Goal: Task Accomplishment & Management: Manage account settings

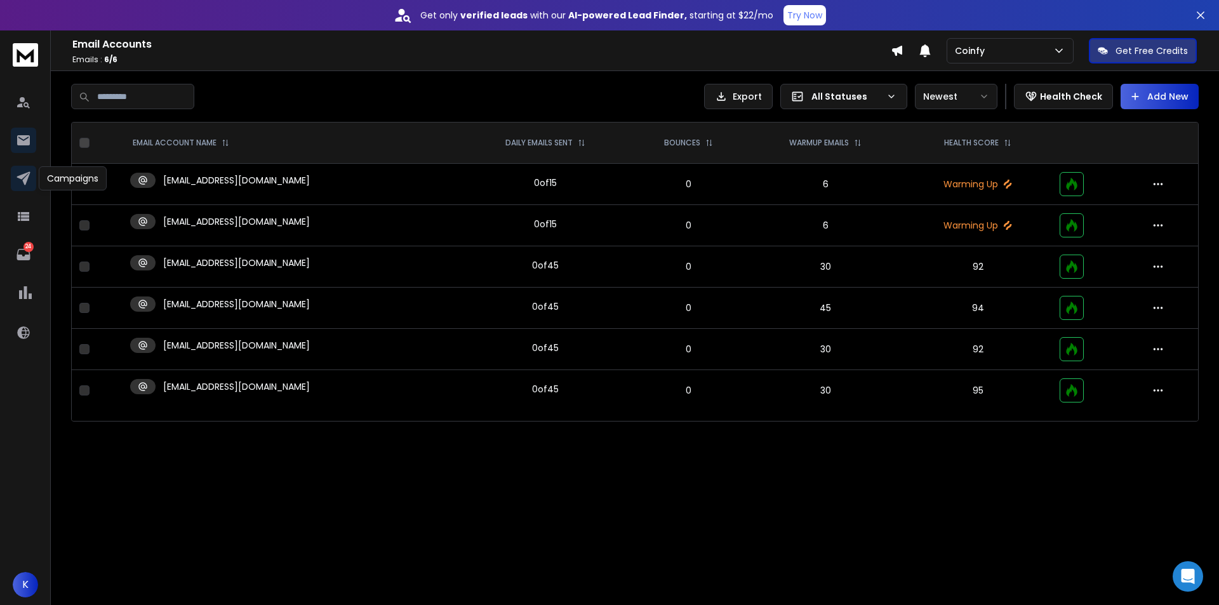
click at [23, 179] on icon at bounding box center [23, 177] width 13 height 13
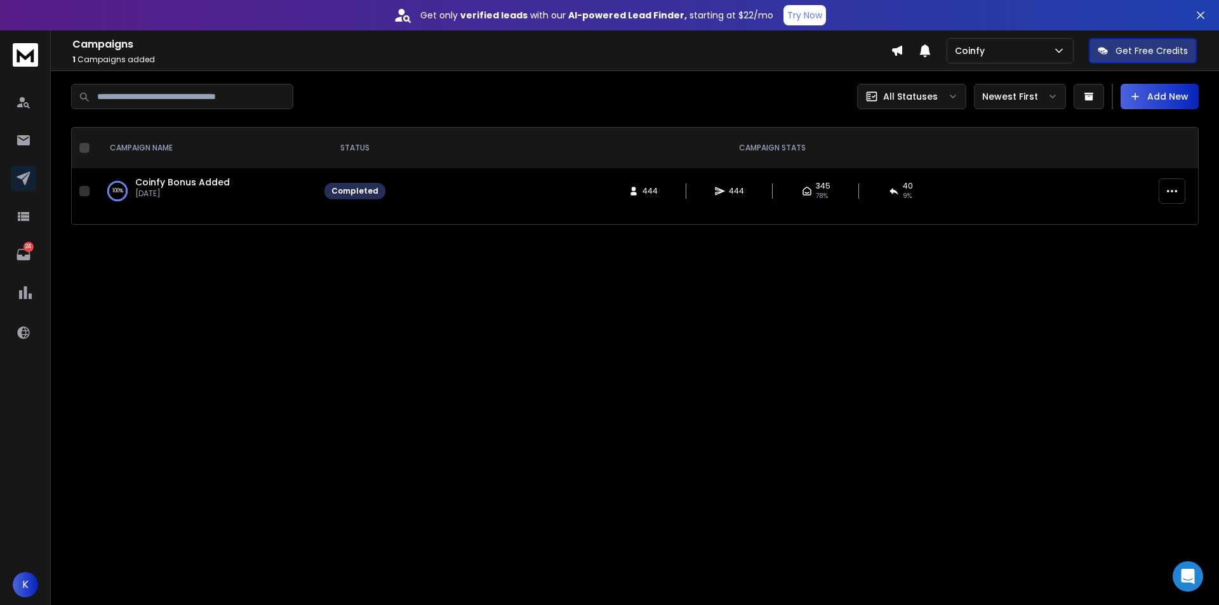
click at [239, 191] on div "100 % Coinfy Bonus Added 7 days ago" at bounding box center [205, 191] width 197 height 30
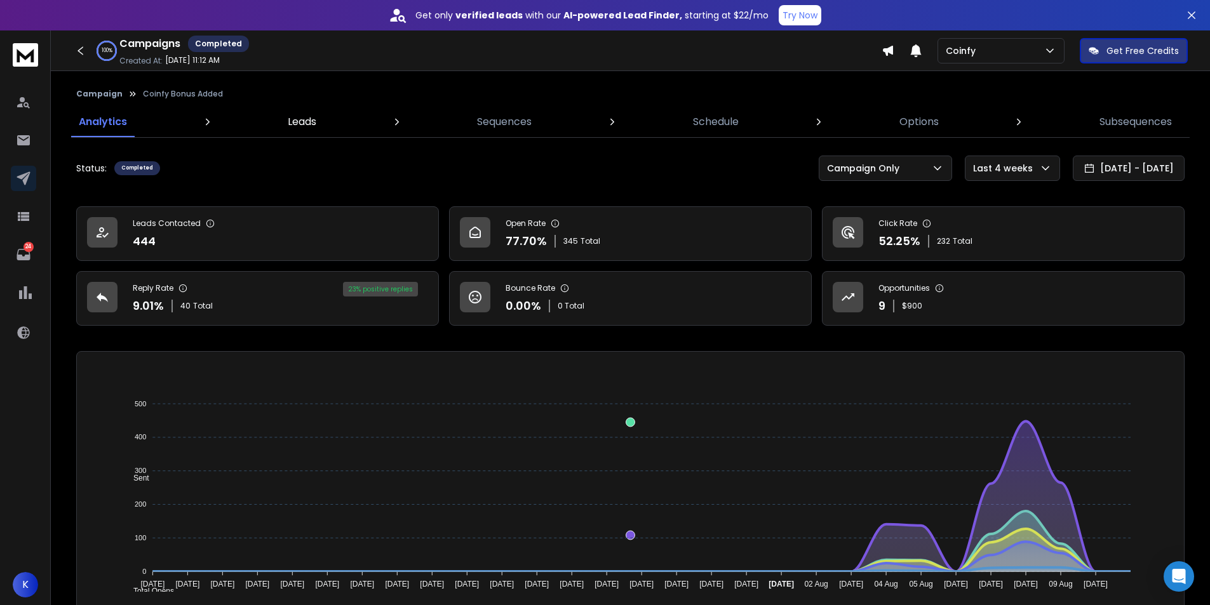
click at [305, 117] on p "Leads" at bounding box center [302, 121] width 29 height 15
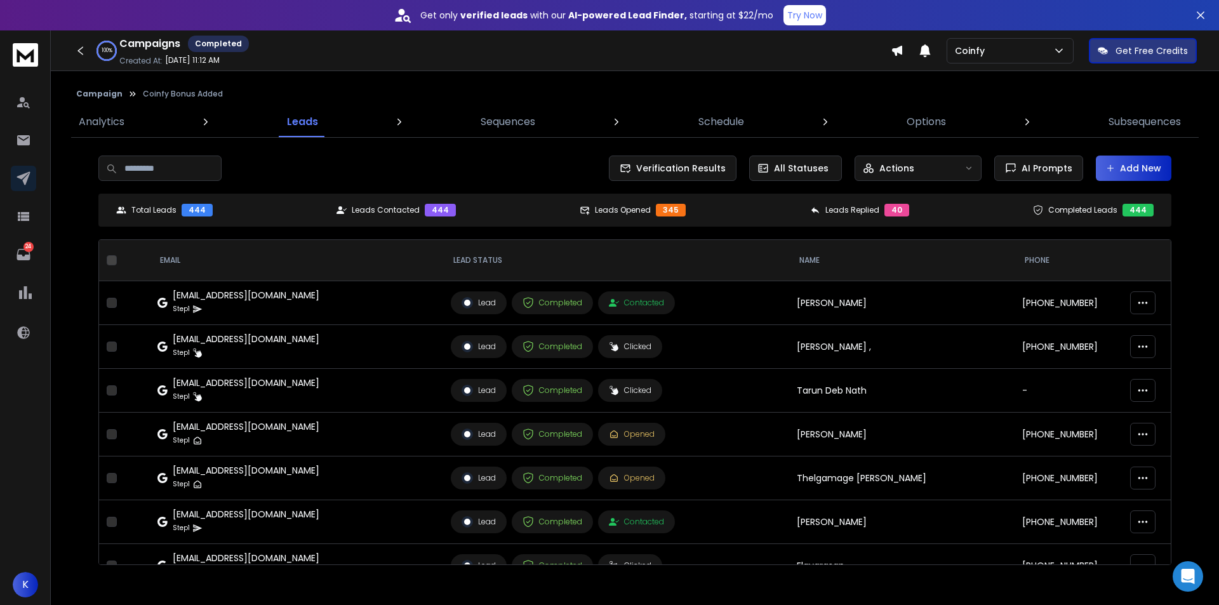
click at [1132, 171] on button "Add New" at bounding box center [1134, 168] width 76 height 25
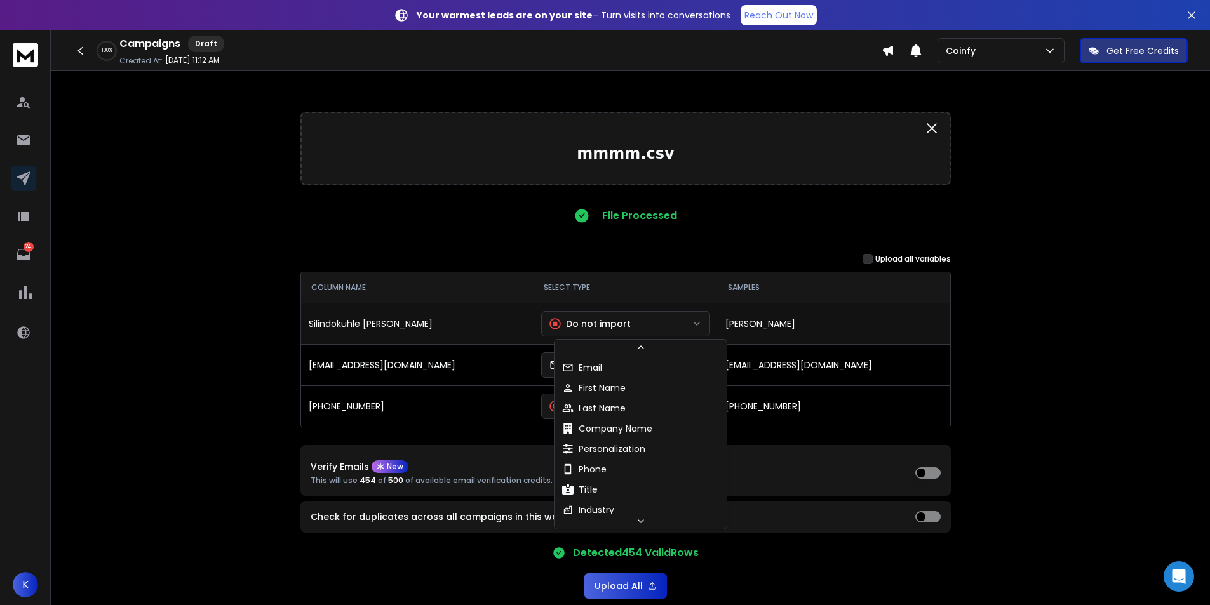
click at [610, 320] on div "Do not import" at bounding box center [589, 323] width 81 height 13
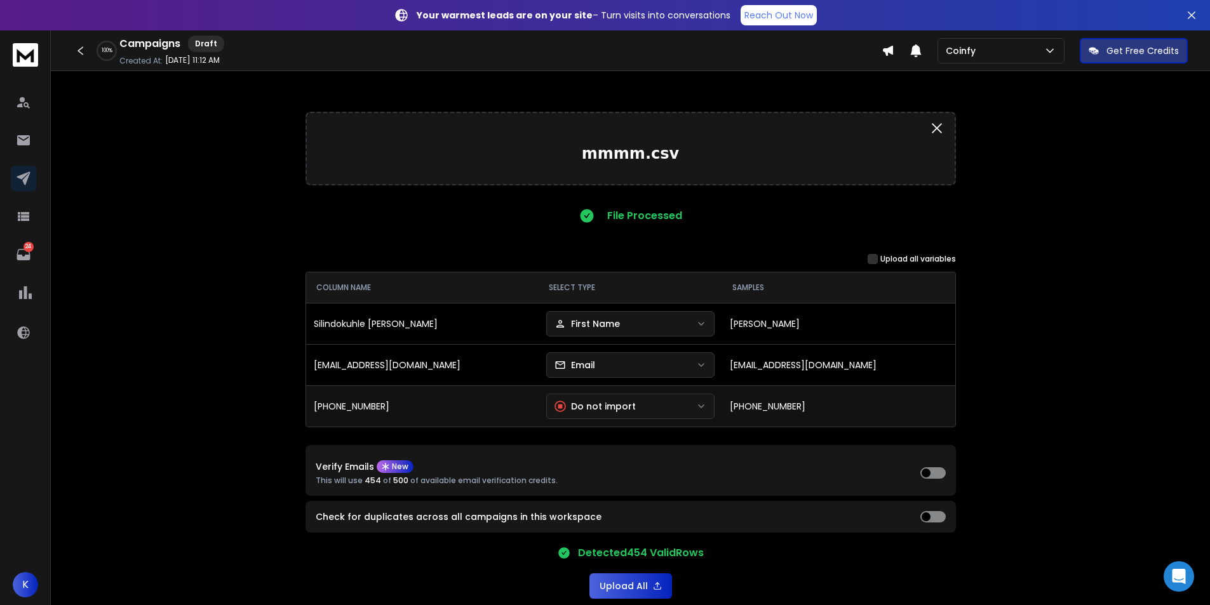
click at [596, 408] on div "Do not import" at bounding box center [594, 406] width 81 height 13
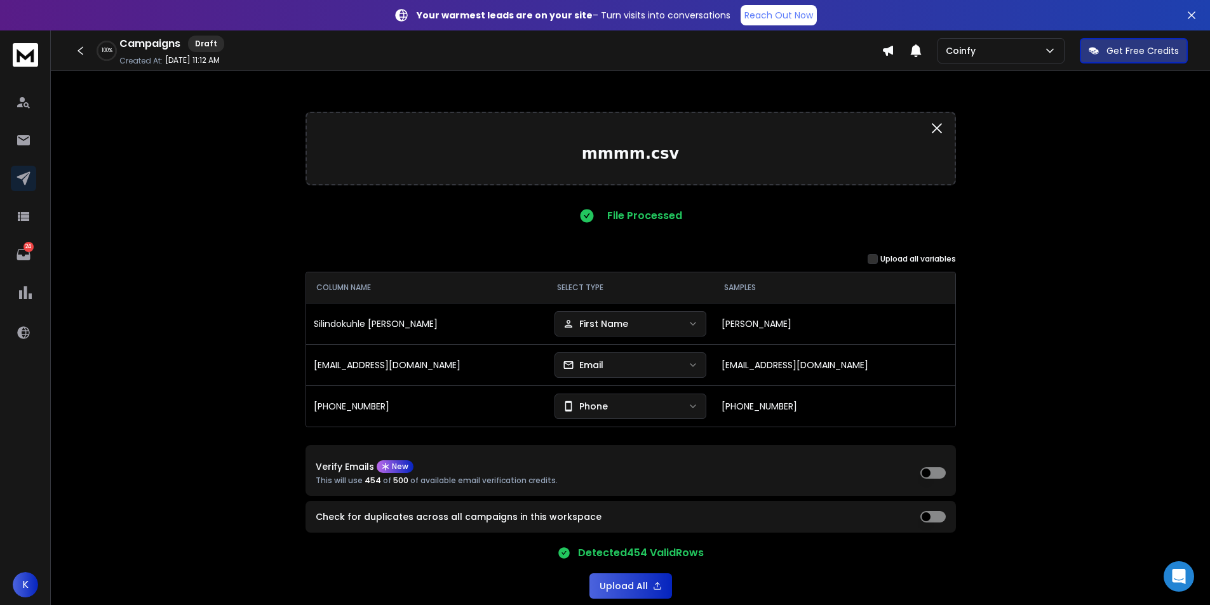
click at [651, 594] on button "Upload All" at bounding box center [630, 585] width 83 height 25
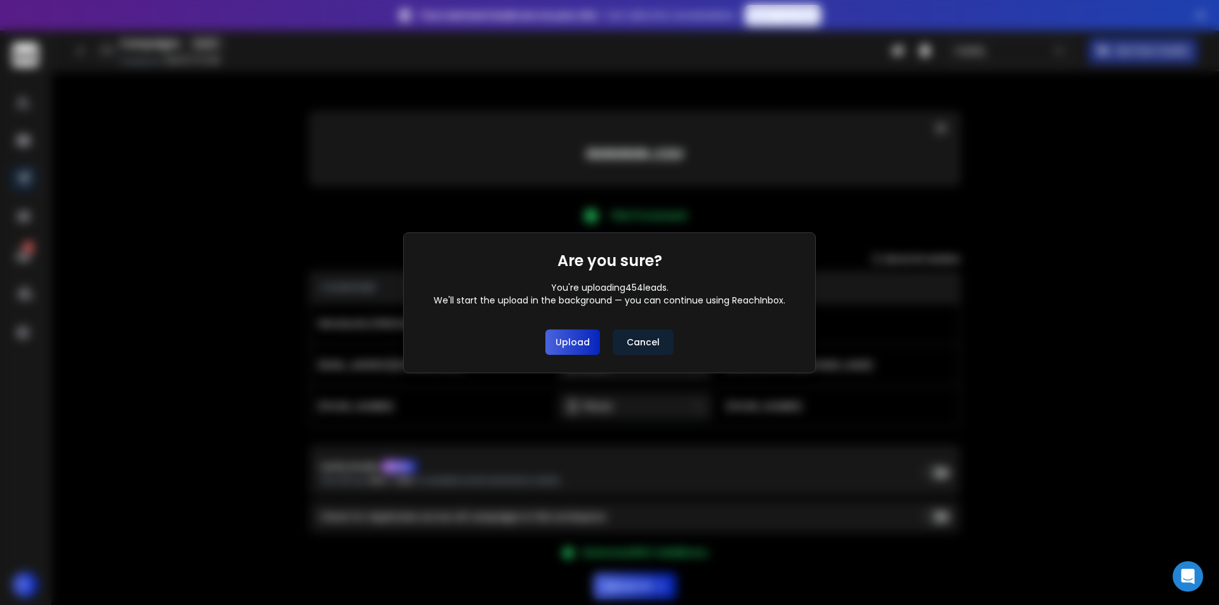
click at [591, 349] on button "Upload" at bounding box center [572, 342] width 55 height 25
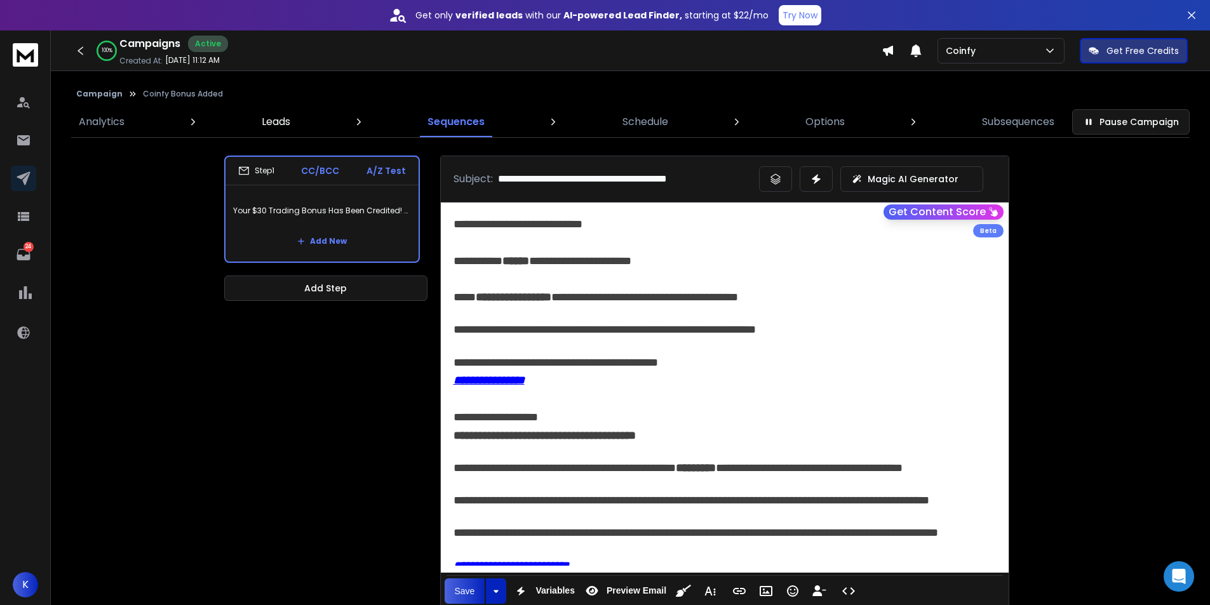
click at [262, 117] on p "Leads" at bounding box center [276, 121] width 29 height 15
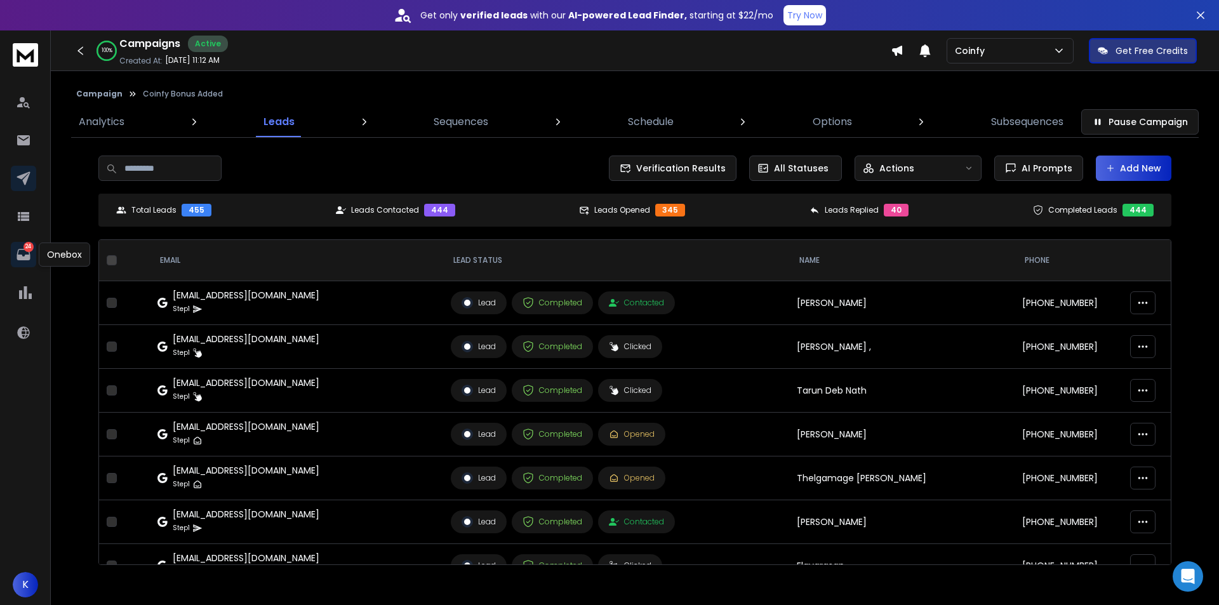
click at [23, 243] on link "24" at bounding box center [23, 254] width 25 height 25
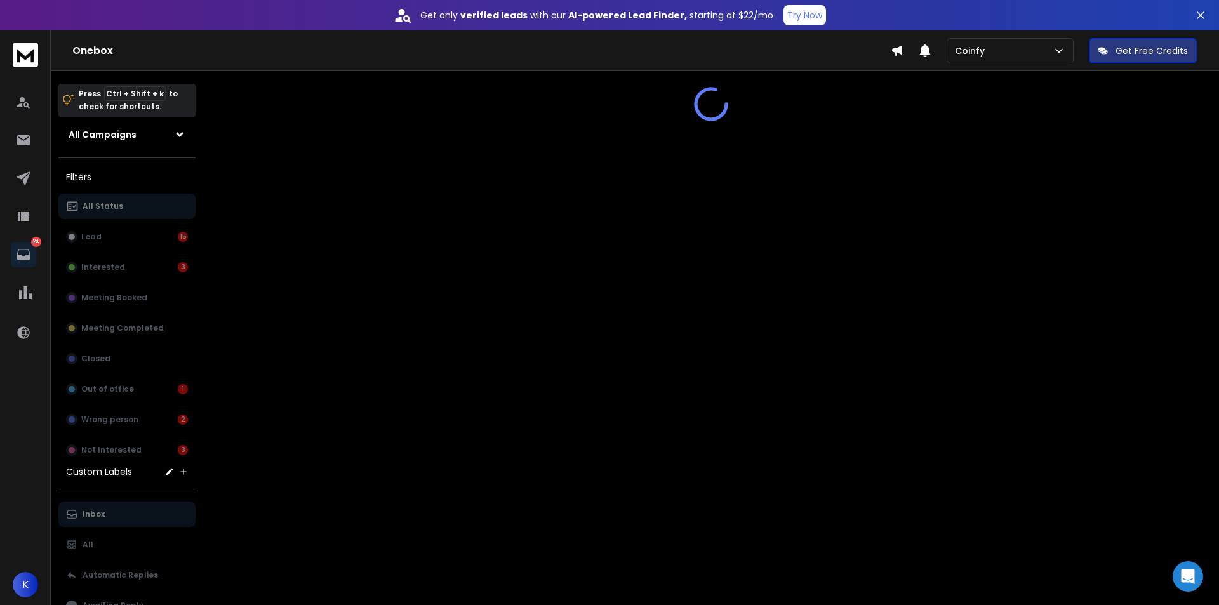
click at [144, 242] on div "All Status Lead 15 Interested 3 Meeting Booked Meeting Completed Closed Out of …" at bounding box center [126, 328] width 137 height 269
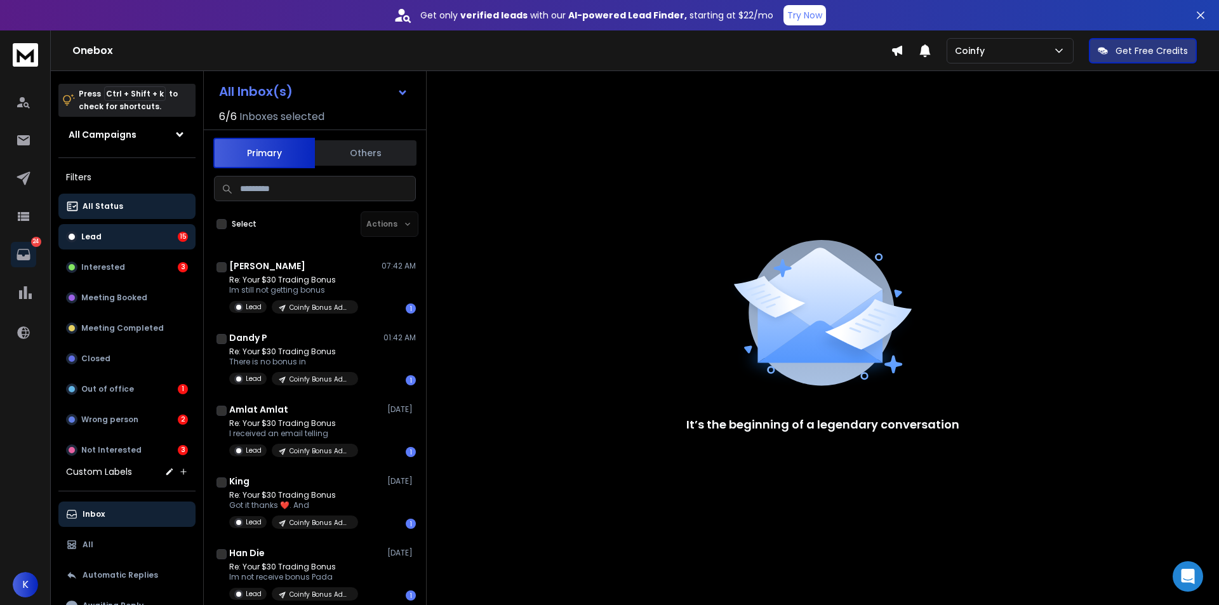
click at [161, 236] on button "Lead 15" at bounding box center [126, 236] width 137 height 25
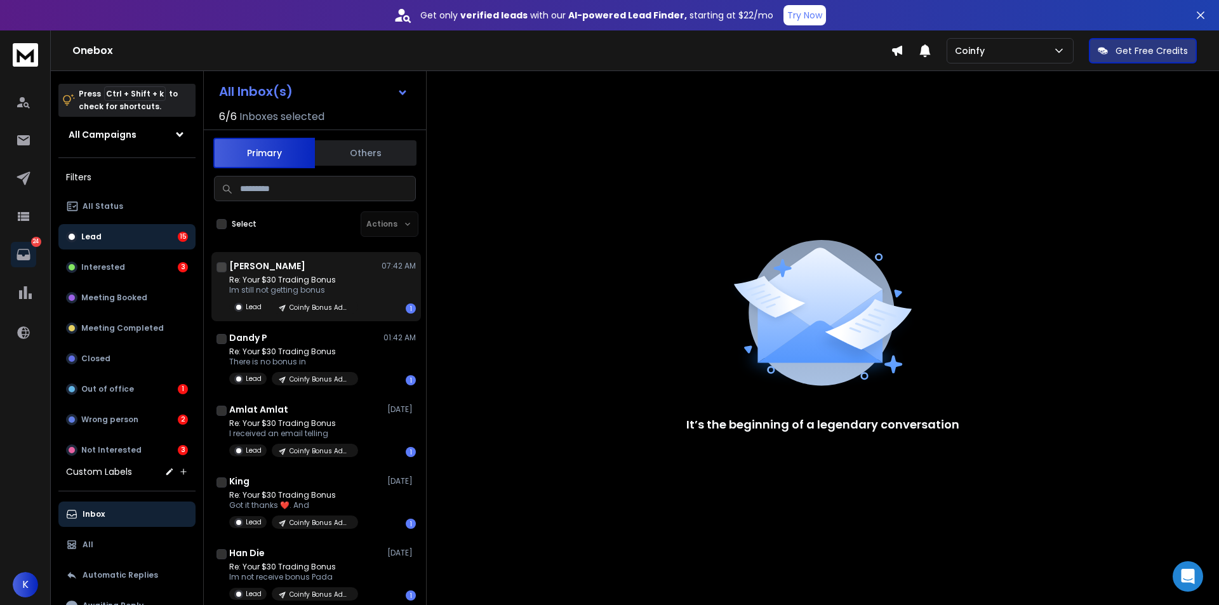
click at [341, 293] on p "Im still not getting bonus" at bounding box center [293, 290] width 129 height 10
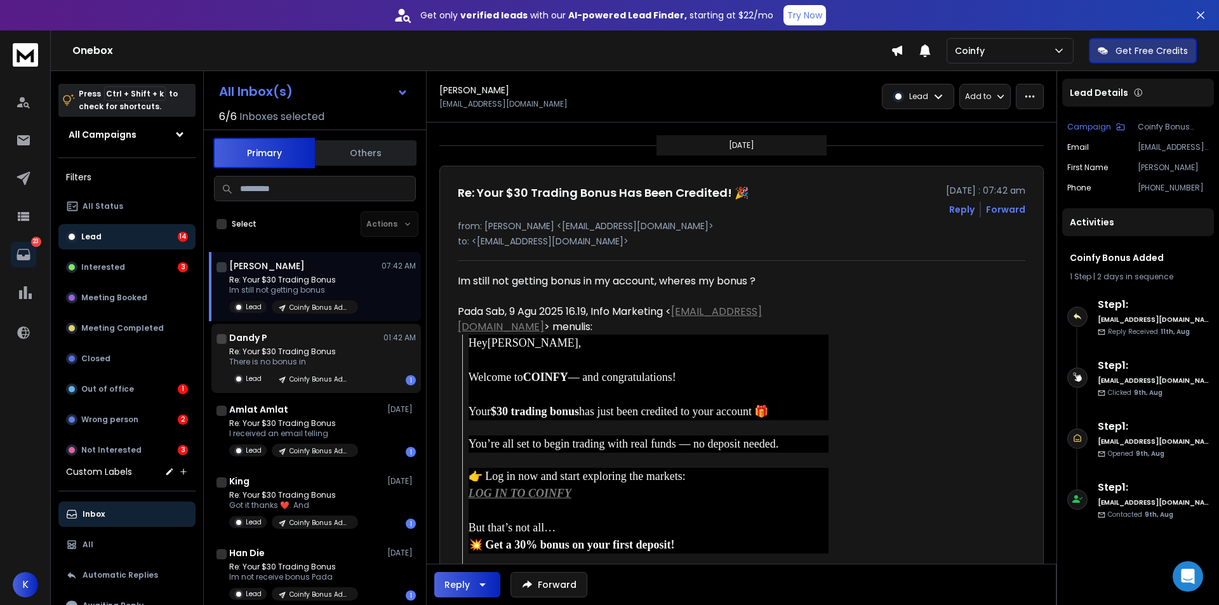
click at [362, 355] on div "Re: Your $30 Trading Bonus There is no bonus in Lead Coinfy Bonus Added 1" at bounding box center [322, 366] width 187 height 39
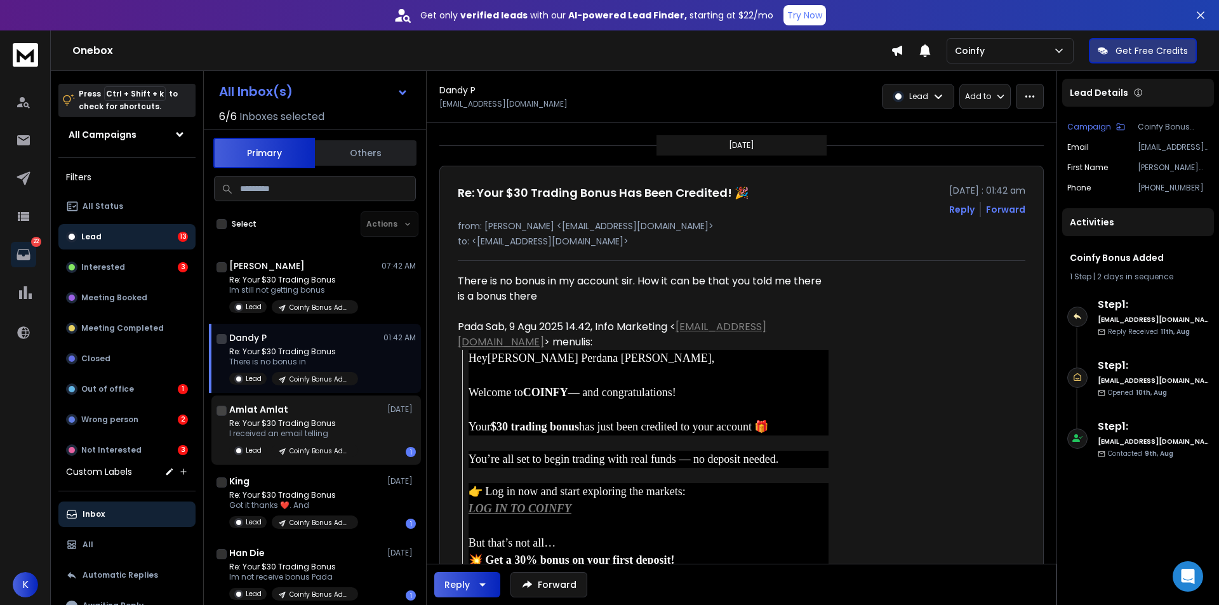
click at [392, 433] on div "Re: Your $30 Trading Bonus I received an email telling Lead Coinfy Bonus Added 1" at bounding box center [322, 437] width 187 height 39
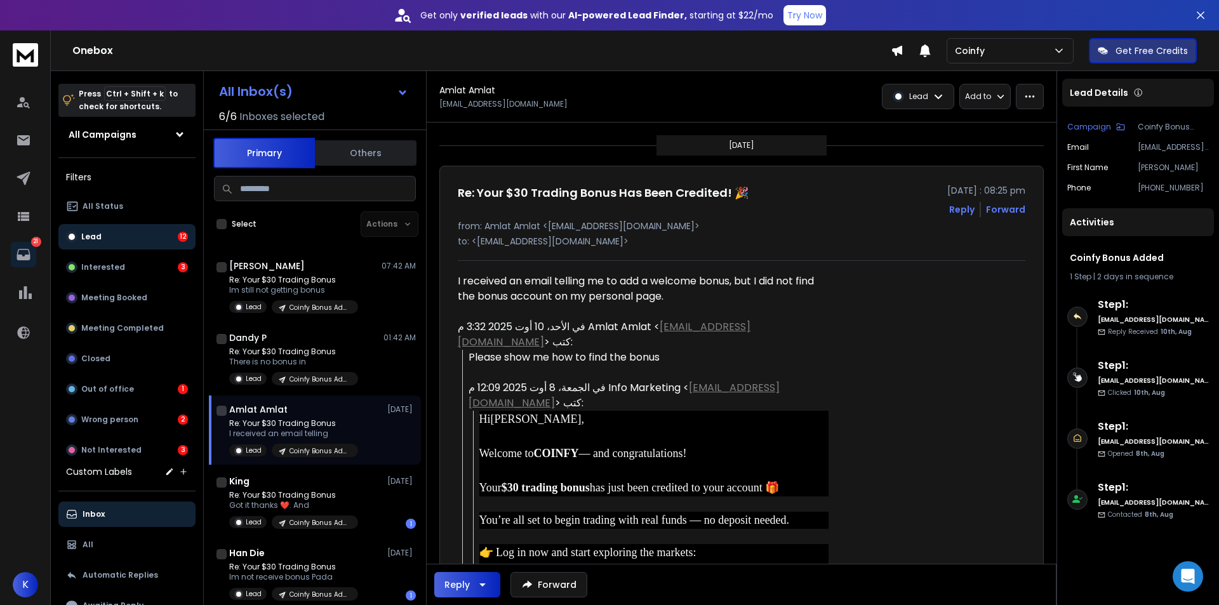
scroll to position [127, 0]
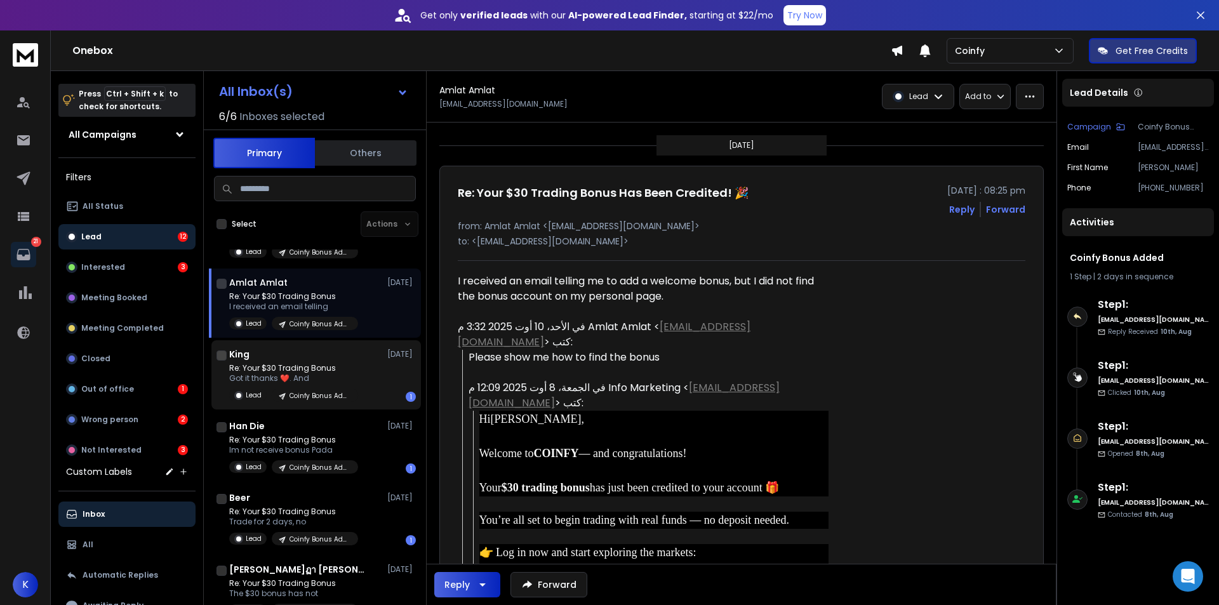
click at [398, 388] on div "Re: Your $30 Trading Bonus Got it thanks ❤️. And Lead Coinfy Bonus Added 1" at bounding box center [322, 382] width 187 height 39
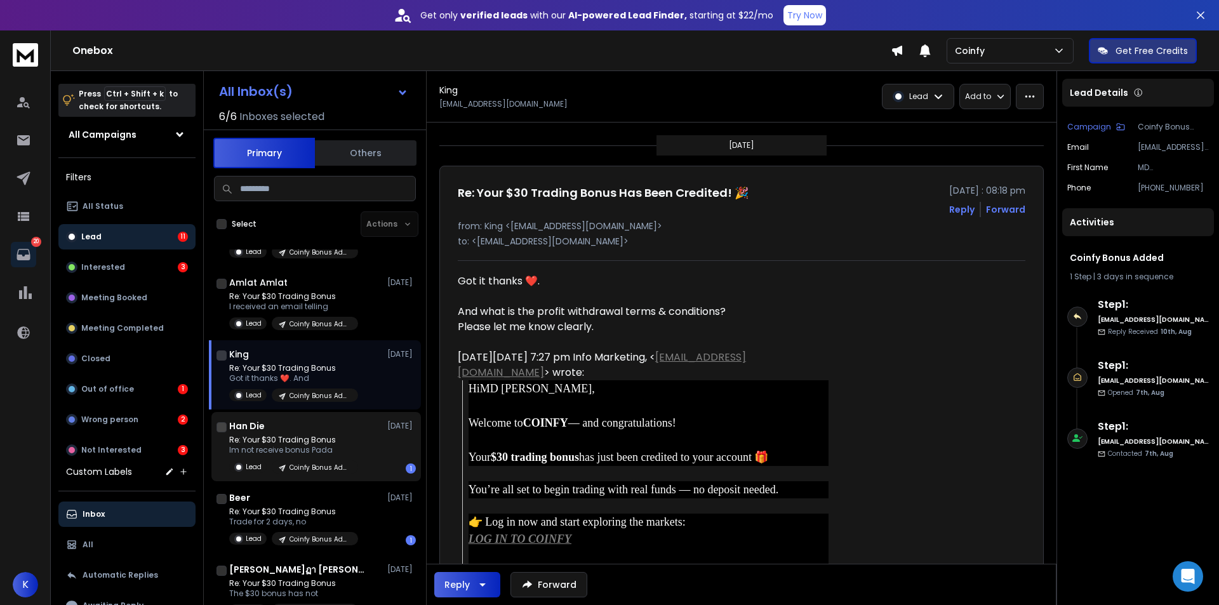
click at [395, 453] on div "Re: Your $30 Trading Bonus Im not receive bonus Pada Lead Coinfy Bonus Added 1" at bounding box center [322, 454] width 187 height 39
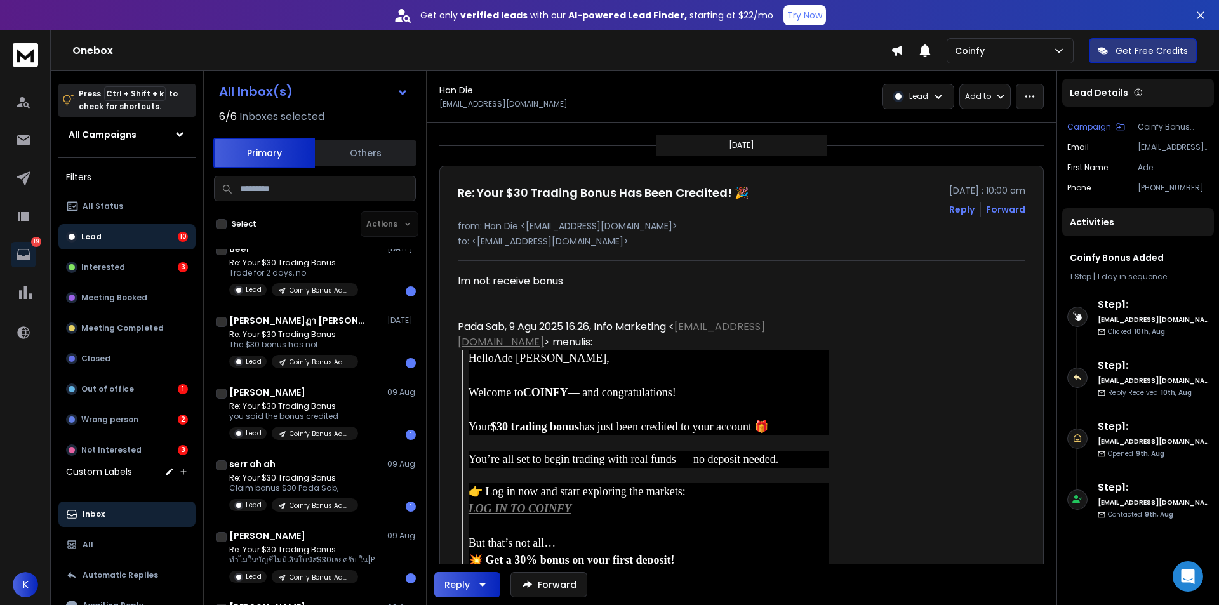
scroll to position [381, 0]
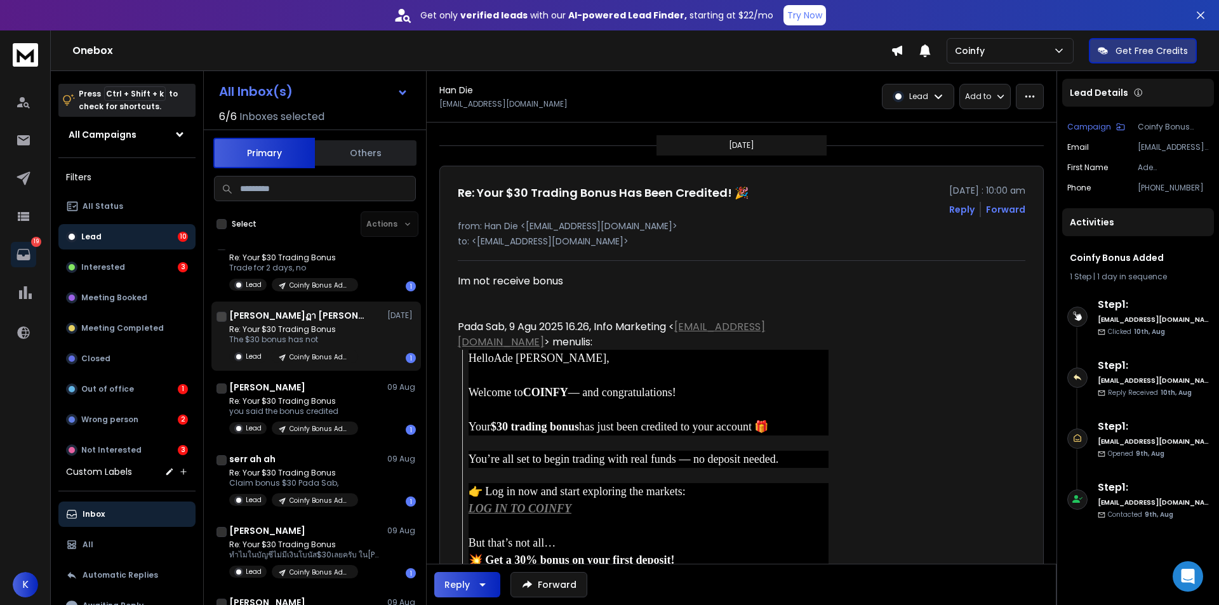
click at [384, 339] on div "Re: Your $30 Trading Bonus The $30 bonus has not Lead Coinfy Bonus Added 1" at bounding box center [322, 343] width 187 height 39
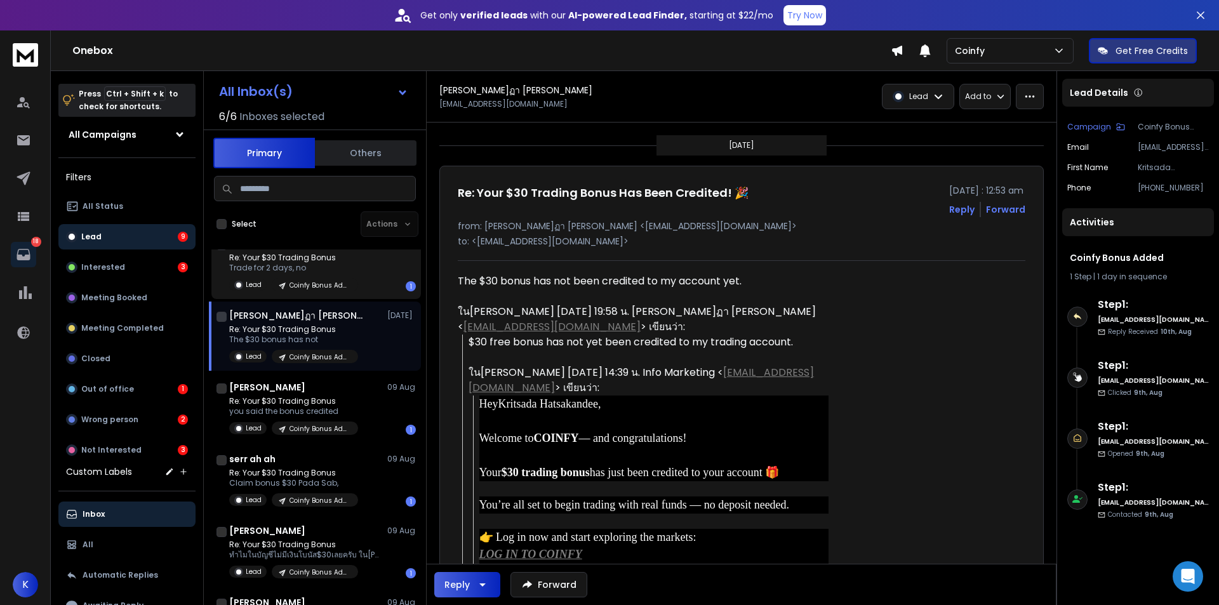
click at [378, 269] on div "Re: Your $30 Trading Bonus Trade for 2 days, no Lead Coinfy Bonus Added 1" at bounding box center [322, 272] width 187 height 39
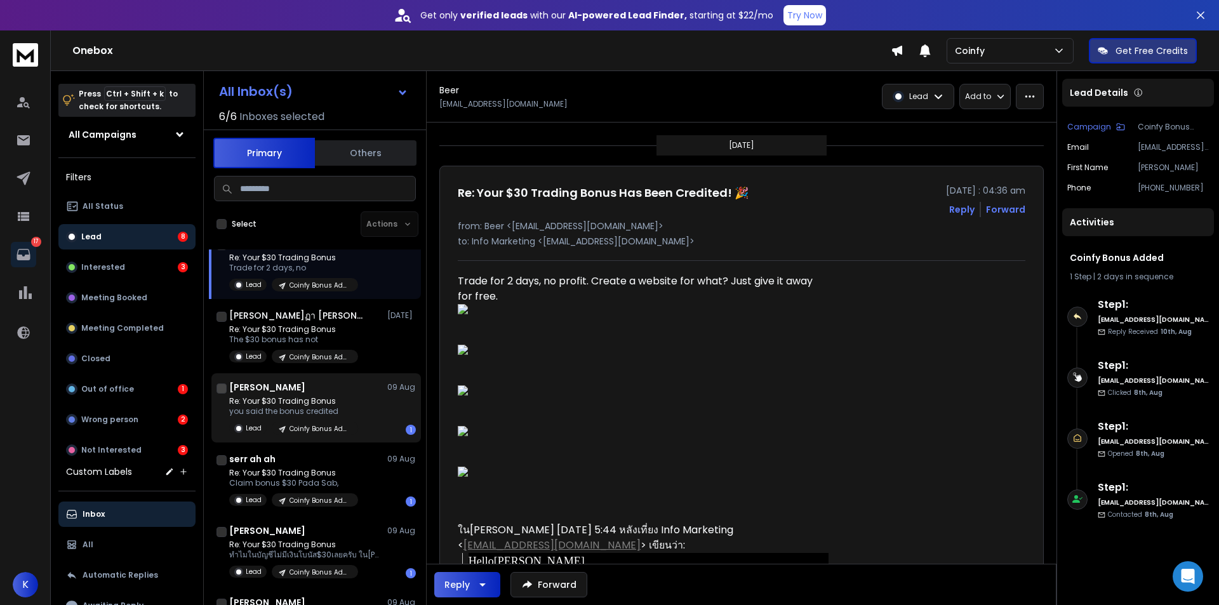
click at [390, 420] on div "Re: Your $30 Trading Bonus you said the bonus credited Lead Coinfy Bonus Added 1" at bounding box center [322, 415] width 187 height 39
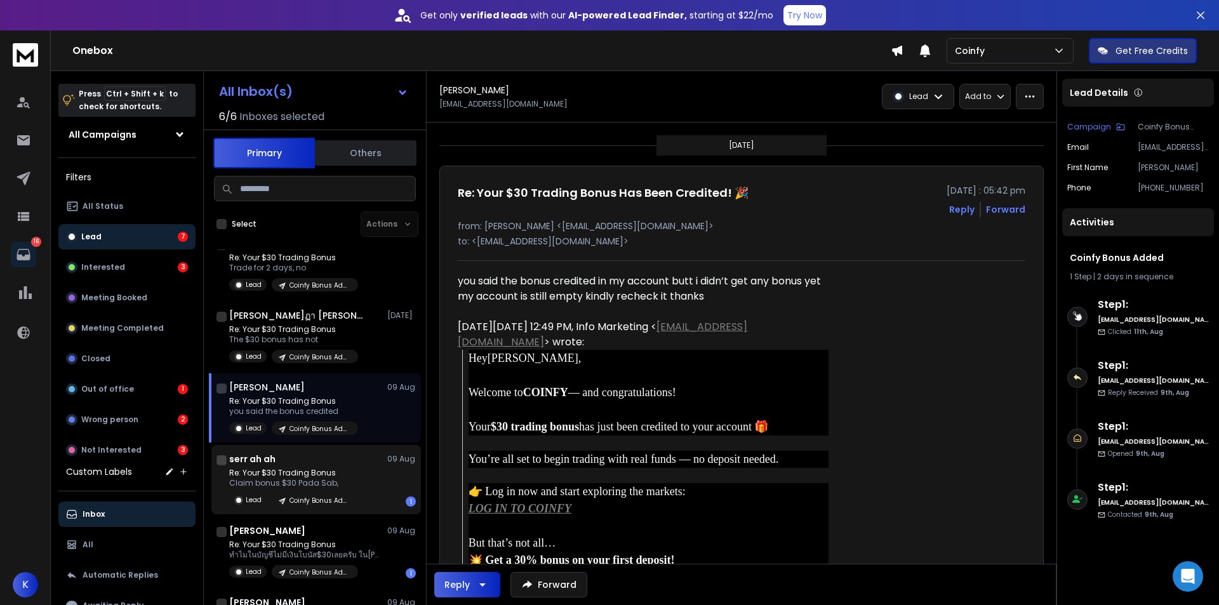
click at [394, 479] on div "Re: Your $30 Trading Bonus Claim bonus $30 Pada Sab, Lead Coinfy Bonus Added 1" at bounding box center [322, 487] width 187 height 39
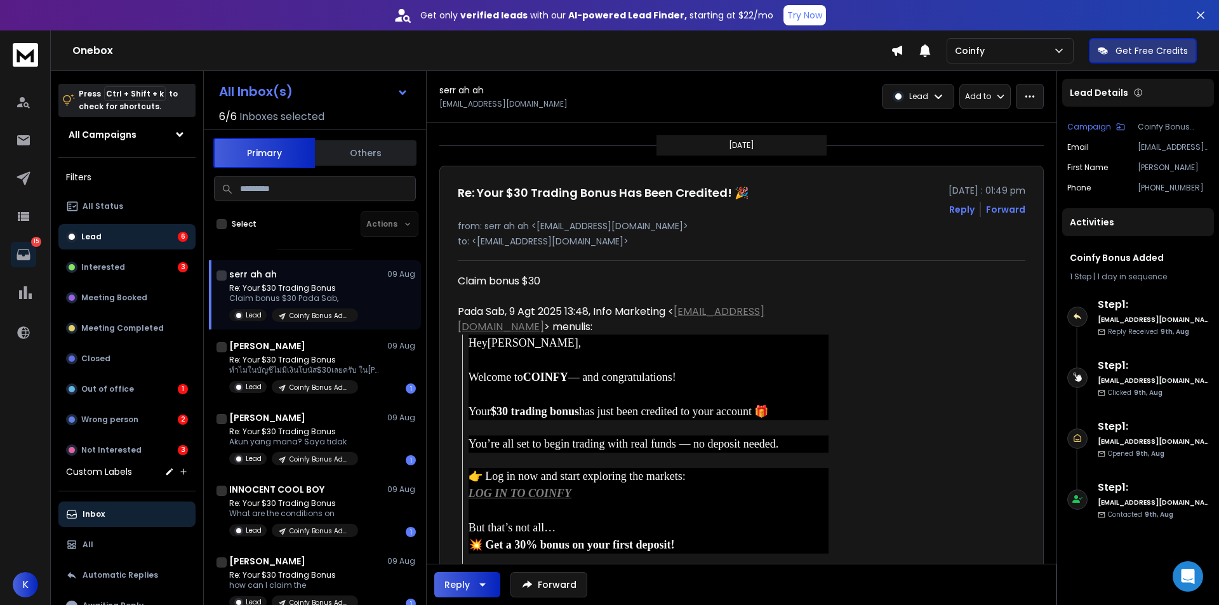
scroll to position [571, 0]
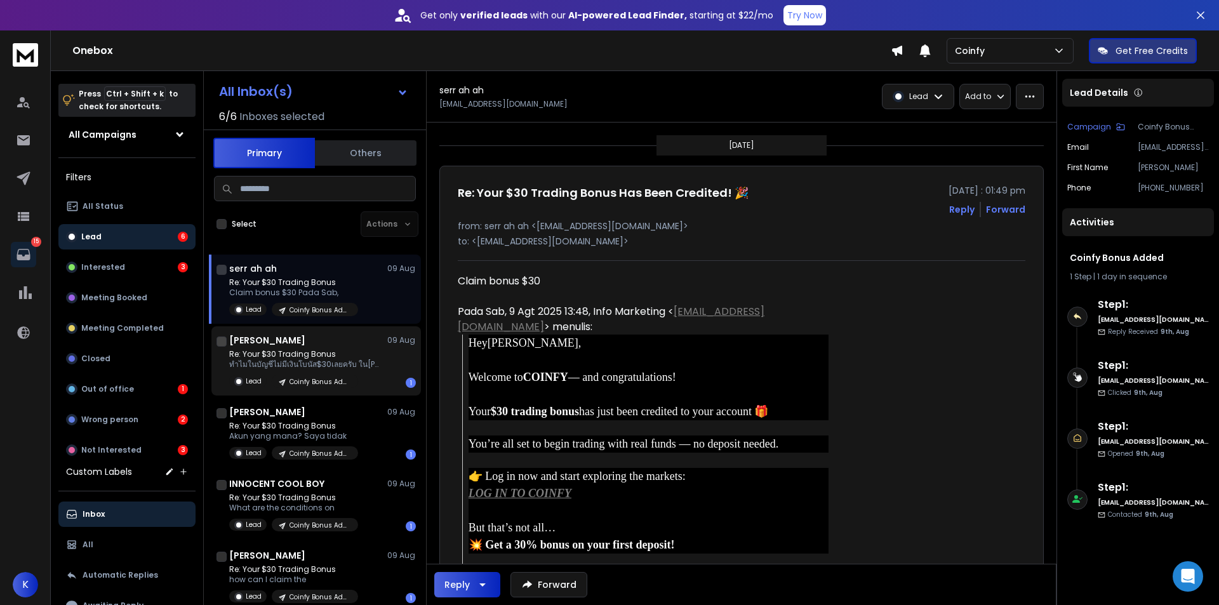
click at [370, 364] on p "ทำไมในบัญชีไม่มีเงินโบนัส$30เลยครับ ในวันที่ ส. 9 ส.ค." at bounding box center [305, 364] width 152 height 10
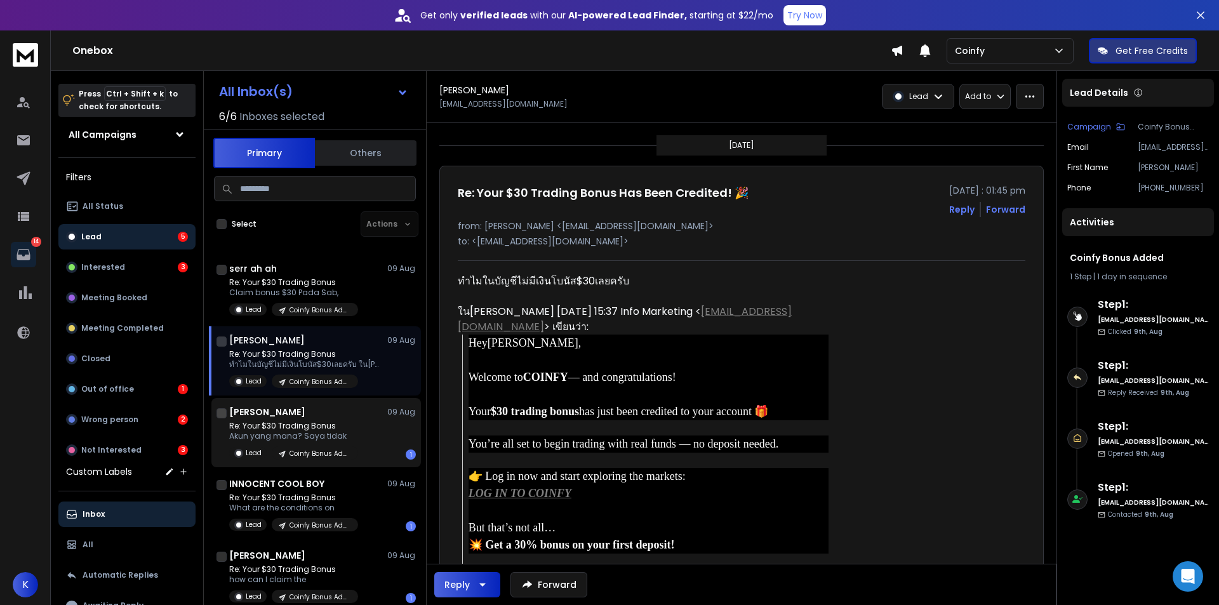
click at [371, 407] on div "Andre S S. 09 Aug" at bounding box center [322, 412] width 187 height 13
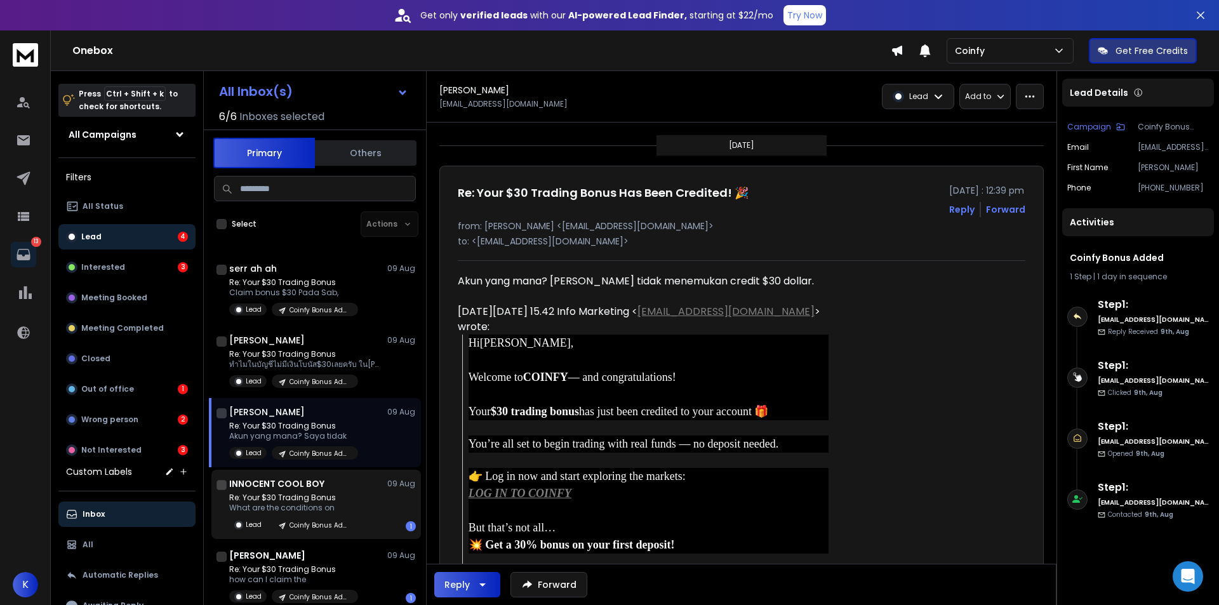
click at [387, 488] on p "09 Aug" at bounding box center [401, 484] width 29 height 10
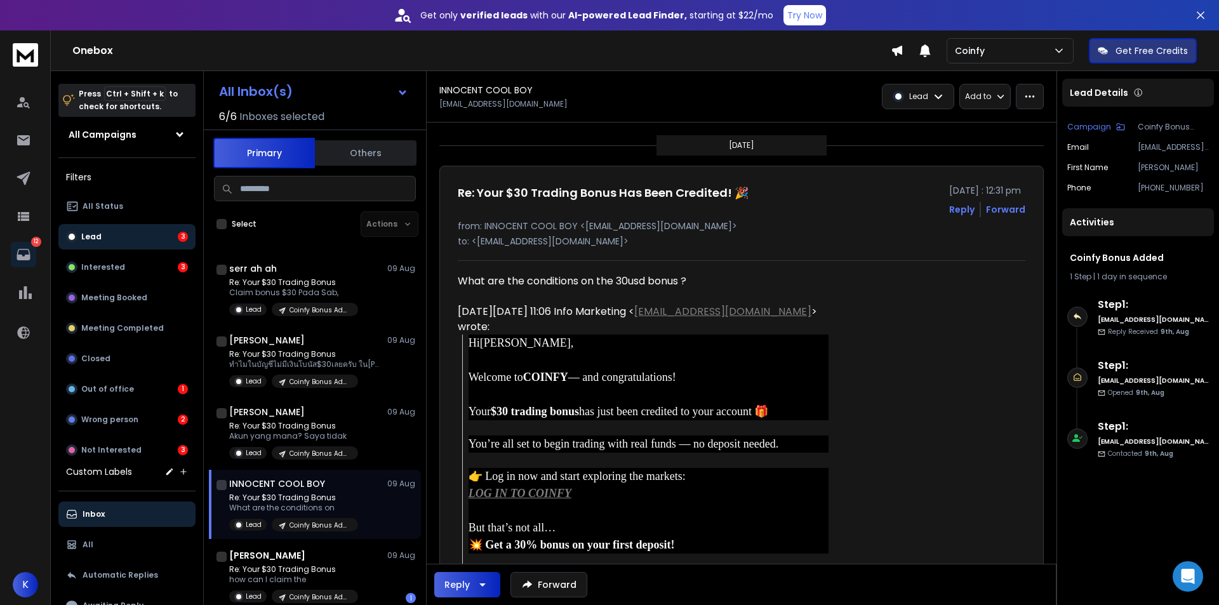
scroll to position [762, 0]
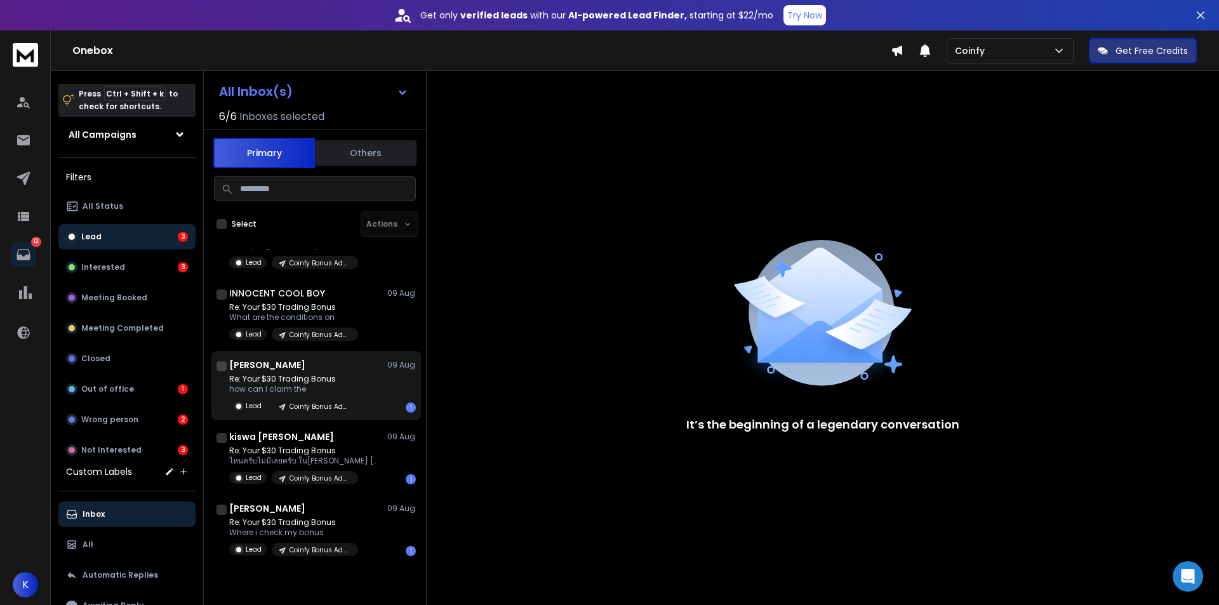
click at [371, 375] on div "Re: Your $30 Trading Bonus how can I claim the Lead Coinfy Bonus Added 1" at bounding box center [322, 393] width 187 height 39
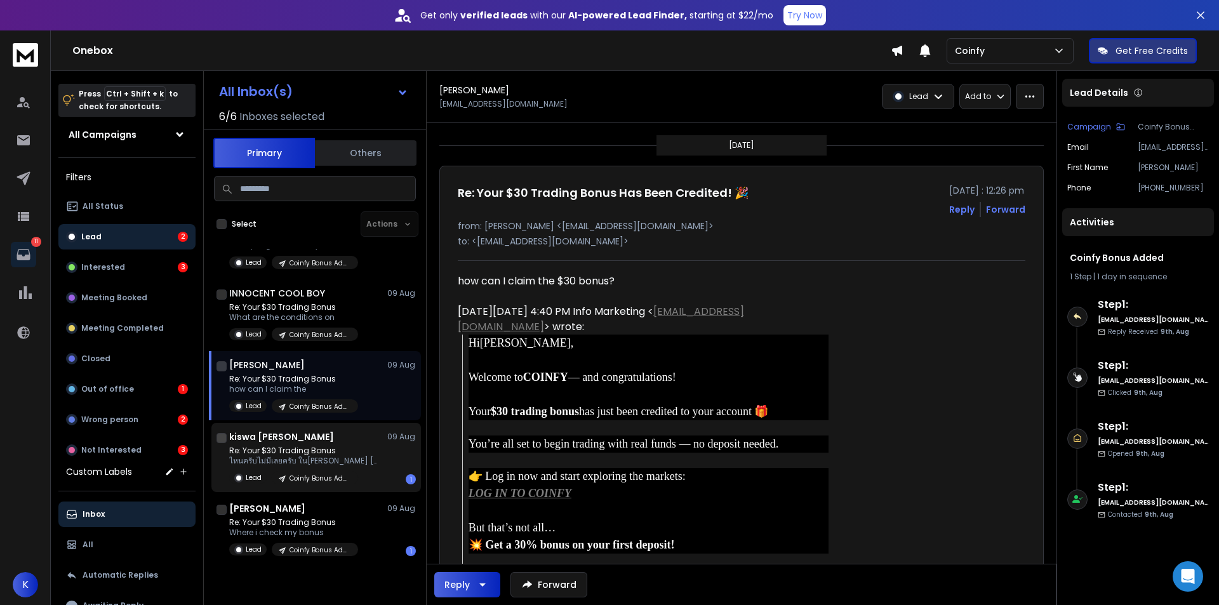
click at [389, 458] on div "Re: Your $30 Trading Bonus ไหนครับไม่มีเลยครับ ในวันที่ ส. 9 ส.ค. Lead Coinfy B…" at bounding box center [322, 465] width 187 height 39
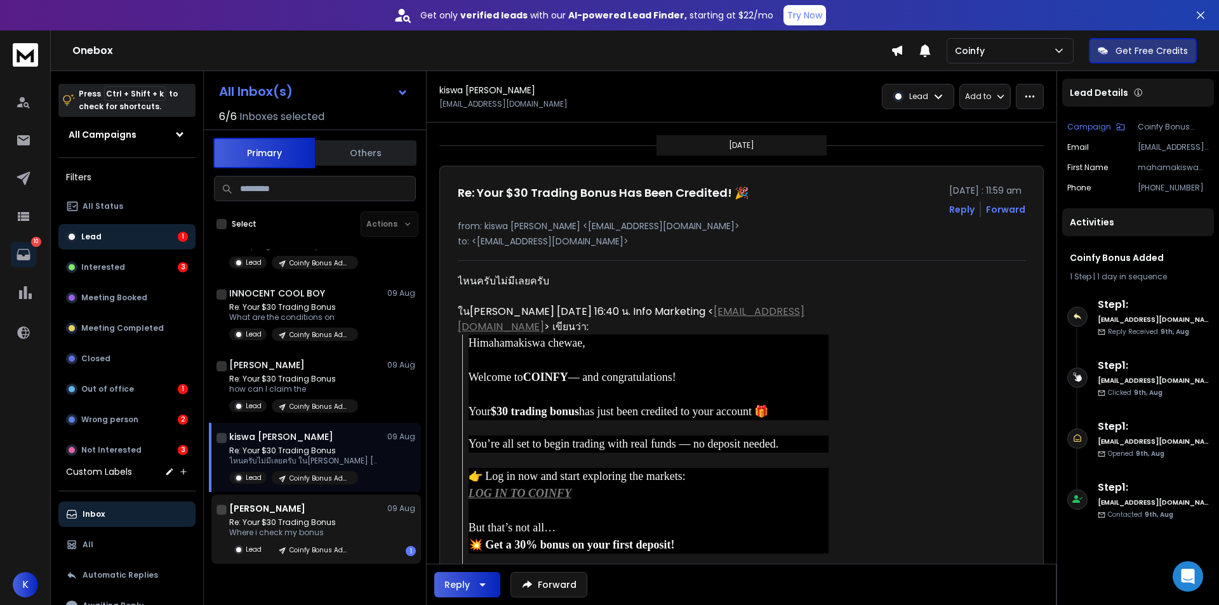
click at [367, 511] on div "Adi Gunawan 09 Aug" at bounding box center [322, 508] width 187 height 13
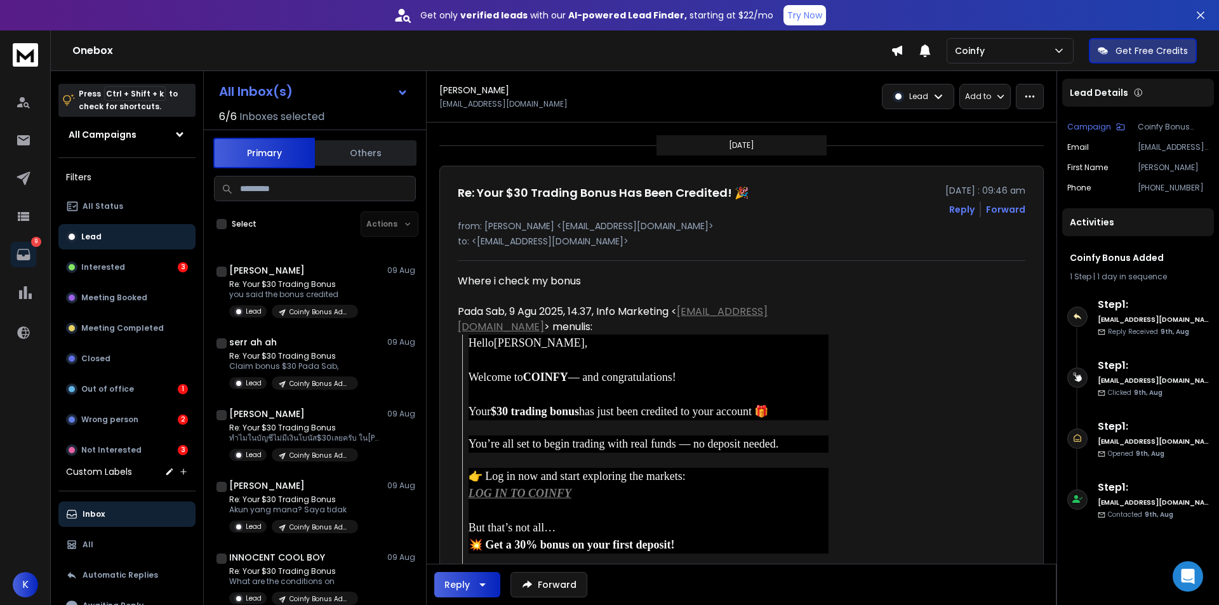
scroll to position [446, 0]
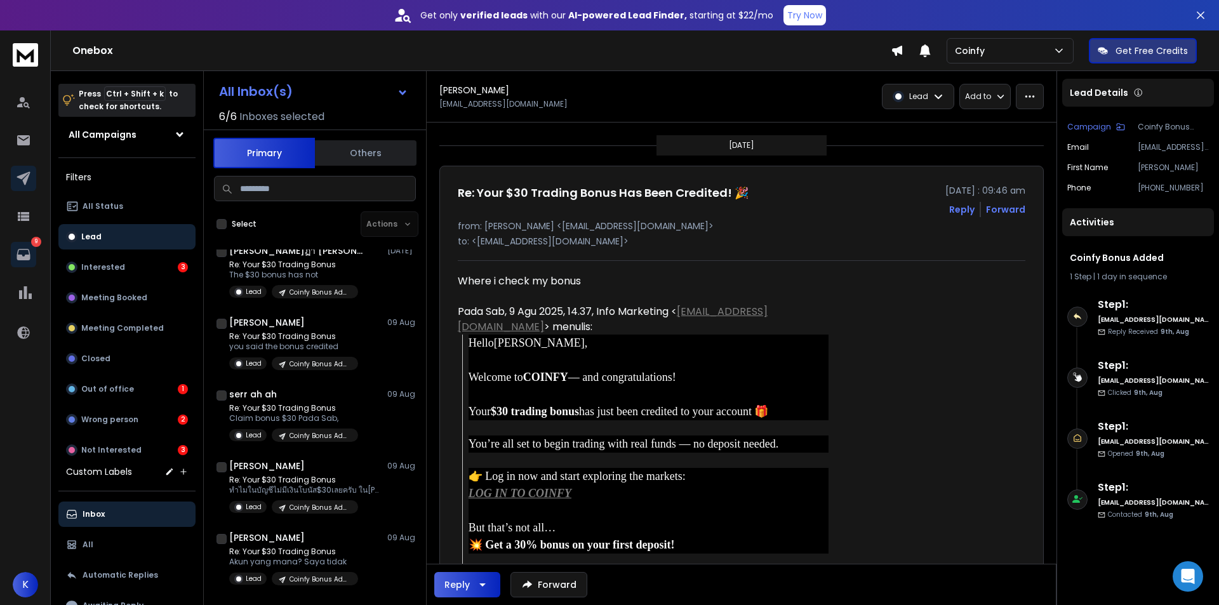
click at [30, 177] on icon at bounding box center [23, 178] width 15 height 15
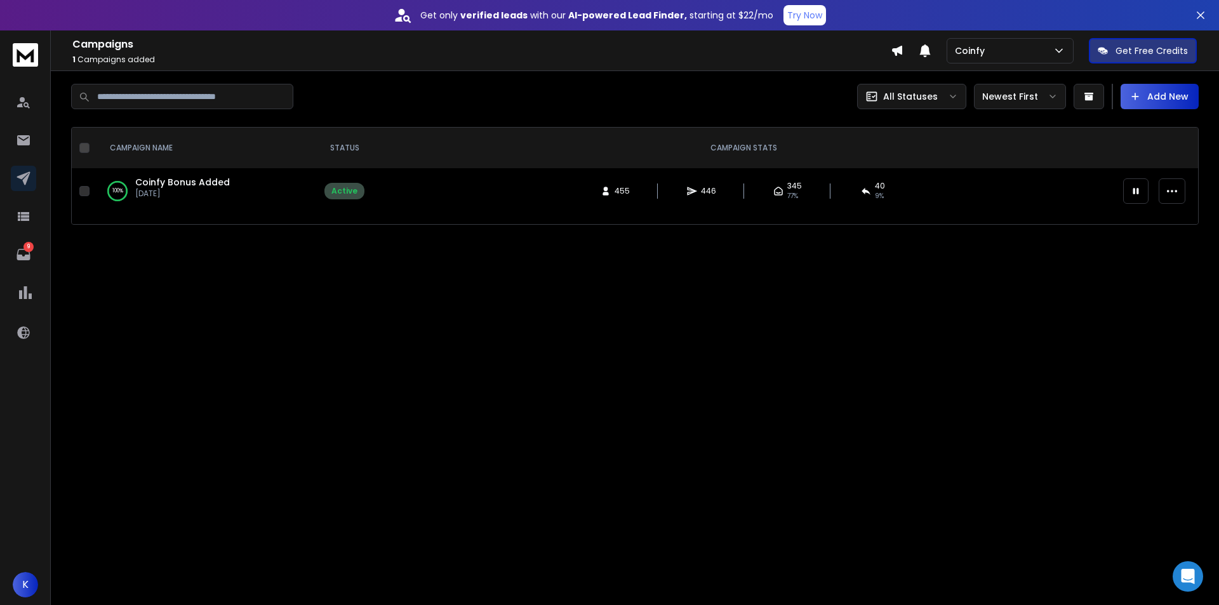
click at [1137, 187] on icon at bounding box center [1135, 190] width 11 height 11
click at [1009, 53] on div "Coinfy" at bounding box center [1010, 50] width 110 height 13
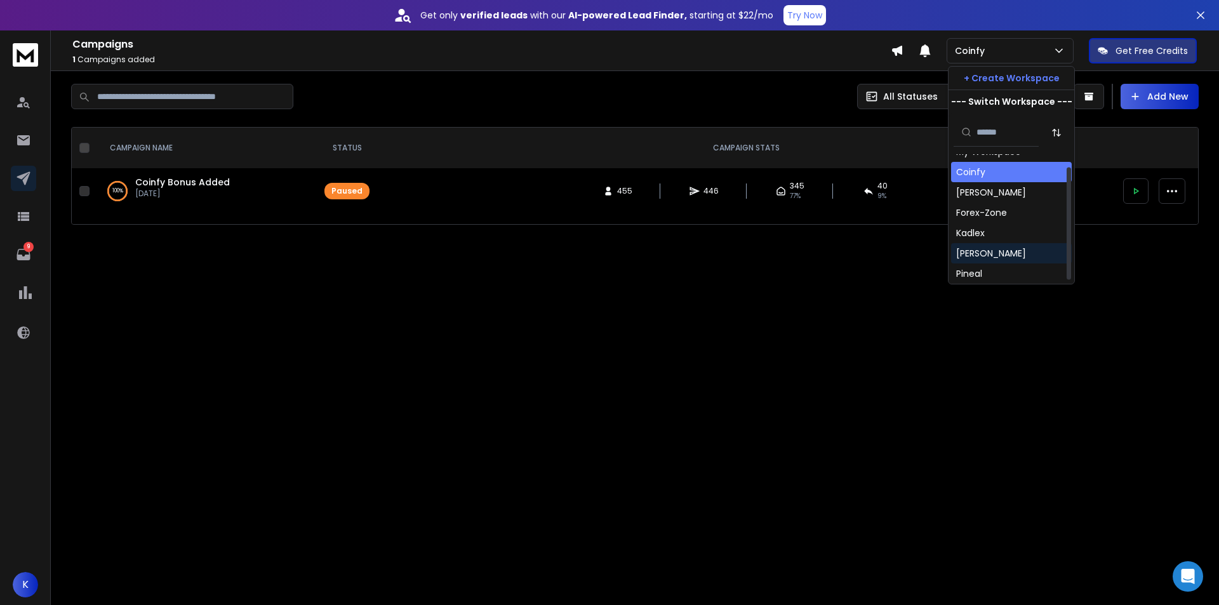
scroll to position [15, 0]
click at [984, 269] on div "Pineal" at bounding box center [1011, 271] width 121 height 20
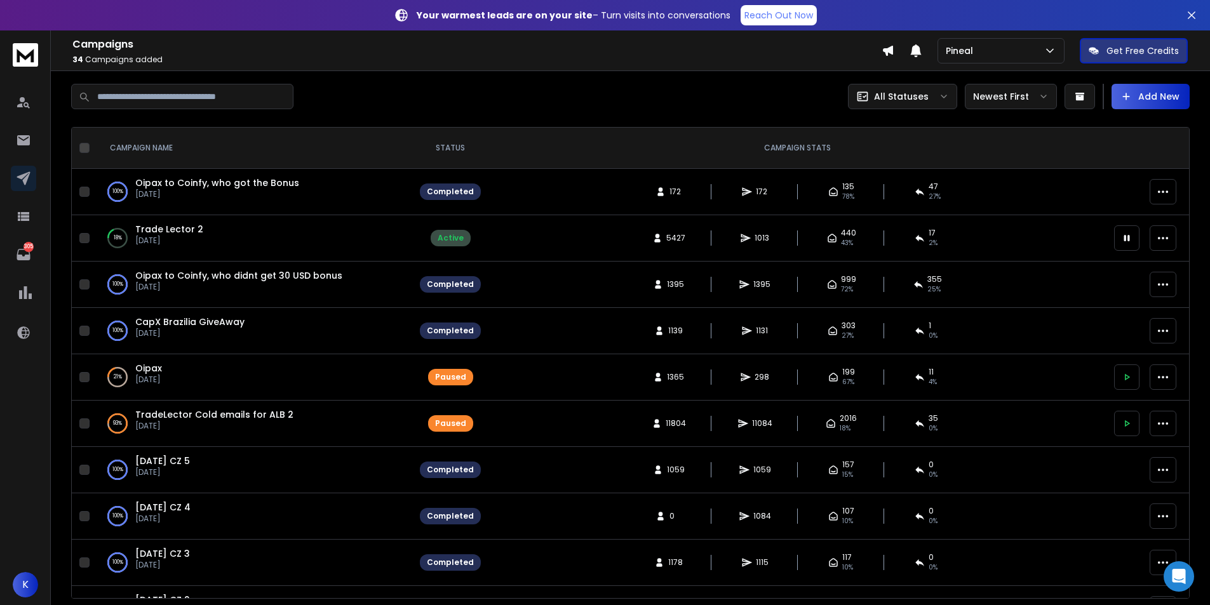
click at [236, 239] on div "18 % Trade Lector 2 [DATE]" at bounding box center [253, 238] width 292 height 30
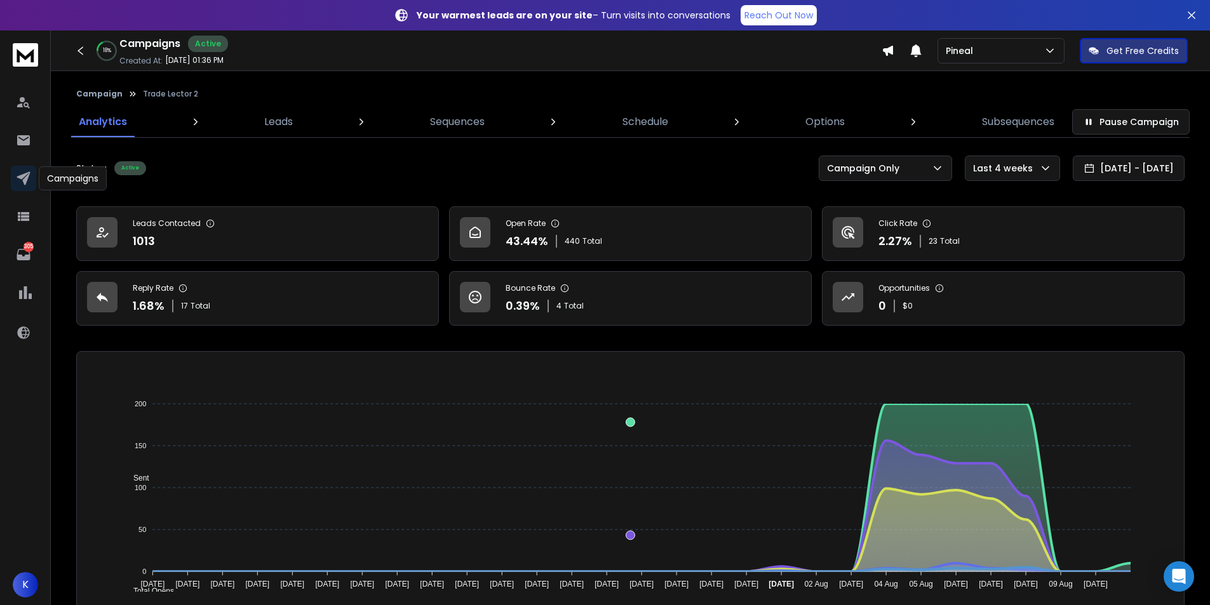
click at [22, 176] on icon at bounding box center [23, 177] width 13 height 13
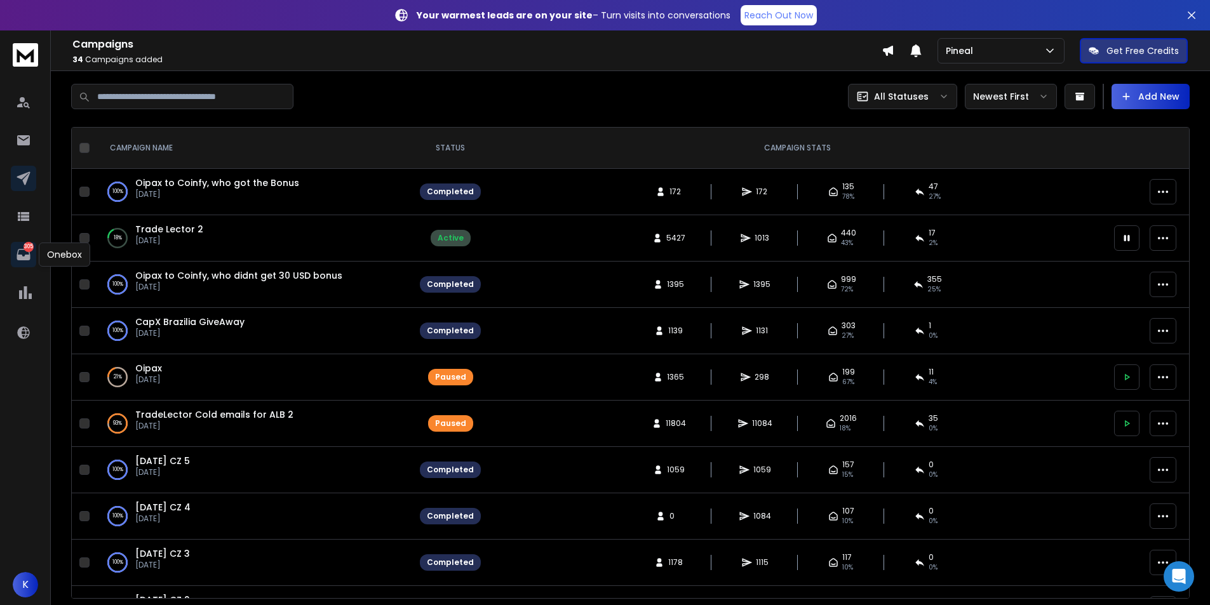
click at [22, 251] on icon at bounding box center [23, 254] width 15 height 15
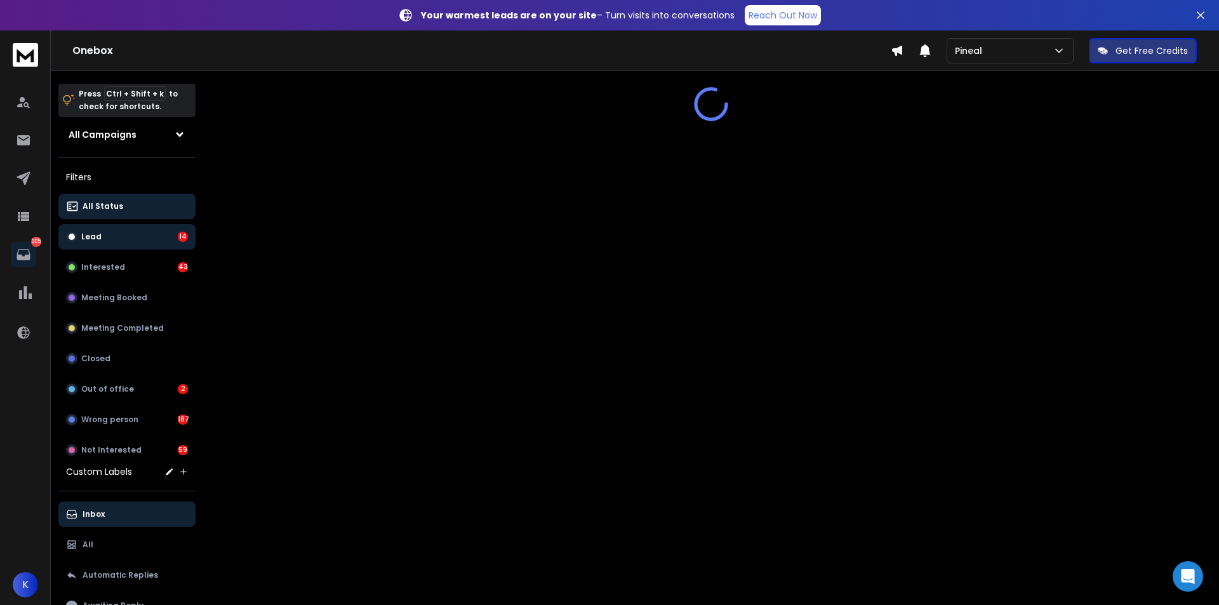
click at [111, 242] on button "Lead 14" at bounding box center [126, 236] width 137 height 25
click at [1205, 14] on icon at bounding box center [1200, 15] width 11 height 11
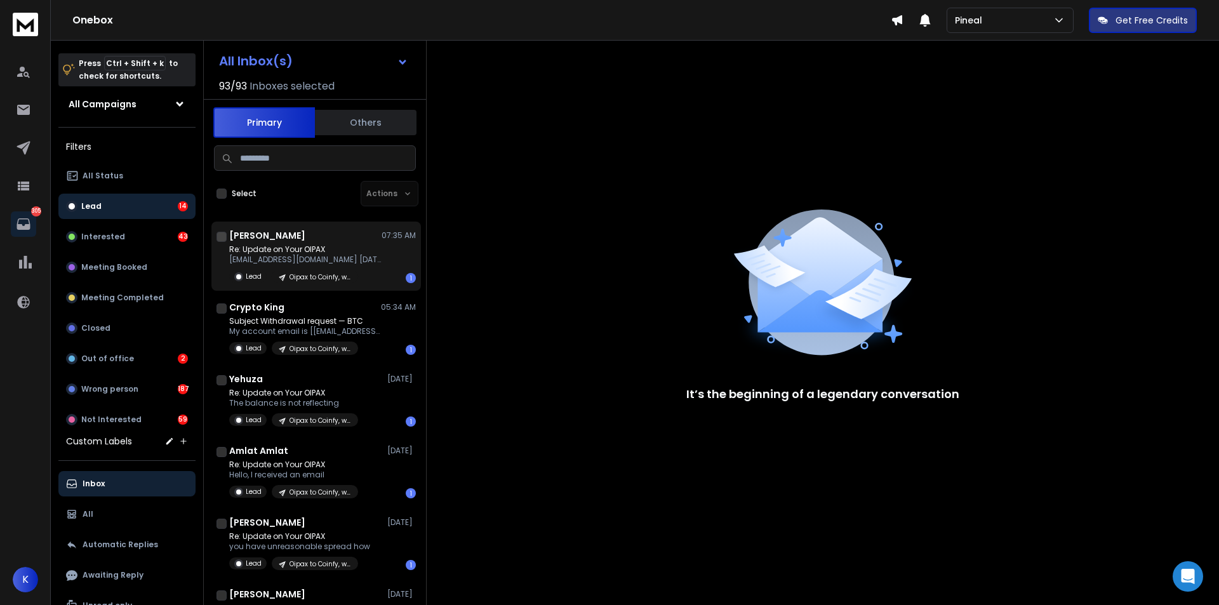
click at [345, 244] on div "[PERSON_NAME] 07:35 AM Re: Update on Your OIPAX [EMAIL_ADDRESS][DOMAIN_NAME] [D…" at bounding box center [322, 256] width 187 height 54
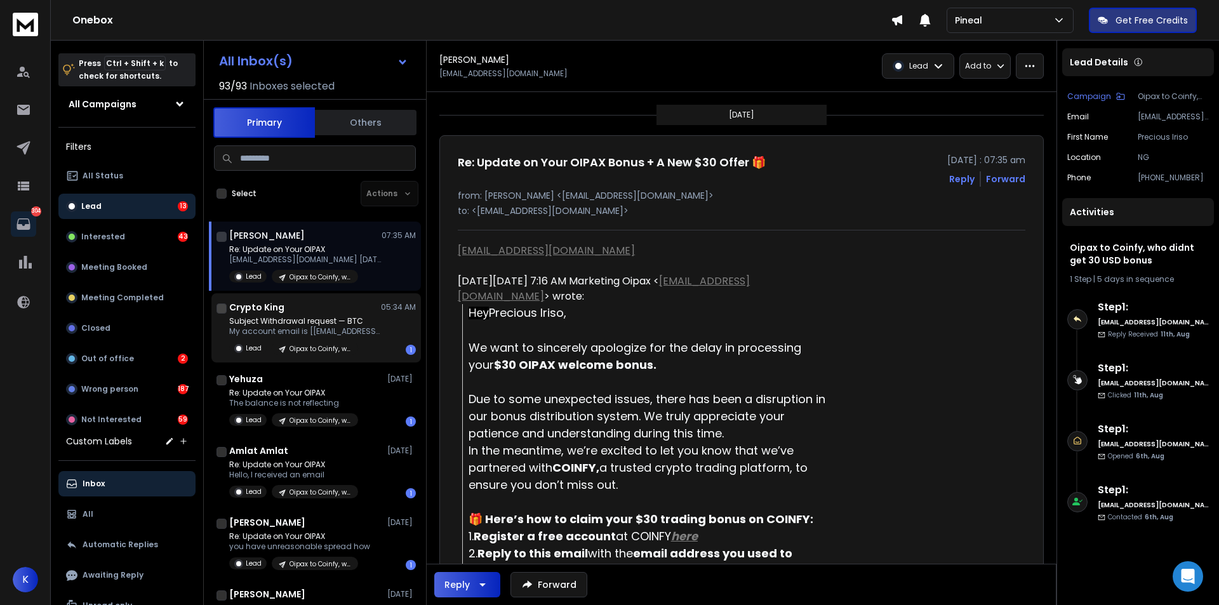
click at [385, 321] on div "Subject Withdrawal request — BTC My account email is [[EMAIL_ADDRESS][DOMAIN_NA…" at bounding box center [322, 335] width 187 height 39
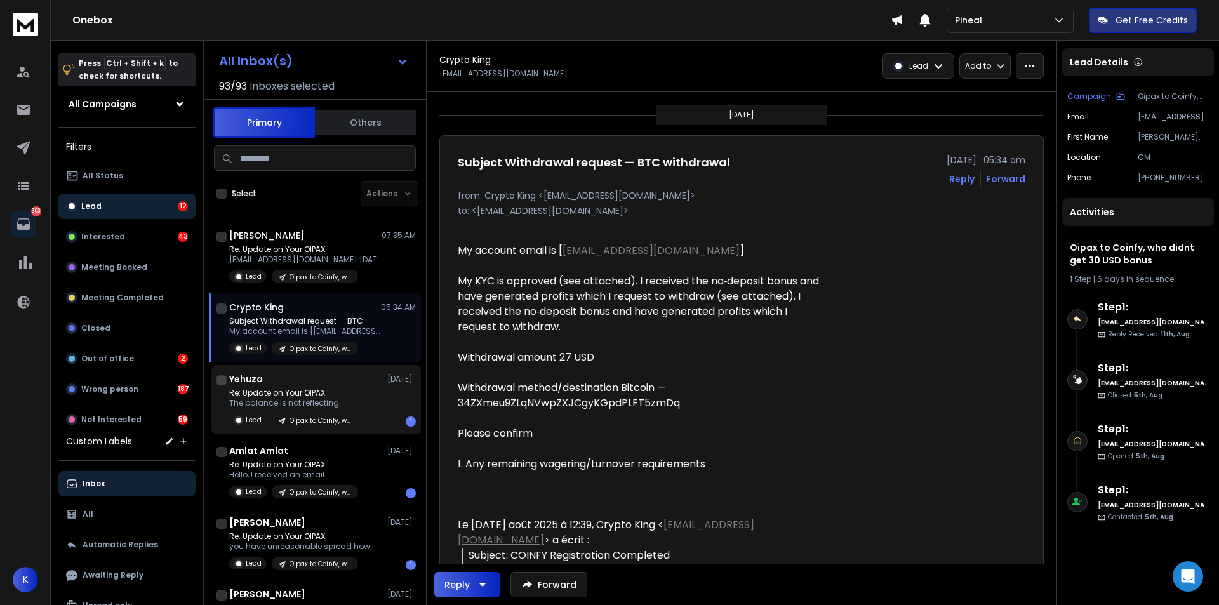
click at [387, 378] on p "[DATE]" at bounding box center [401, 379] width 29 height 10
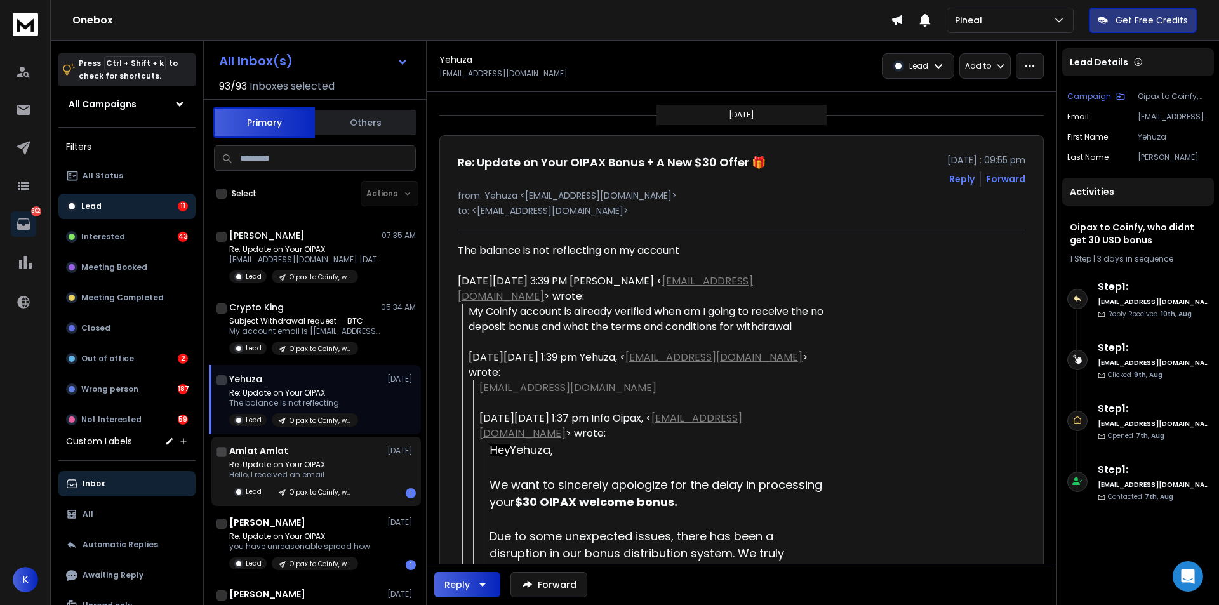
click at [377, 474] on div "Re: Update on Your OIPAX Hello, I received an email Lead Oipax to Coinfy, who d…" at bounding box center [322, 479] width 187 height 39
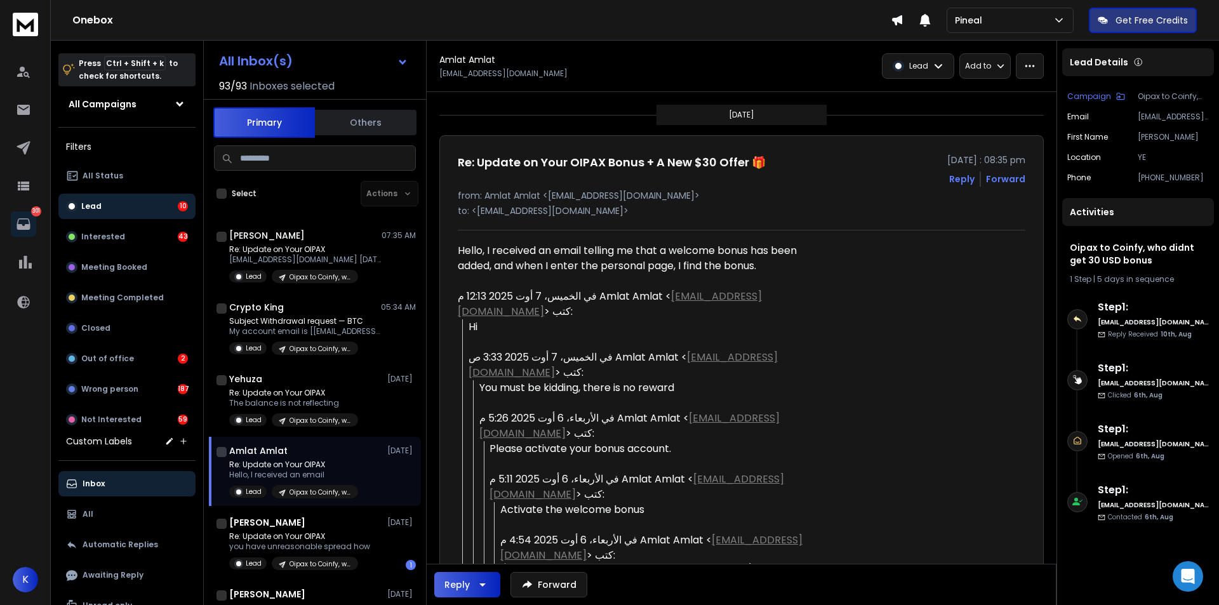
scroll to position [254, 0]
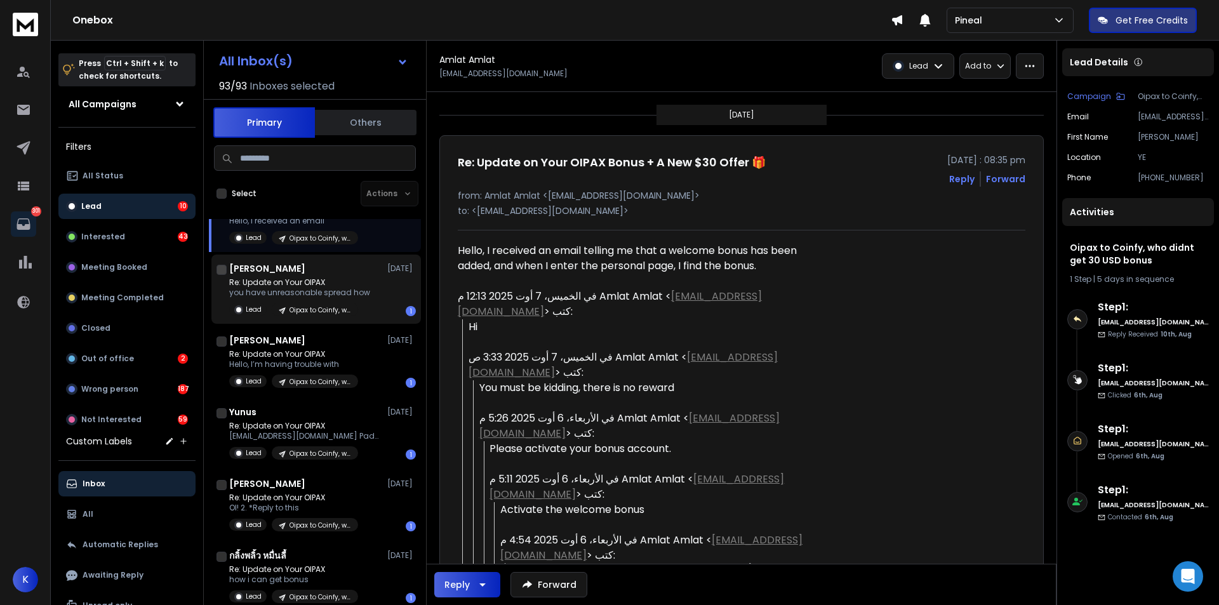
click at [391, 300] on div "Re: Update on Your OIPAX you have unreasonable spread how Lead Oipax to Coinfy,…" at bounding box center [322, 296] width 187 height 39
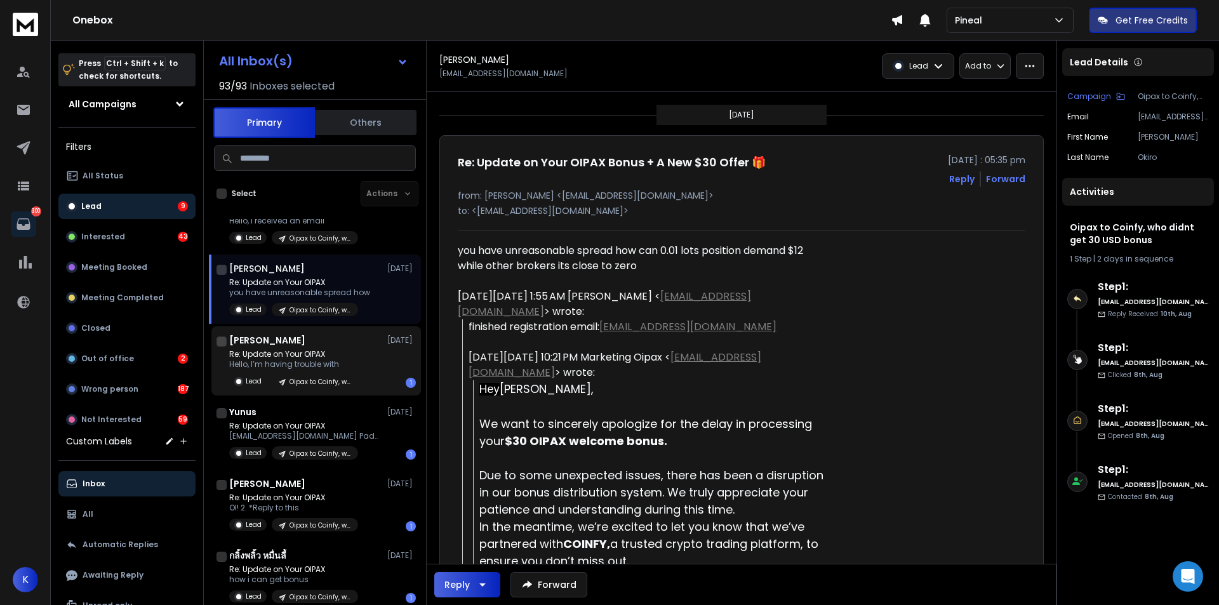
click at [391, 363] on div "Re: Update on Your OIPAX Hello, I’m having trouble with Lead Oipax to Coinfy, w…" at bounding box center [322, 368] width 187 height 39
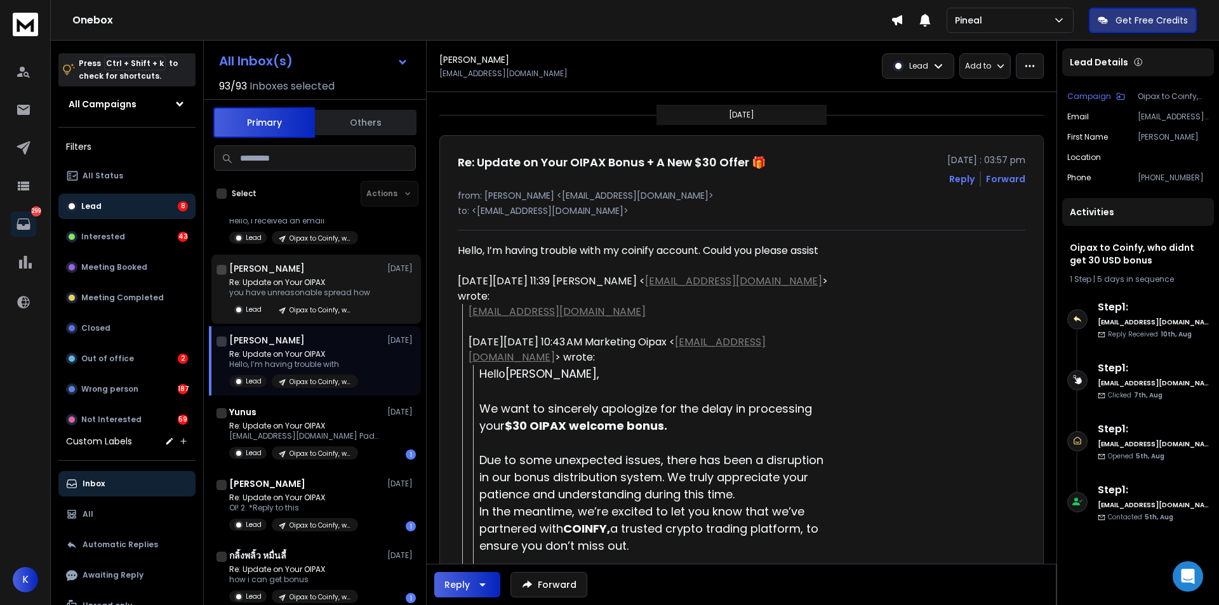
click at [394, 295] on div "Re: Update on Your OIPAX you have unreasonable spread how Lead Oipax to Coinfy,…" at bounding box center [322, 296] width 187 height 39
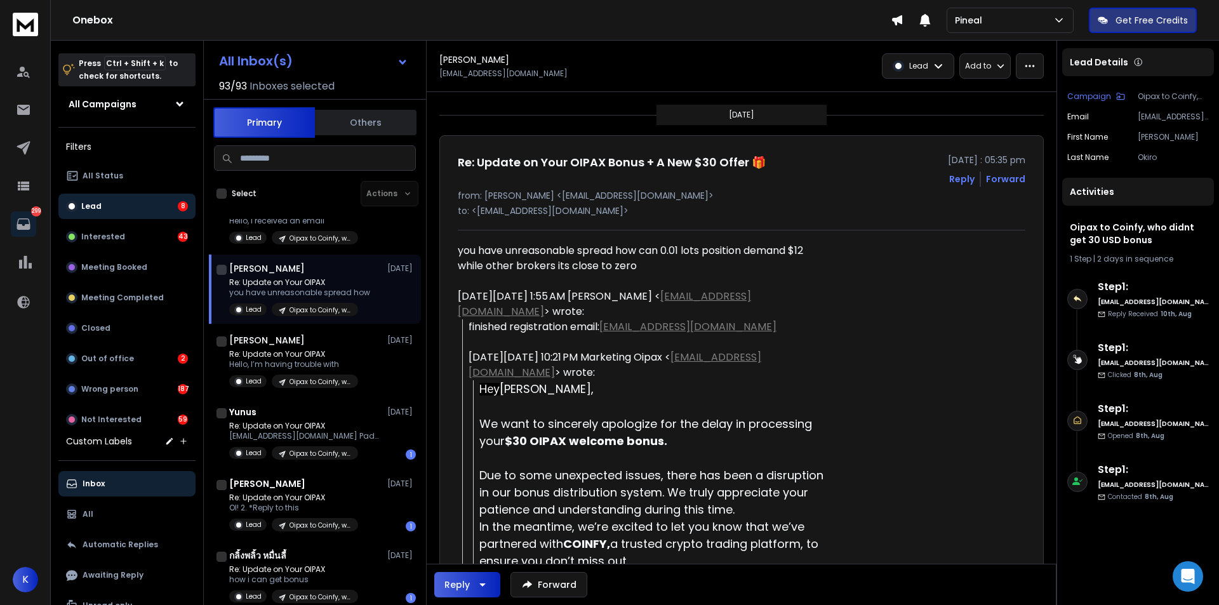
click at [356, 278] on p "Re: Update on Your OIPAX" at bounding box center [299, 282] width 141 height 10
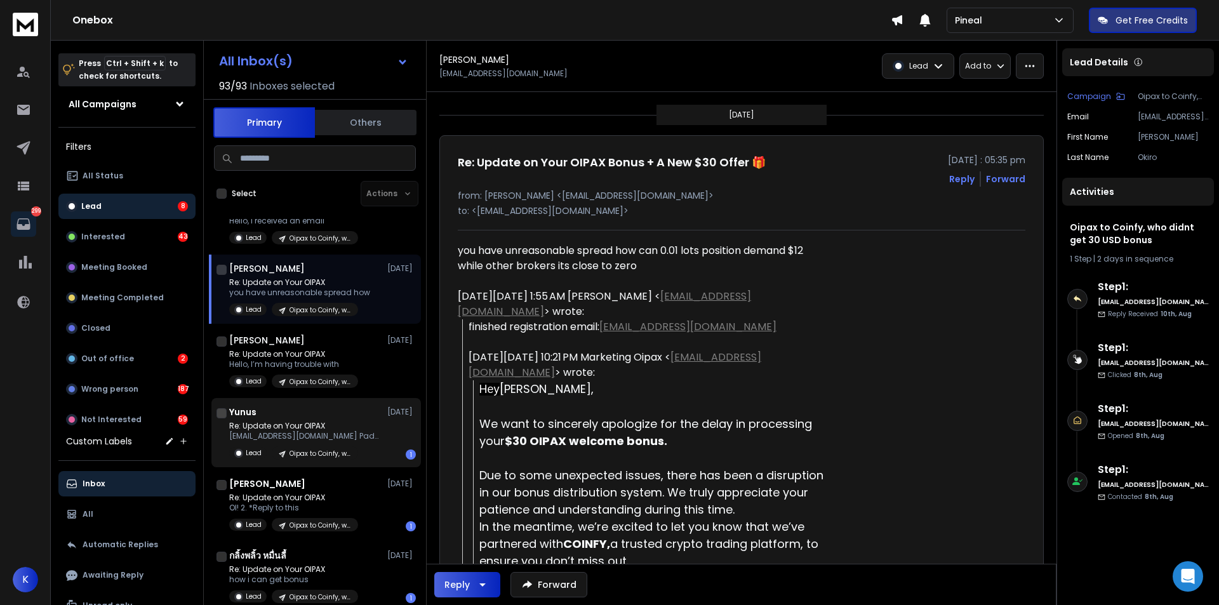
click at [360, 430] on p "Re: Update on Your OIPAX" at bounding box center [305, 426] width 152 height 10
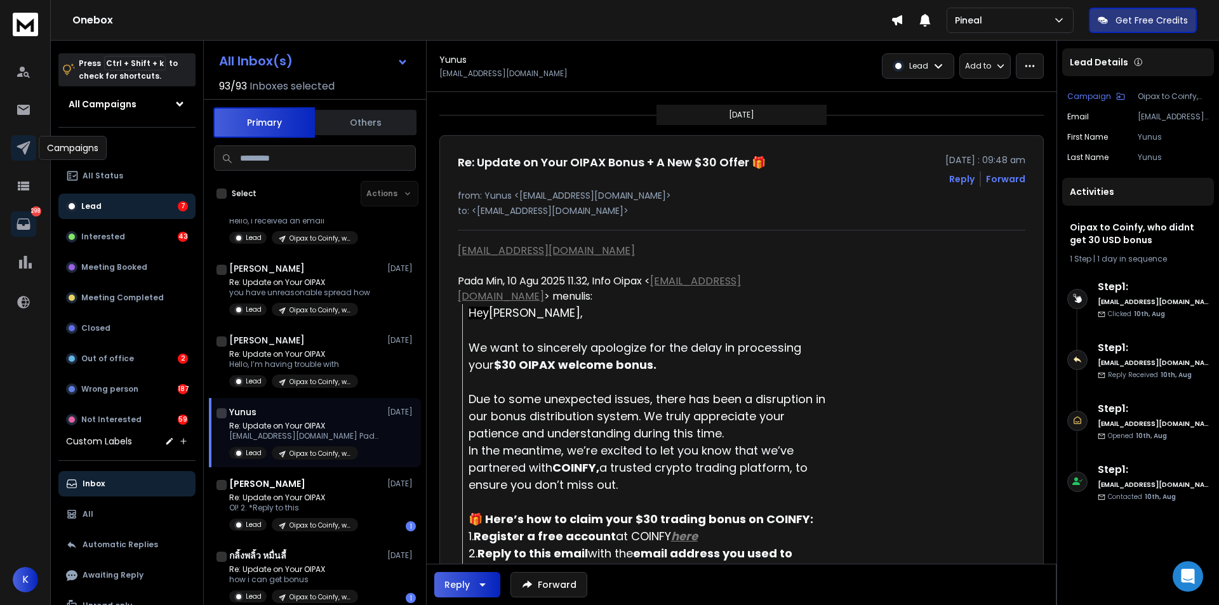
click at [30, 146] on icon at bounding box center [23, 147] width 15 height 15
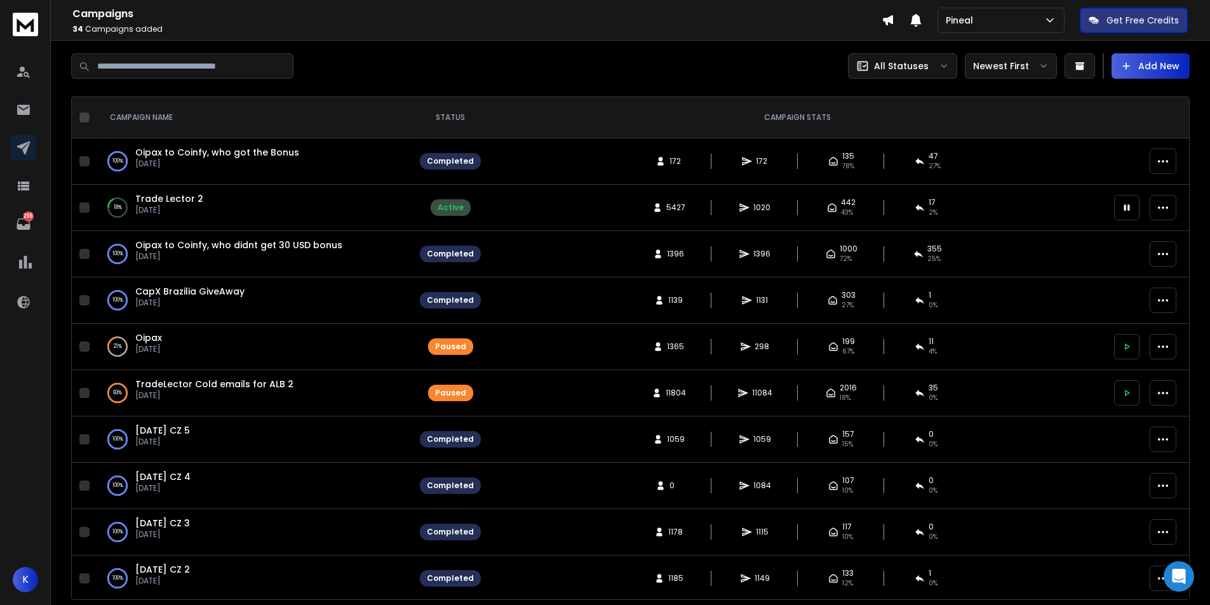
click at [279, 249] on span "Oipax to Coinfy, who didnt get 30 USD bonus" at bounding box center [238, 245] width 207 height 13
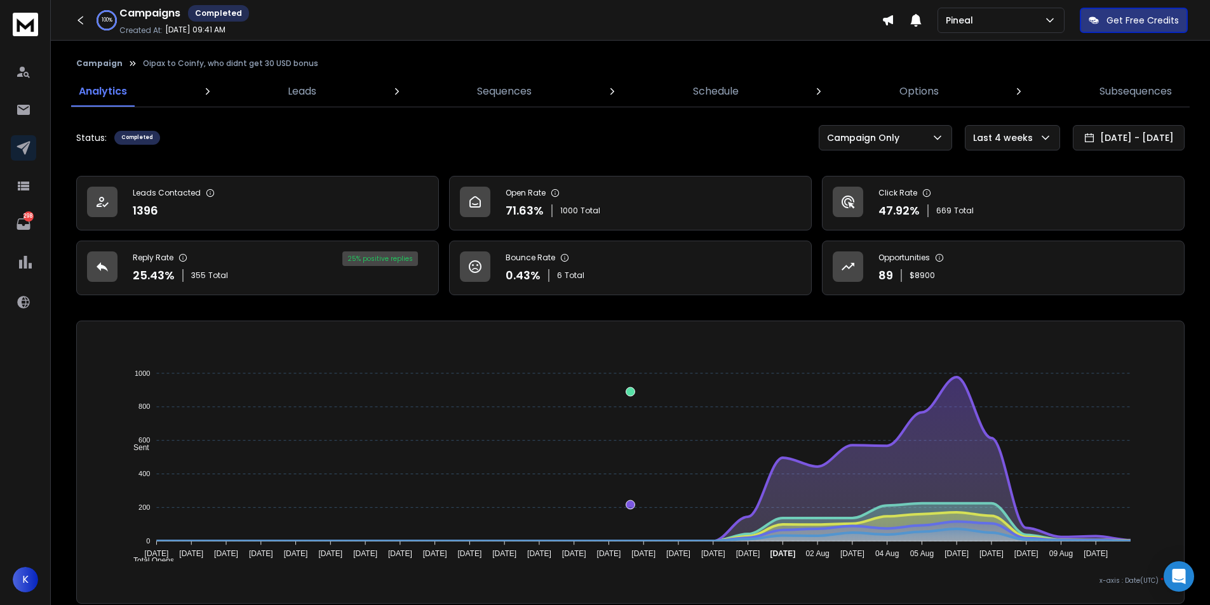
click at [688, 25] on div "100 % Campaigns Completed Created At: [DATE] 09:41 AM Pineal Get Free Credits" at bounding box center [605, 20] width 1210 height 41
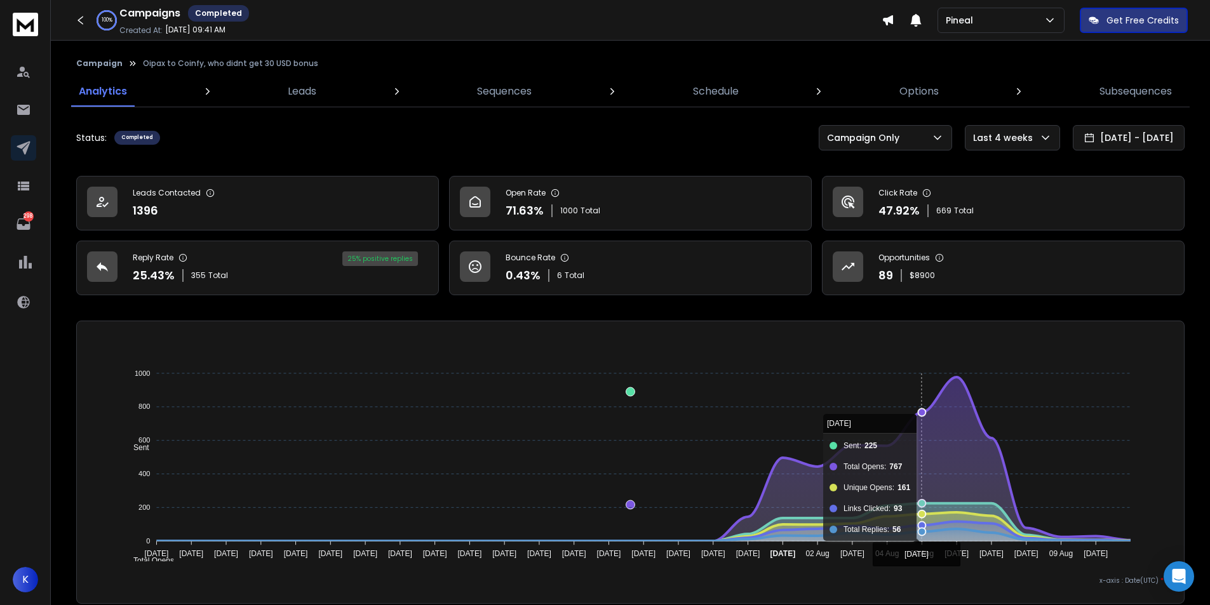
click at [936, 454] on foreignobject "Sent Total Opens Unique Opens Links Clicked Total Replies" at bounding box center [630, 450] width 1013 height 222
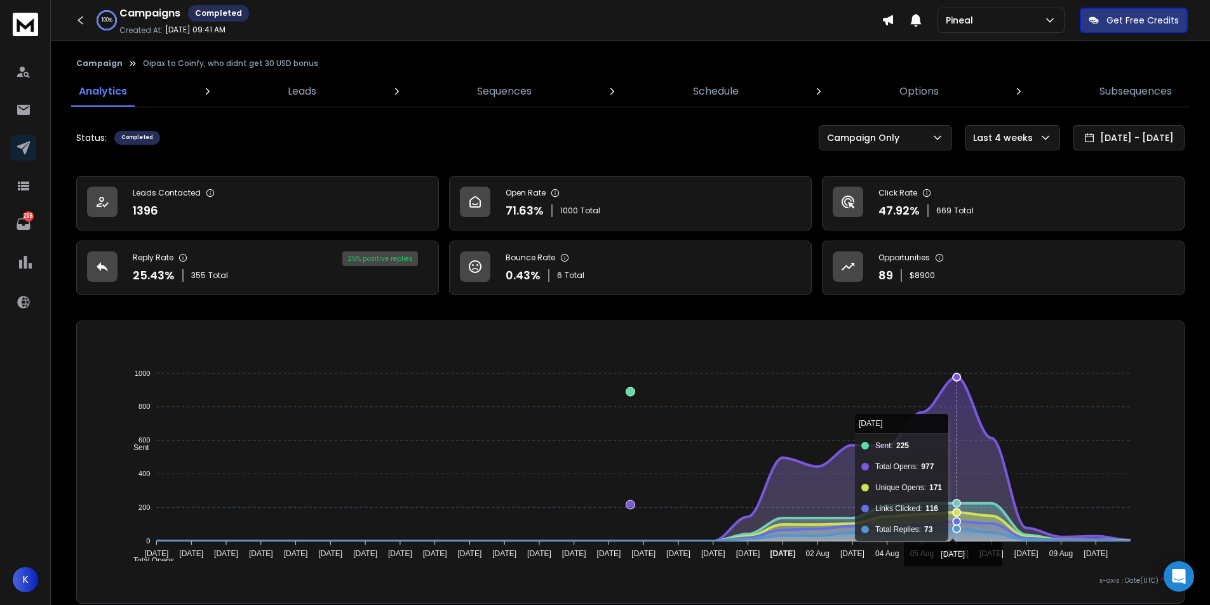
click at [966, 458] on foreignobject "Sent Total Opens Unique Opens Links Clicked Total Replies" at bounding box center [630, 450] width 1013 height 222
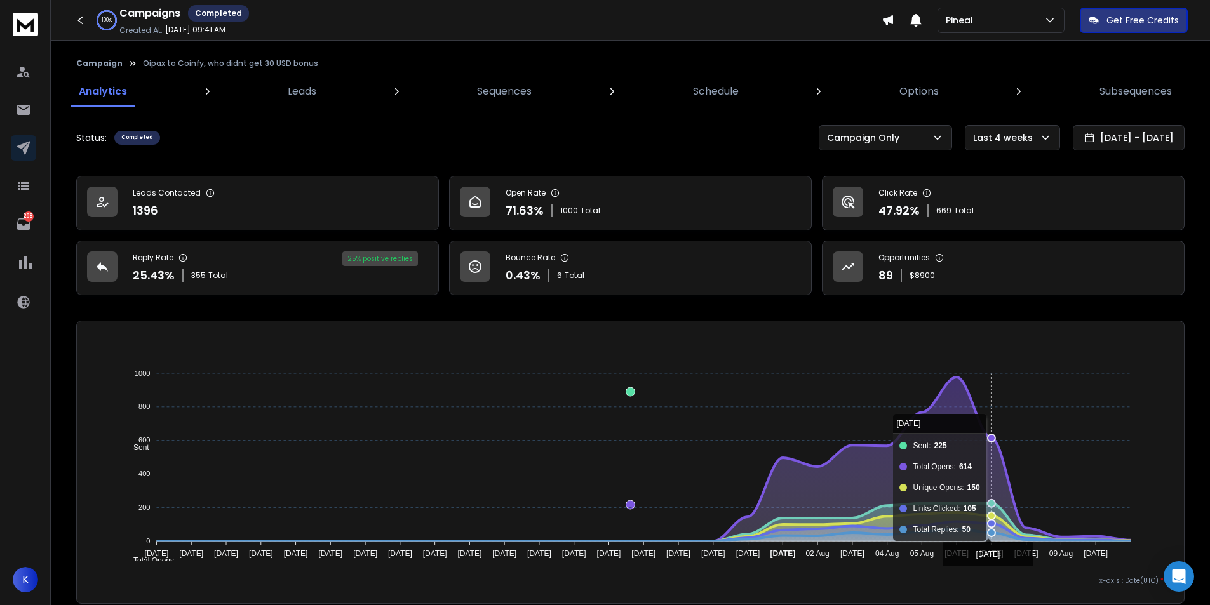
click at [985, 469] on foreignobject "Sent Total Opens Unique Opens Links Clicked Total Replies" at bounding box center [630, 450] width 1013 height 222
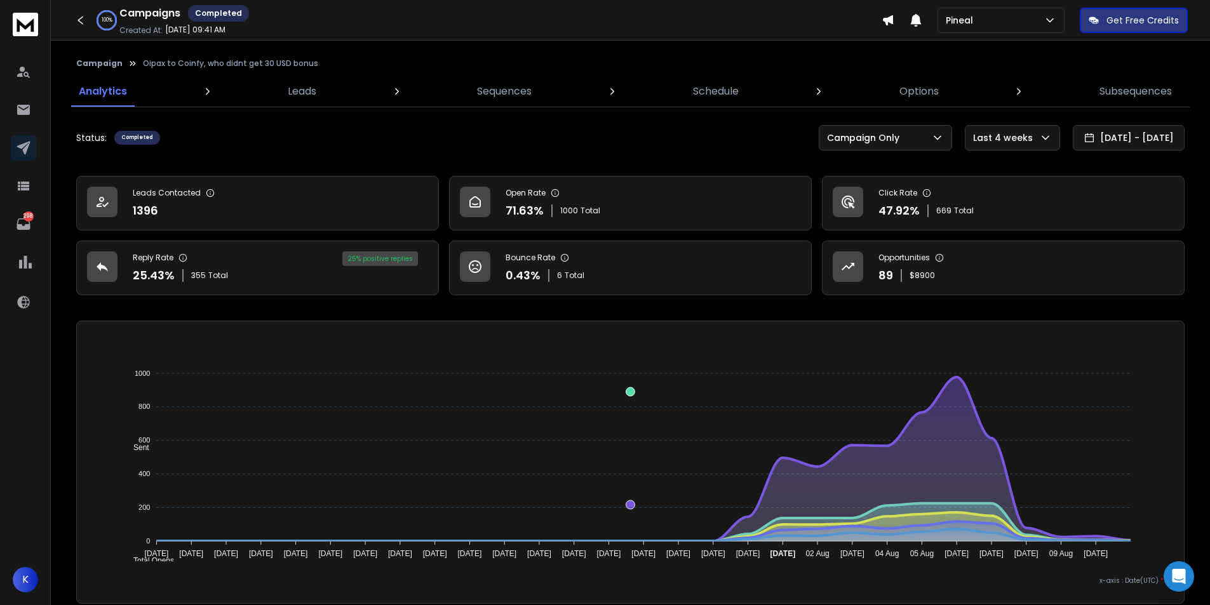
click at [1073, 312] on div "Leads Contacted 1396 Open Rate 71.63 % 1000 Total Click Rate 47.92 % 669 Total …" at bounding box center [630, 475] width 1108 height 599
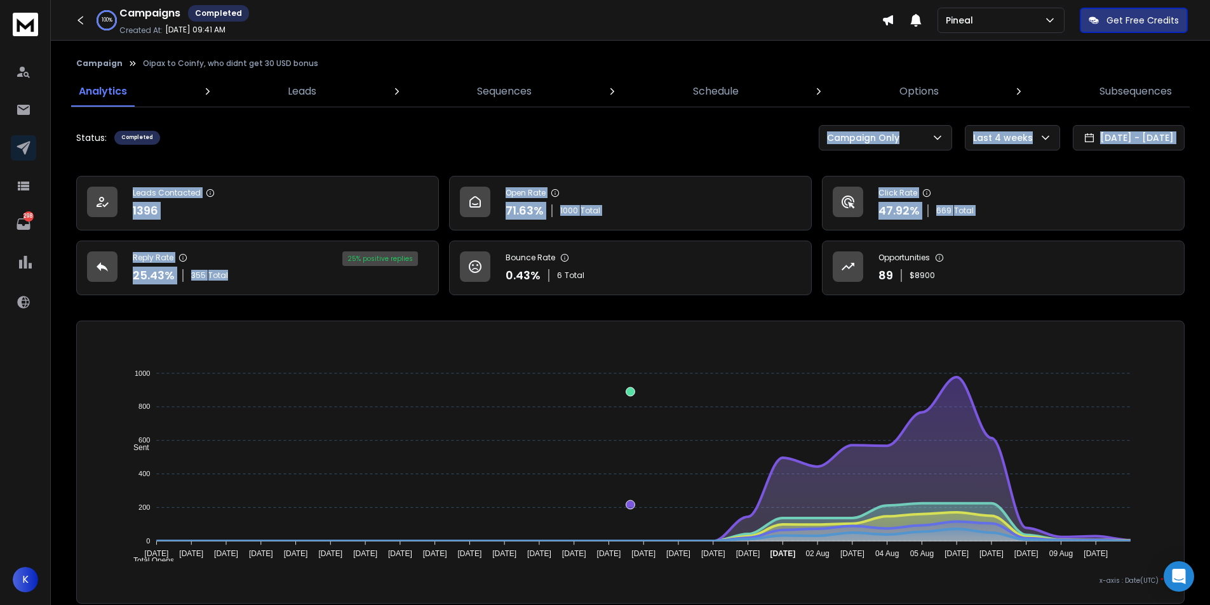
drag, startPoint x: 447, startPoint y: 226, endPoint x: 447, endPoint y: 162, distance: 64.1
click at [447, 162] on div "Status: Completed Campaign Only Last 4 weeks [DATE] - [DATE] Leads Contacted 13…" at bounding box center [630, 450] width 1108 height 650
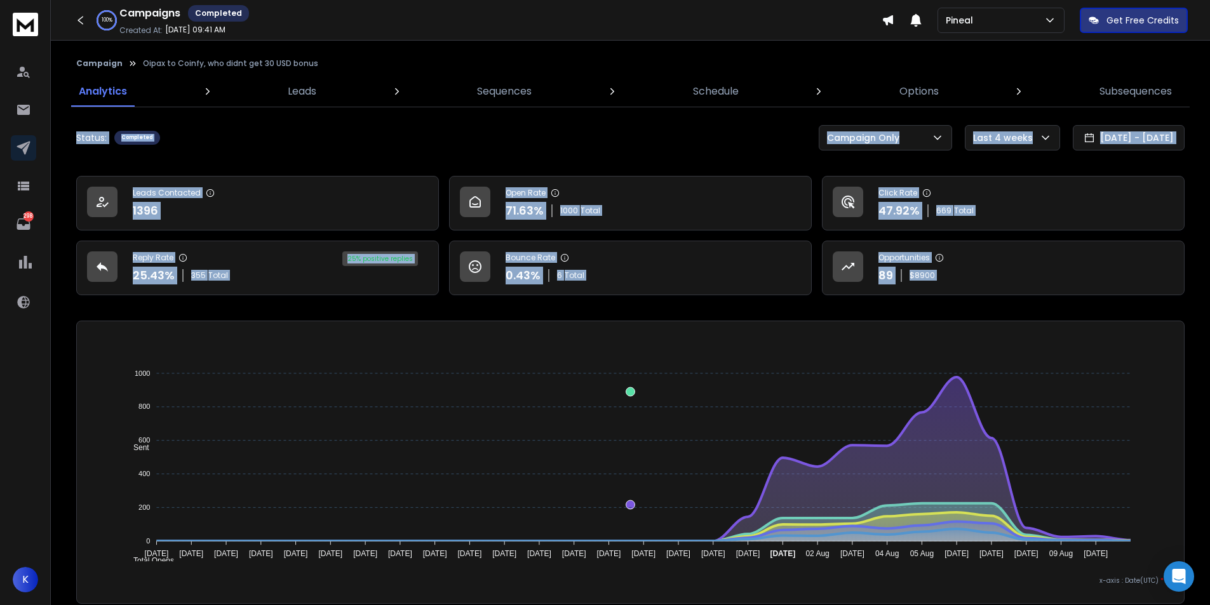
drag, startPoint x: 72, startPoint y: 163, endPoint x: 1042, endPoint y: 321, distance: 982.4
click at [1042, 321] on div "Status: Completed Campaign Only Last 4 weeks [DATE] - [DATE] Leads Contacted 13…" at bounding box center [630, 450] width 1118 height 660
click at [1100, 288] on link "Opportunities 89 $ 8900" at bounding box center [1003, 268] width 363 height 55
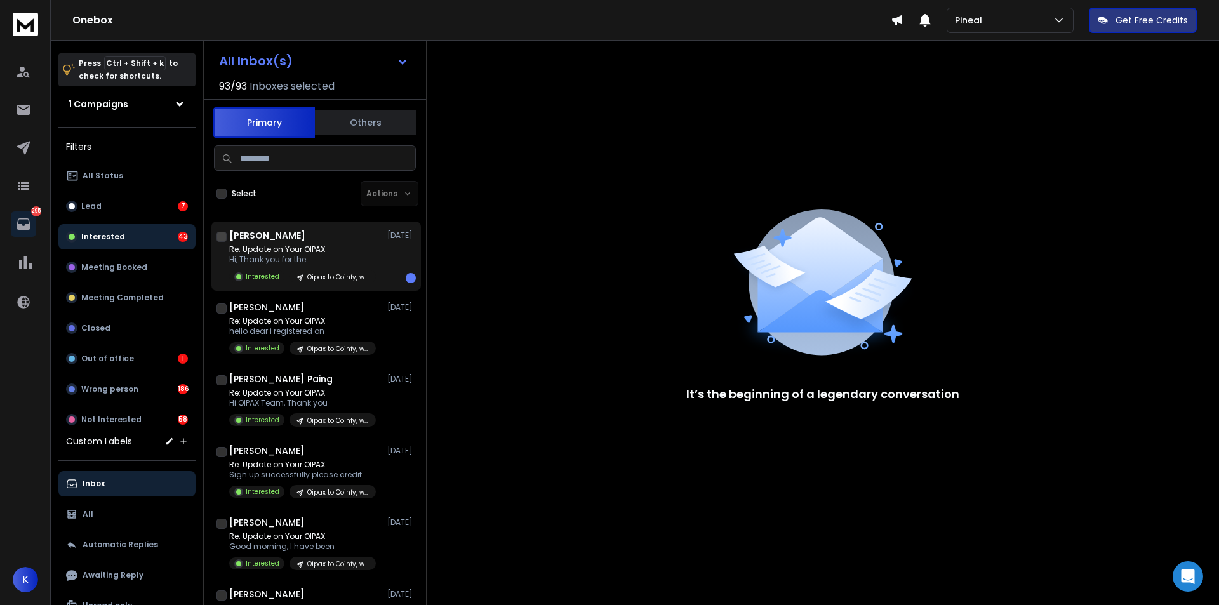
click at [370, 261] on p "Hi, Thank you for the" at bounding box center [302, 260] width 147 height 10
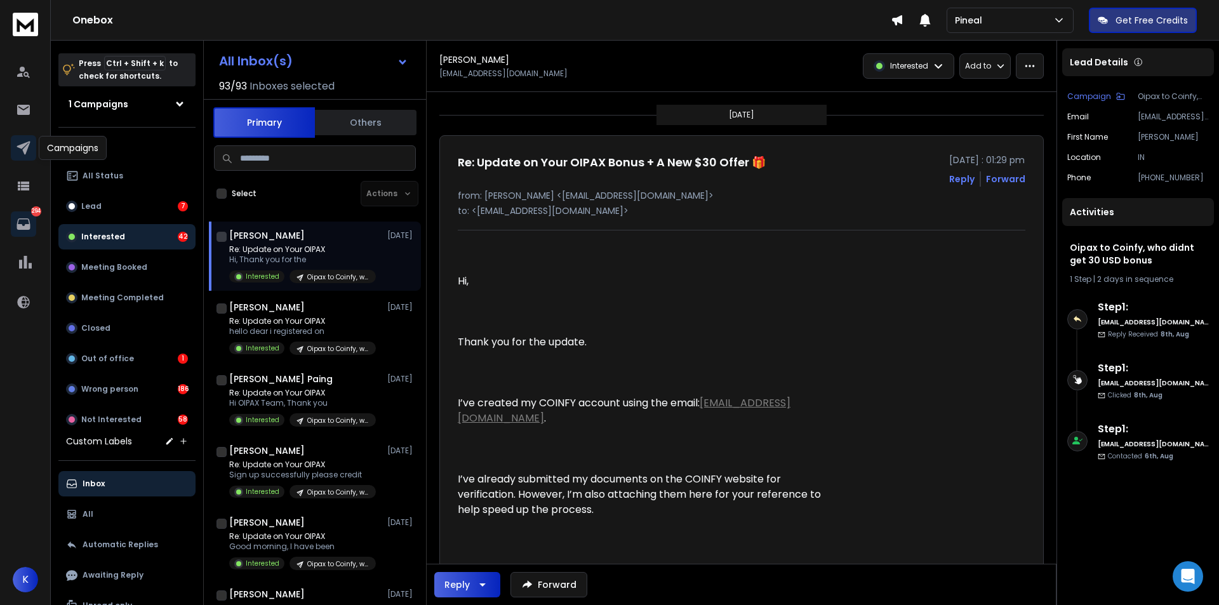
click at [23, 144] on icon at bounding box center [23, 147] width 13 height 13
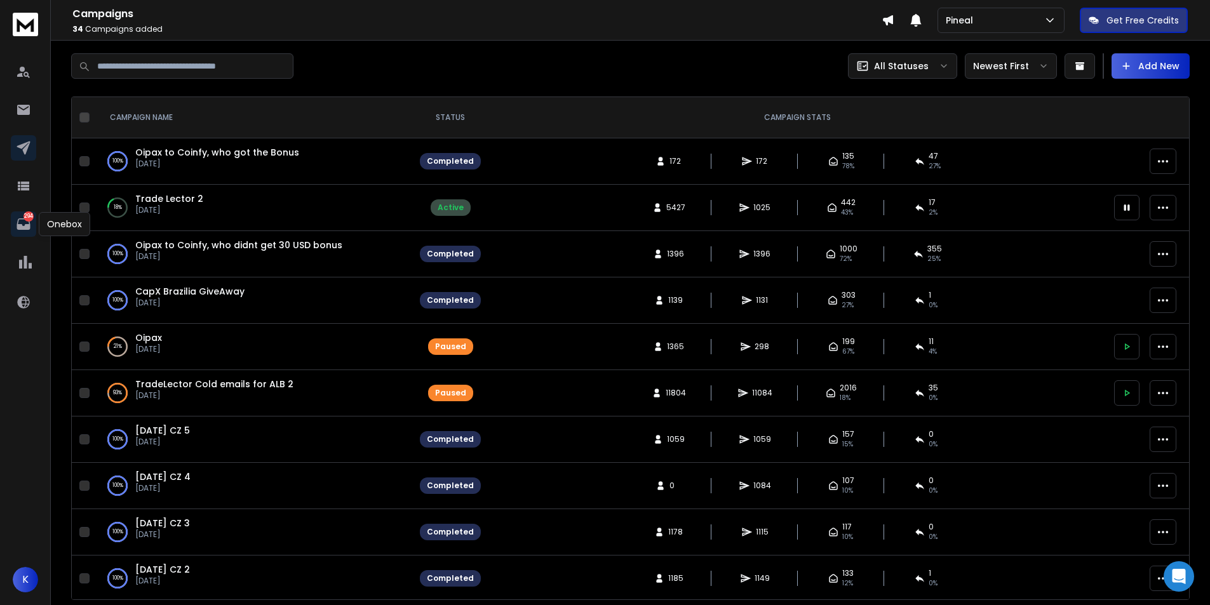
click at [17, 218] on icon at bounding box center [23, 224] width 15 height 15
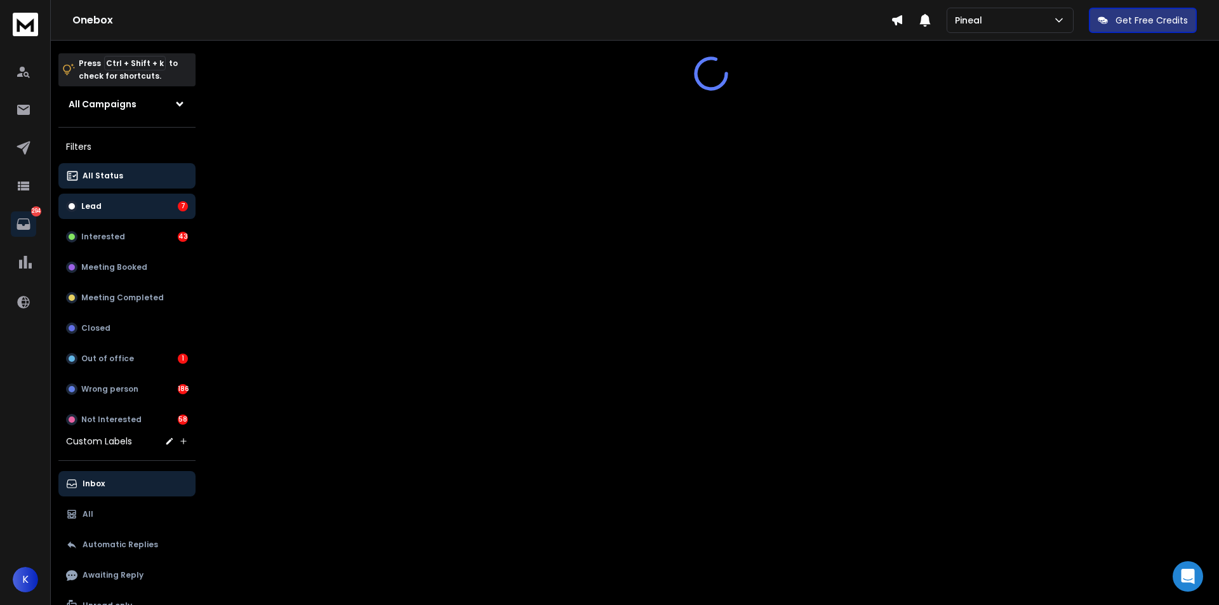
click at [145, 206] on button "Lead 7" at bounding box center [126, 206] width 137 height 25
click at [156, 223] on div "All Status Lead 7 Interested 43 Meeting Booked Meeting Completed Closed Out of …" at bounding box center [126, 297] width 137 height 269
click at [160, 231] on button "Interested 43" at bounding box center [126, 236] width 137 height 25
click at [164, 210] on button "Lead 7" at bounding box center [126, 206] width 137 height 25
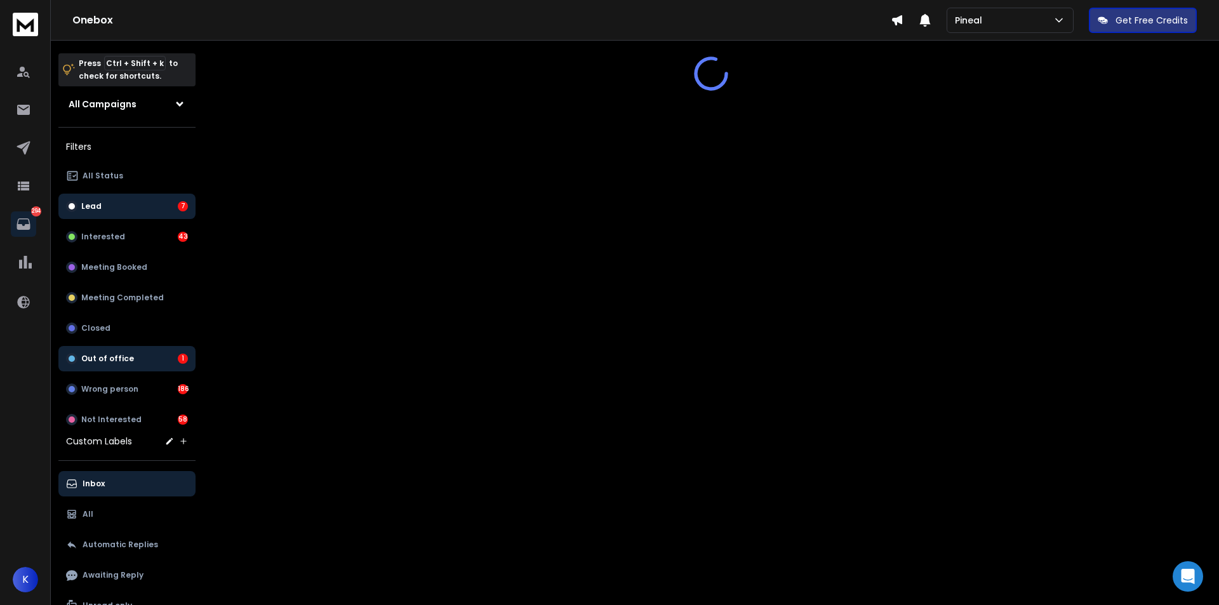
click at [118, 363] on p "Out of office" at bounding box center [107, 359] width 53 height 10
click at [18, 211] on link "294" at bounding box center [23, 223] width 25 height 25
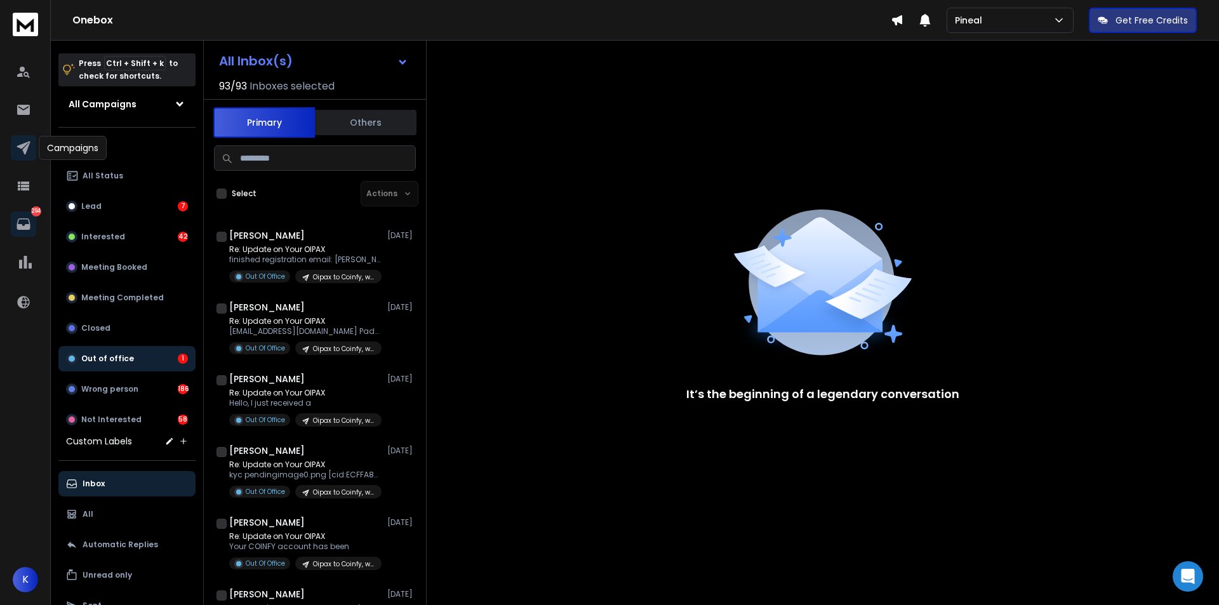
click at [19, 144] on icon at bounding box center [23, 147] width 15 height 15
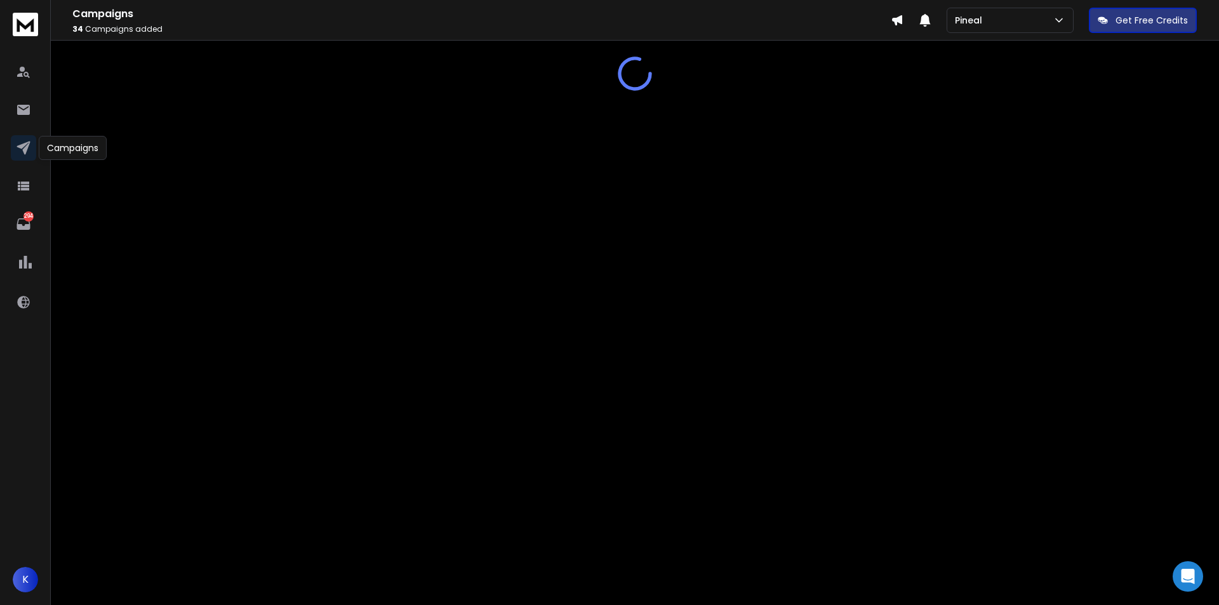
click at [23, 143] on icon at bounding box center [23, 147] width 15 height 15
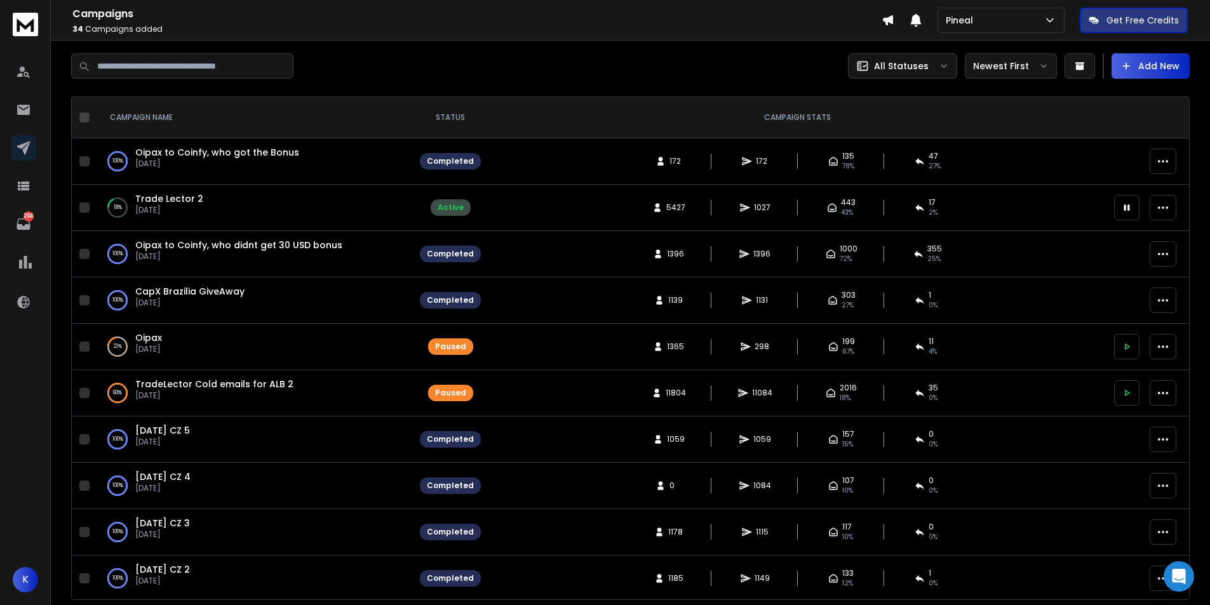
click at [269, 246] on span "Oipax to Coinfy, who didnt get 30 USD bonus" at bounding box center [238, 245] width 207 height 13
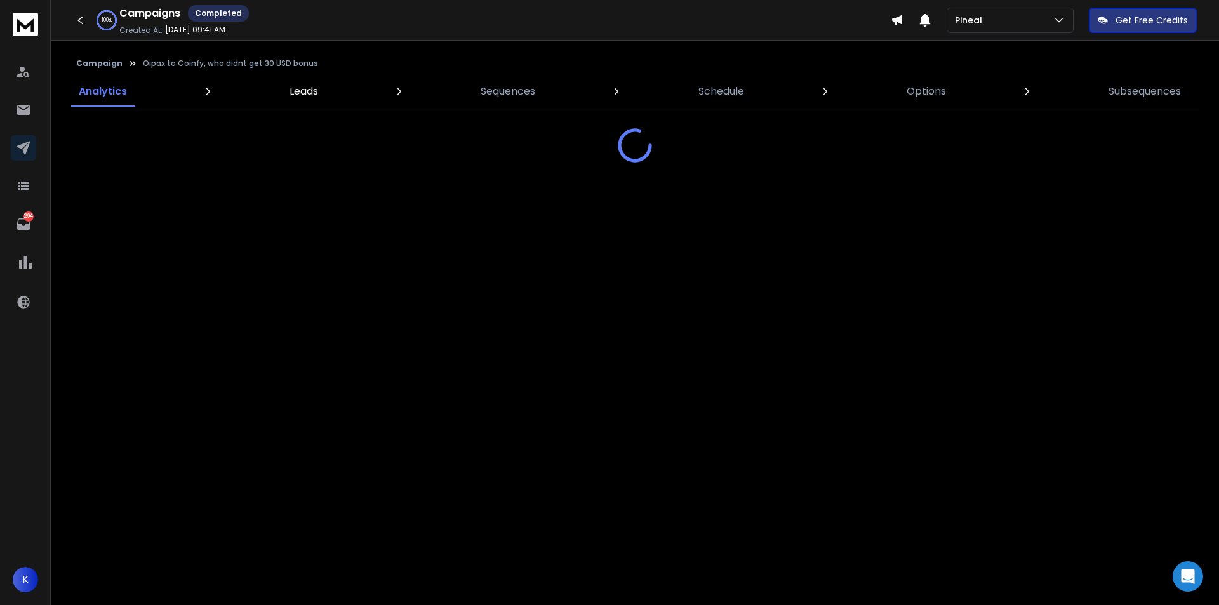
click at [307, 91] on p "Leads" at bounding box center [304, 91] width 29 height 15
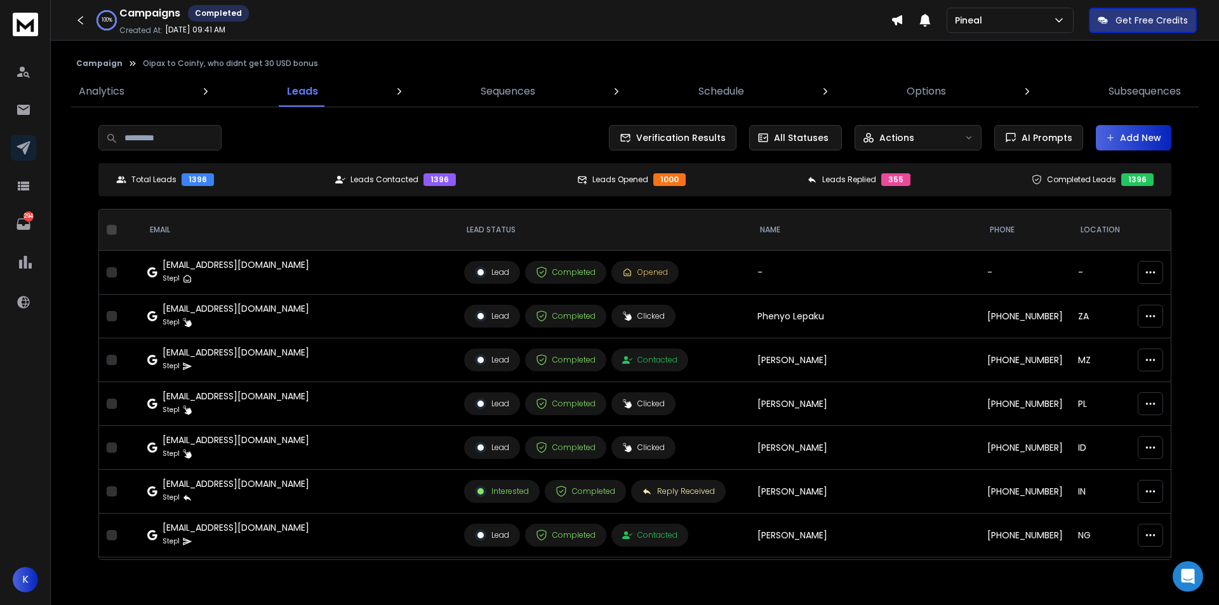
click at [187, 145] on input at bounding box center [159, 137] width 123 height 25
paste input "**********"
type input "**********"
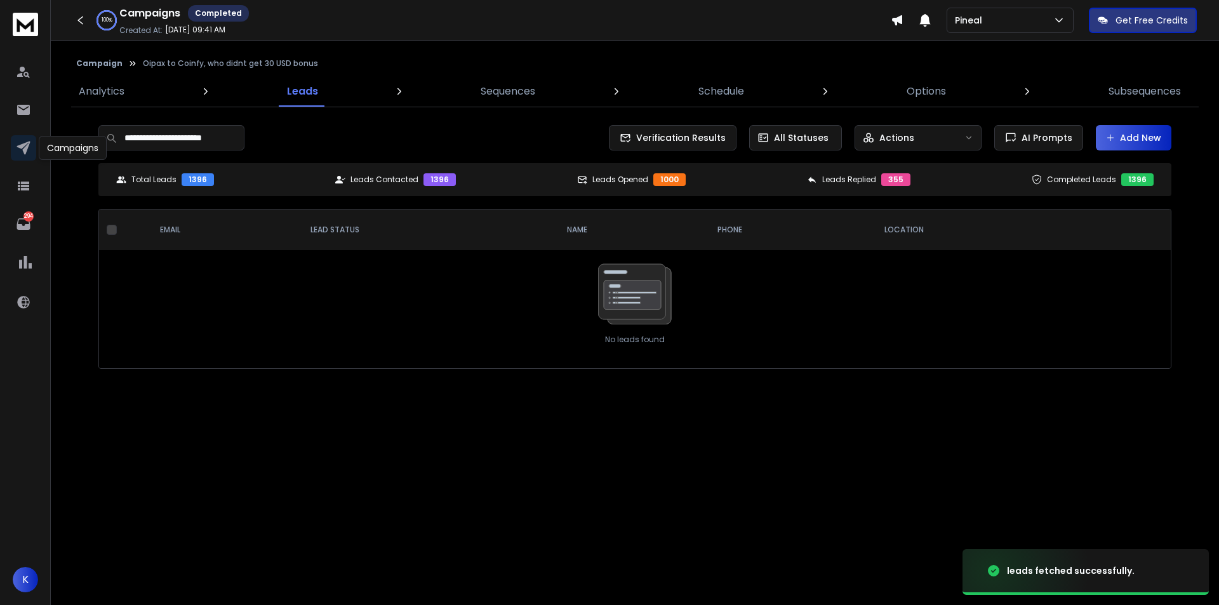
drag, startPoint x: 229, startPoint y: 139, endPoint x: 0, endPoint y: 146, distance: 229.3
click at [0, 146] on div "**********" at bounding box center [609, 187] width 1219 height 374
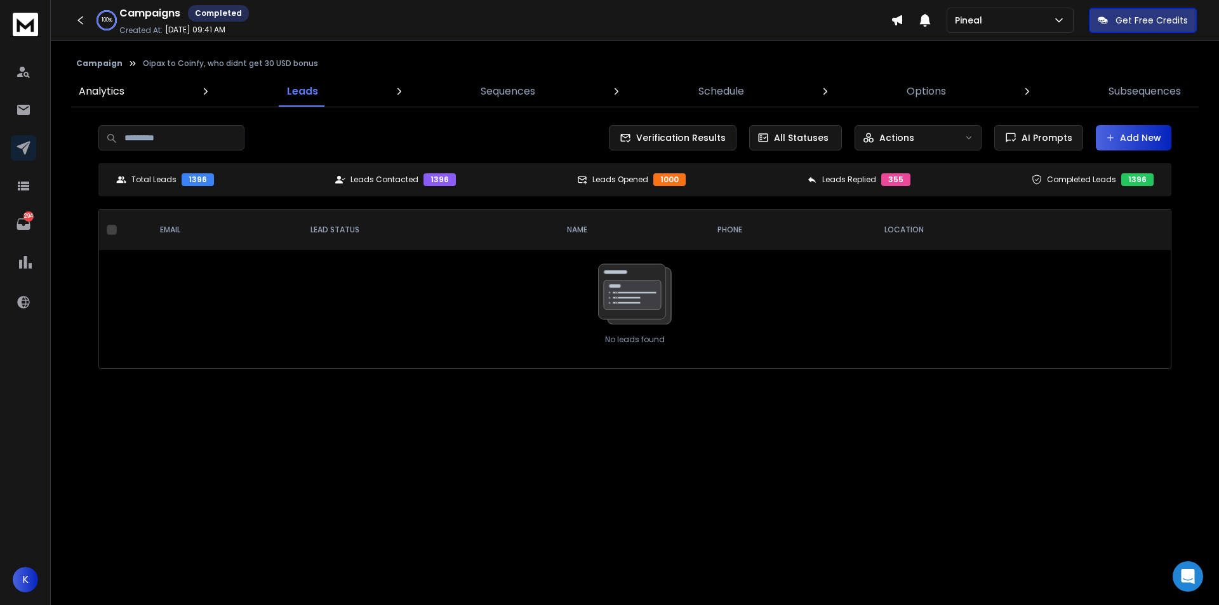
click at [121, 94] on p "Analytics" at bounding box center [102, 91] width 46 height 15
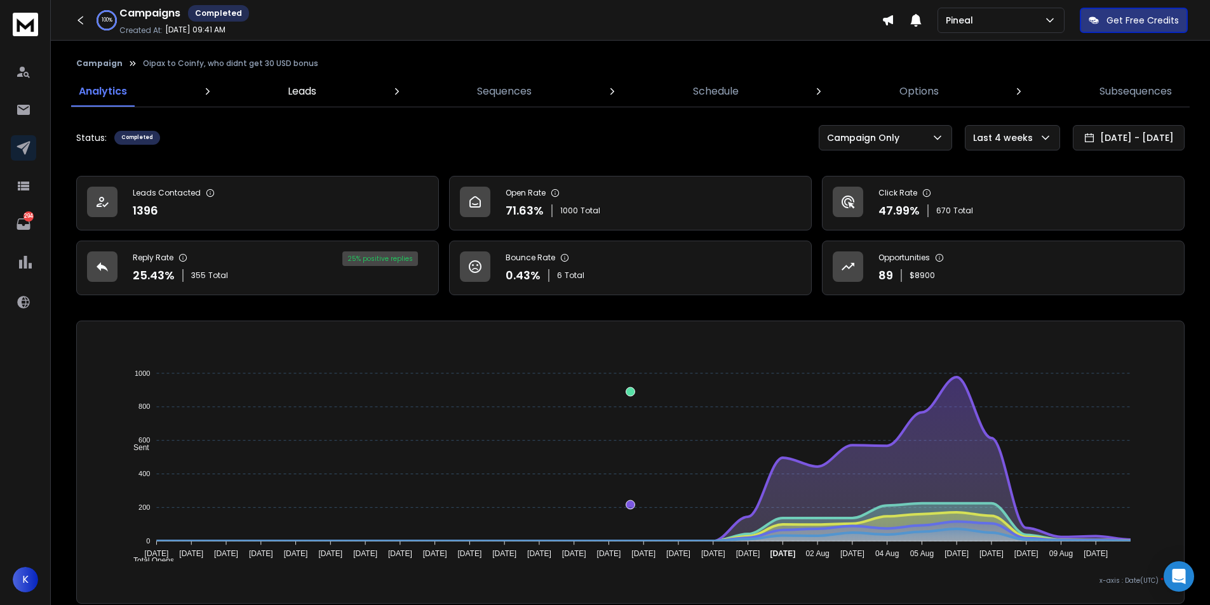
click at [305, 92] on p "Leads" at bounding box center [302, 91] width 29 height 15
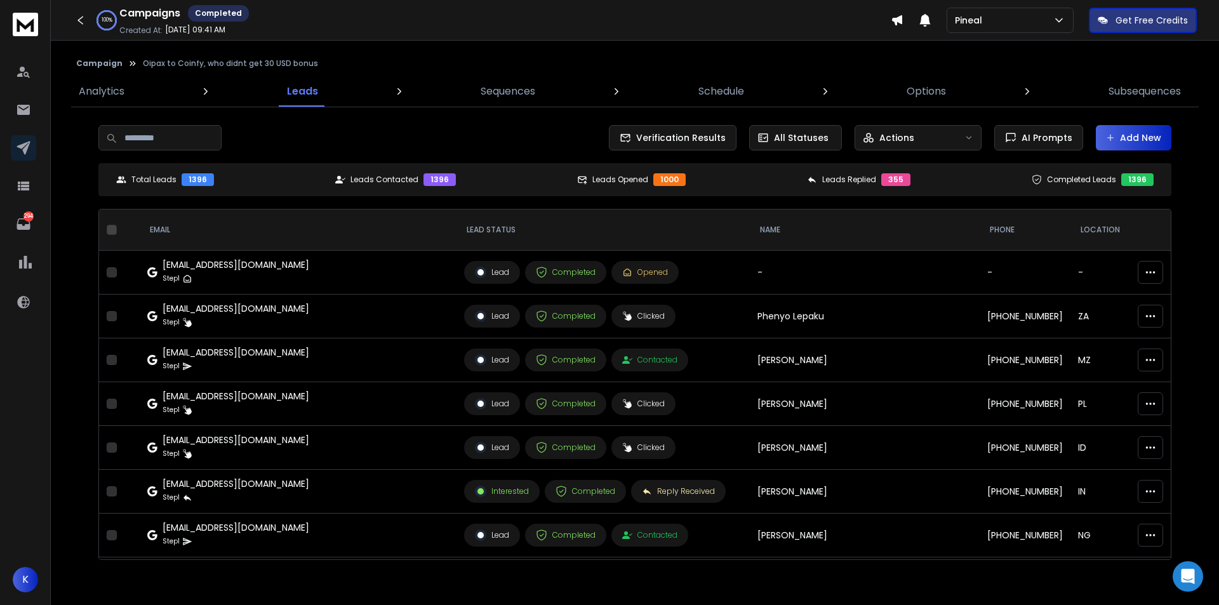
click at [1124, 138] on button "Add New" at bounding box center [1134, 137] width 76 height 25
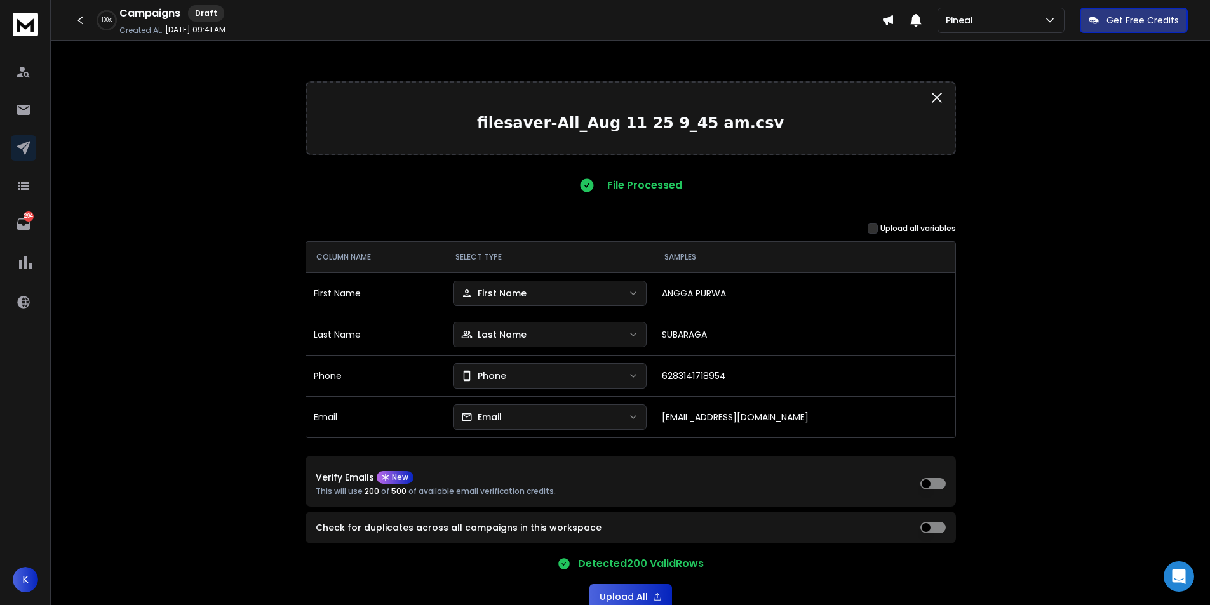
scroll to position [25, 0]
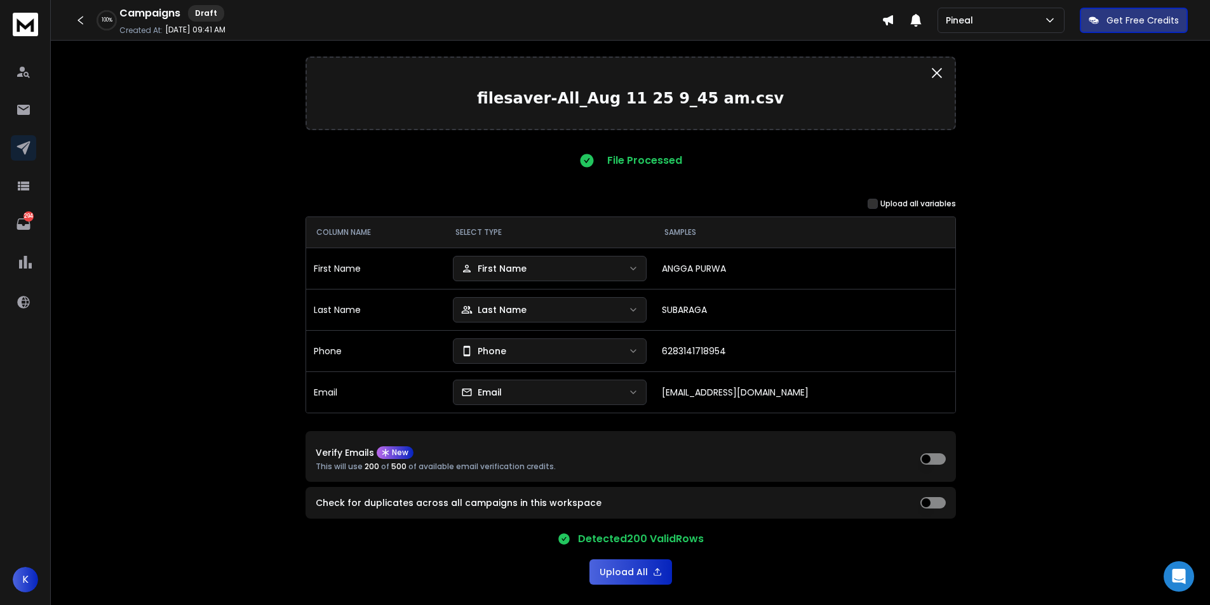
click at [638, 578] on button "Upload All" at bounding box center [630, 571] width 83 height 25
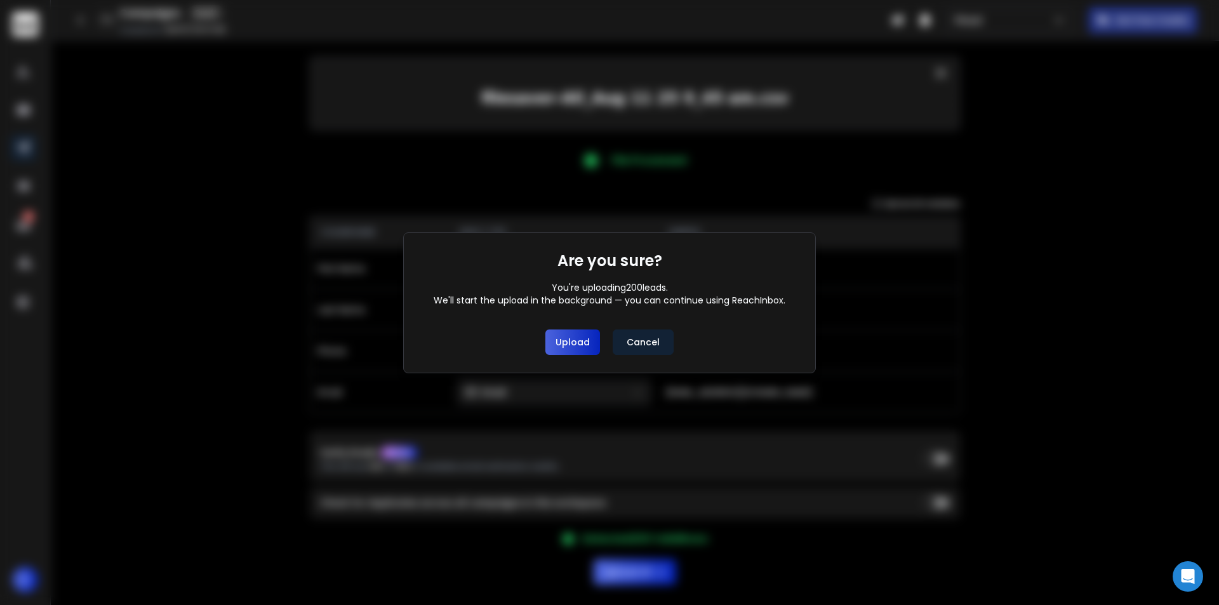
click at [578, 340] on button "Upload" at bounding box center [572, 342] width 55 height 25
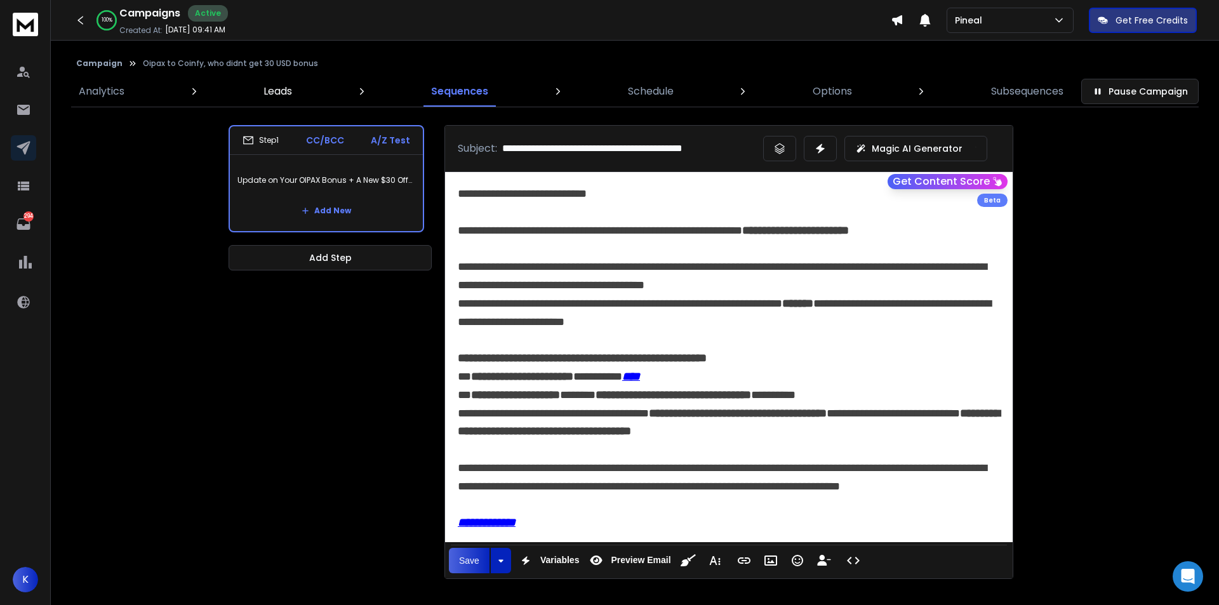
click at [290, 104] on link "Leads" at bounding box center [278, 91] width 44 height 30
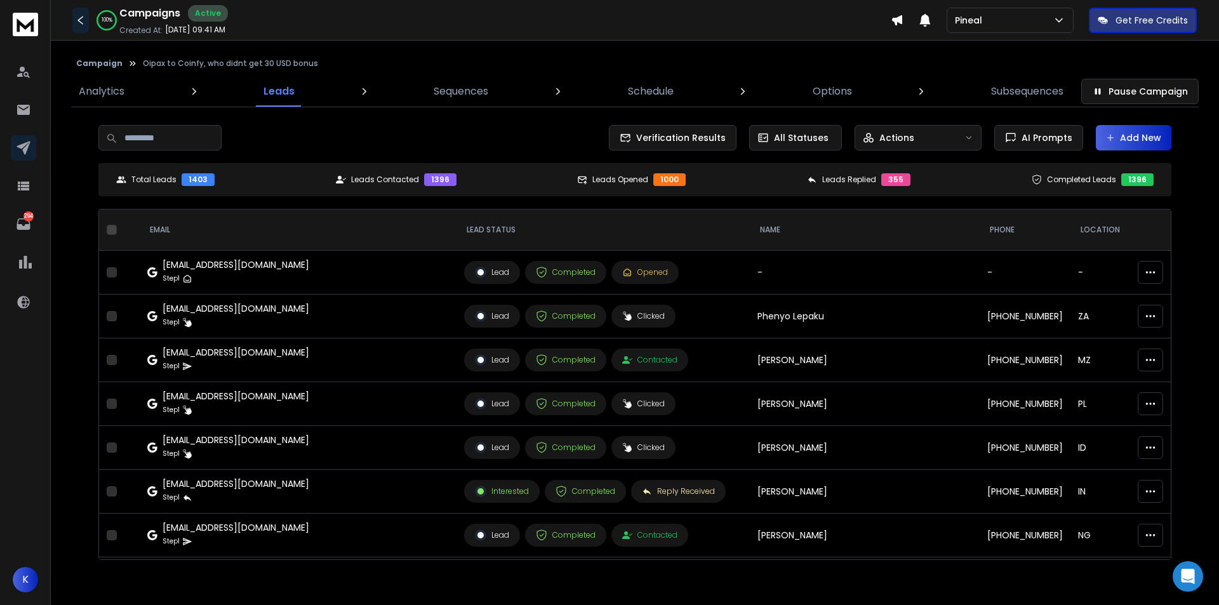
click at [79, 18] on icon at bounding box center [80, 20] width 11 height 11
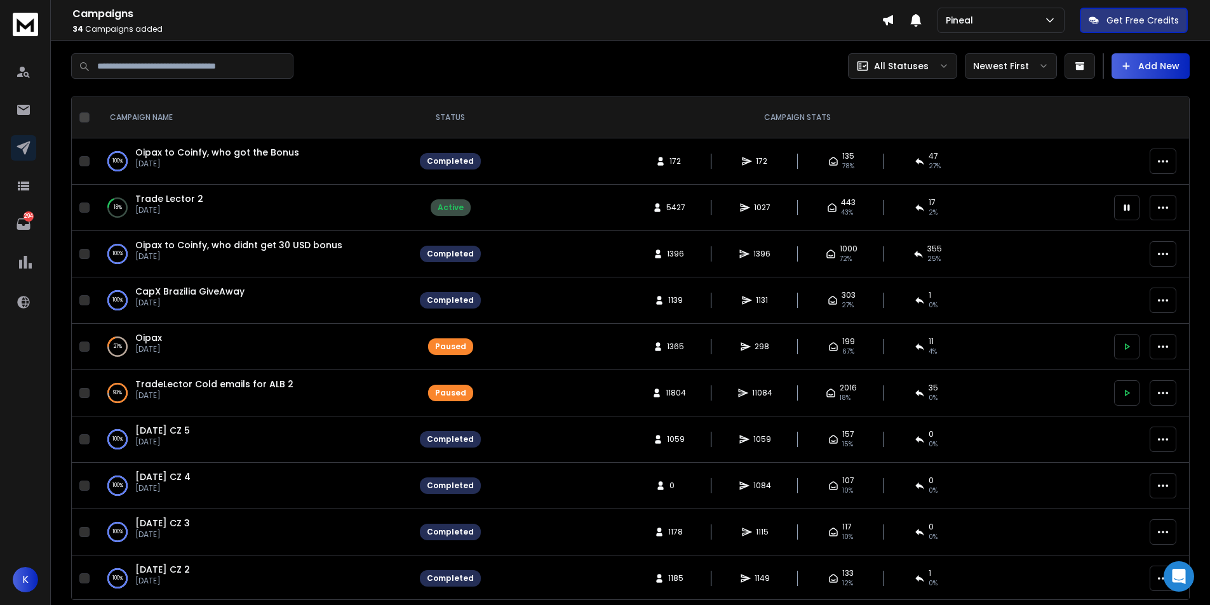
click at [328, 249] on span "Oipax to Coinfy, who didnt get 30 USD bonus" at bounding box center [238, 245] width 207 height 13
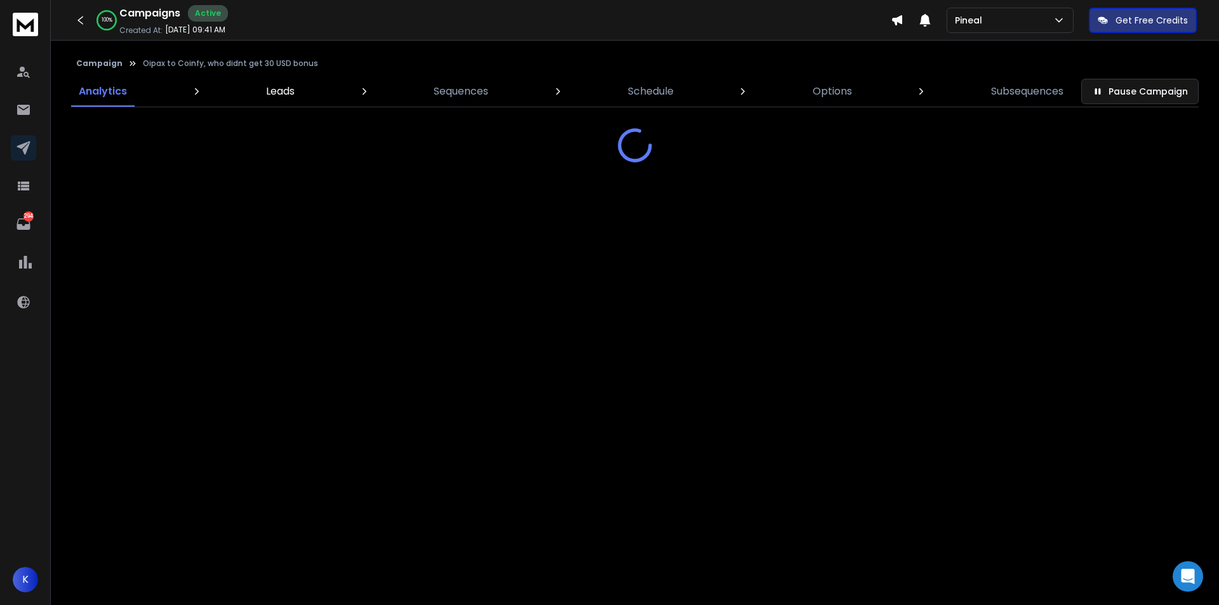
click at [288, 92] on p "Leads" at bounding box center [280, 91] width 29 height 15
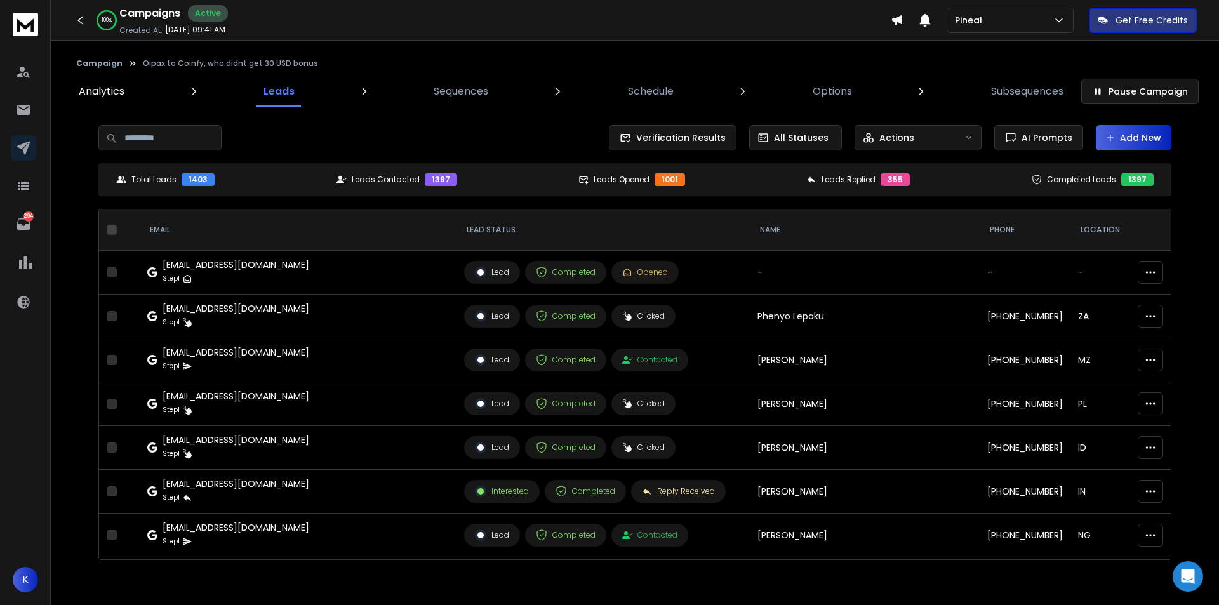
click at [128, 86] on link "Analytics" at bounding box center [101, 91] width 61 height 30
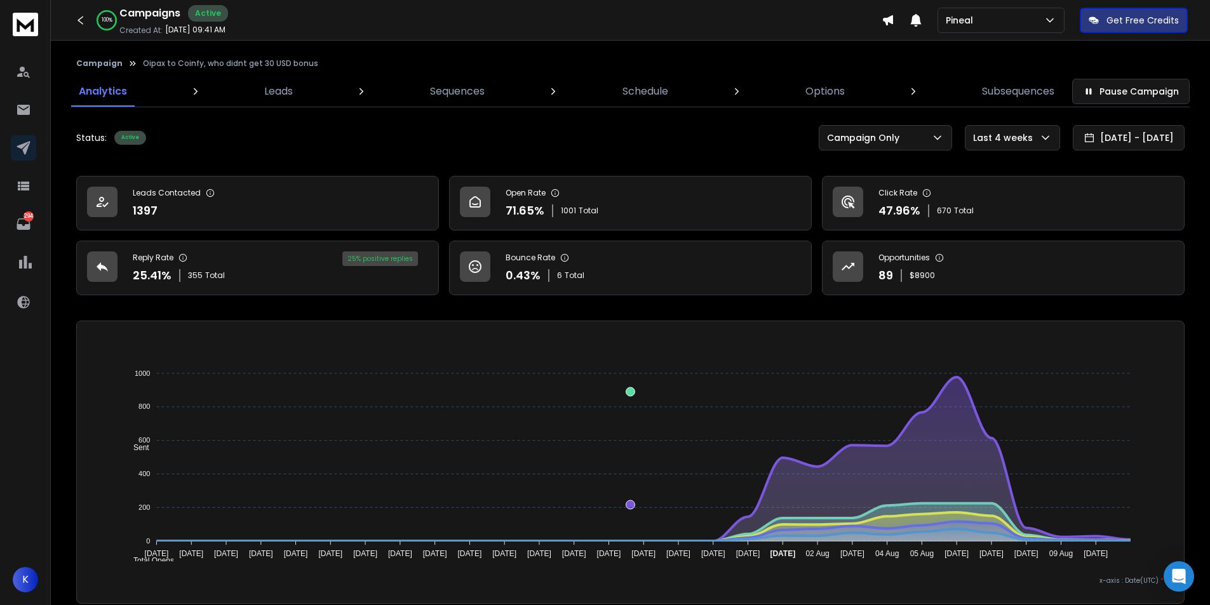
click at [110, 100] on link "Analytics" at bounding box center [102, 91] width 63 height 30
click at [118, 93] on p "Analytics" at bounding box center [103, 91] width 48 height 15
click at [81, 23] on icon at bounding box center [80, 20] width 11 height 11
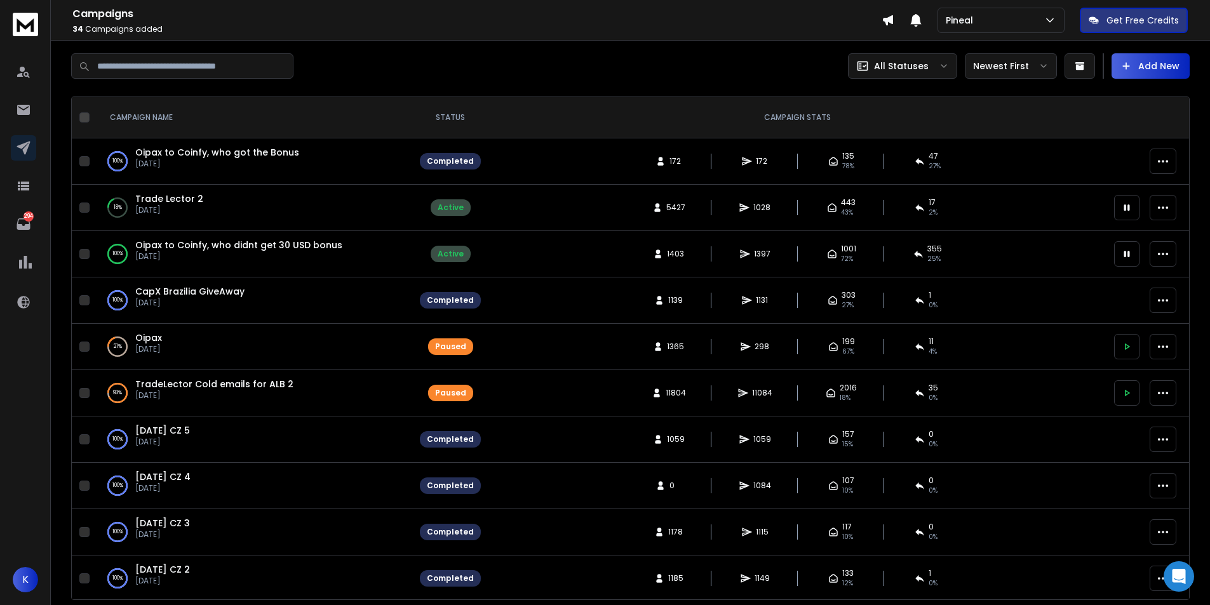
click at [638, 74] on div "Campaigns 34 Campaigns Added All Statuses Newest First Add New" at bounding box center [910, 65] width 559 height 25
drag, startPoint x: 638, startPoint y: 74, endPoint x: 611, endPoint y: 66, distance: 27.9
click at [611, 66] on div at bounding box center [350, 65] width 559 height 25
click at [281, 70] on input at bounding box center [182, 65] width 222 height 25
click at [321, 66] on div at bounding box center [350, 65] width 559 height 25
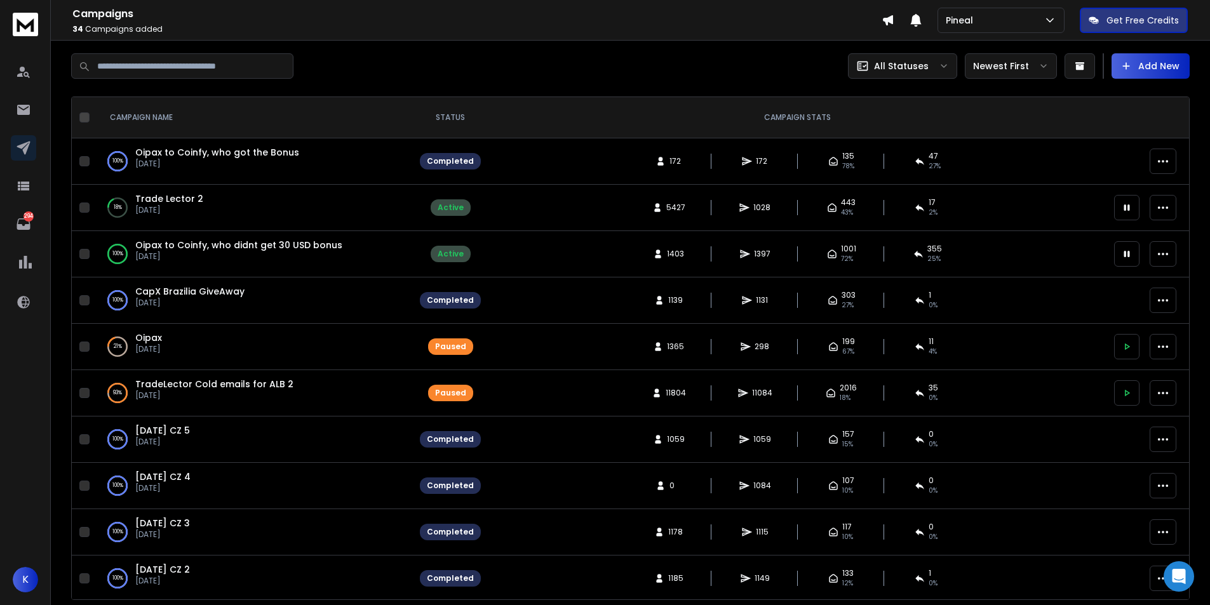
drag, startPoint x: 321, startPoint y: 66, endPoint x: 100, endPoint y: 66, distance: 221.0
click at [100, 66] on div at bounding box center [350, 65] width 559 height 25
click at [323, 69] on div at bounding box center [350, 65] width 559 height 25
click at [643, 76] on div "Campaigns 34 Campaigns Added All Statuses Newest First Add New" at bounding box center [910, 65] width 559 height 25
click at [987, 25] on div "Pineal" at bounding box center [1000, 20] width 110 height 13
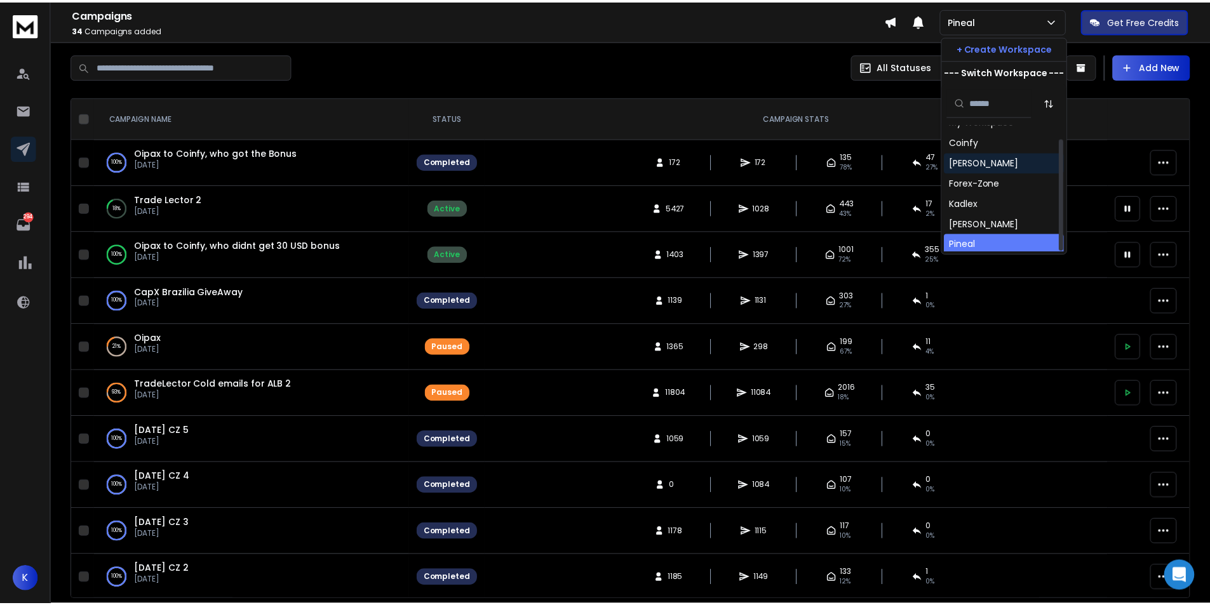
scroll to position [15, 0]
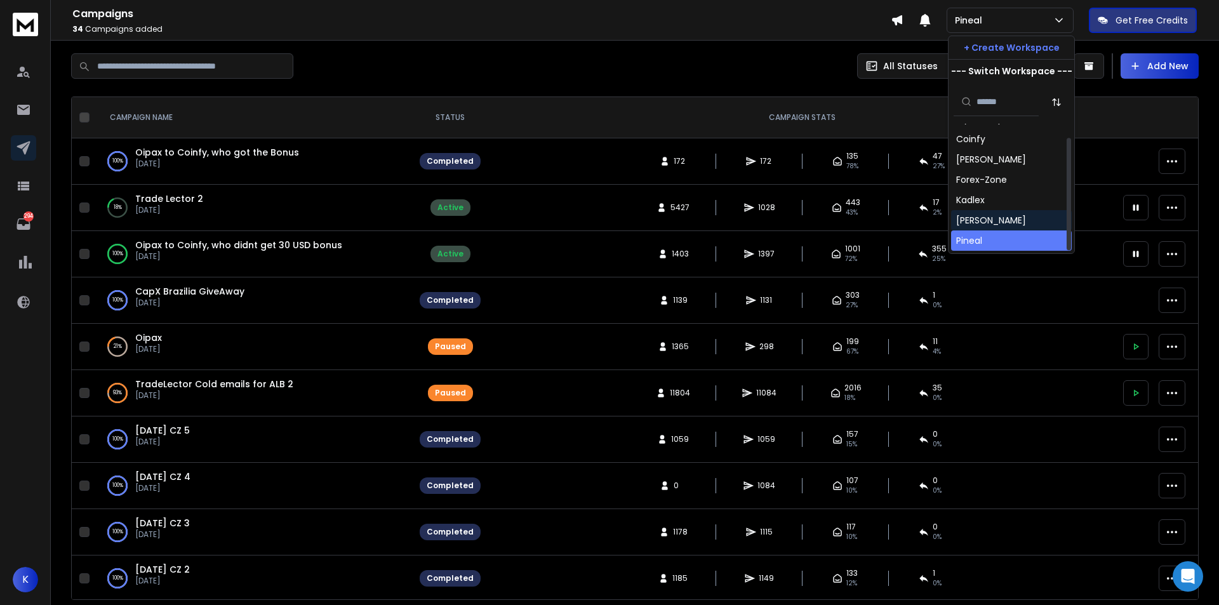
click at [1020, 222] on div "[PERSON_NAME]" at bounding box center [1011, 220] width 121 height 20
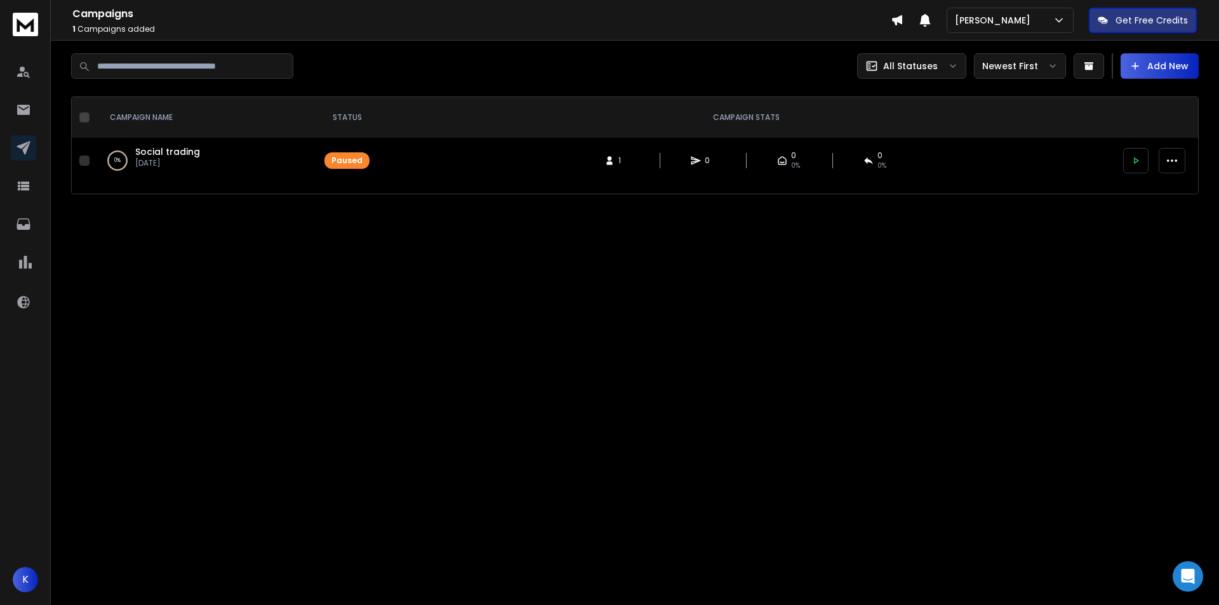
click at [192, 148] on span "Social trading" at bounding box center [167, 151] width 65 height 13
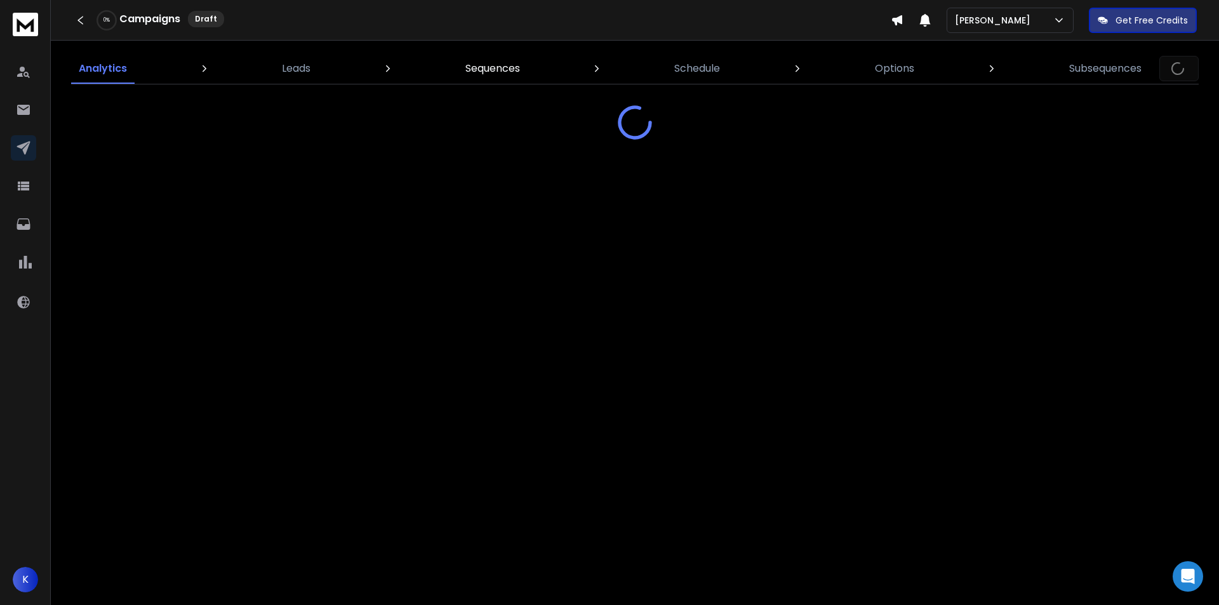
click at [492, 67] on p "Sequences" at bounding box center [492, 68] width 55 height 15
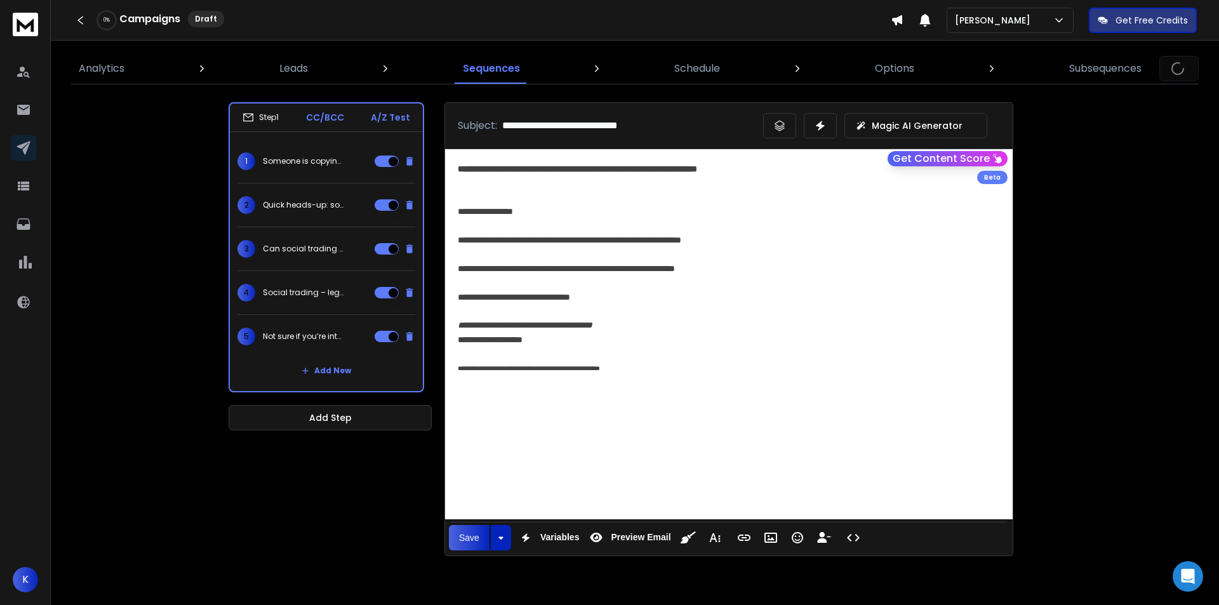
click at [313, 180] on div "1 Someone is copying your trades" at bounding box center [326, 162] width 178 height 44
click at [308, 200] on p "Quick heads-up: social trading call coming" at bounding box center [303, 205] width 81 height 10
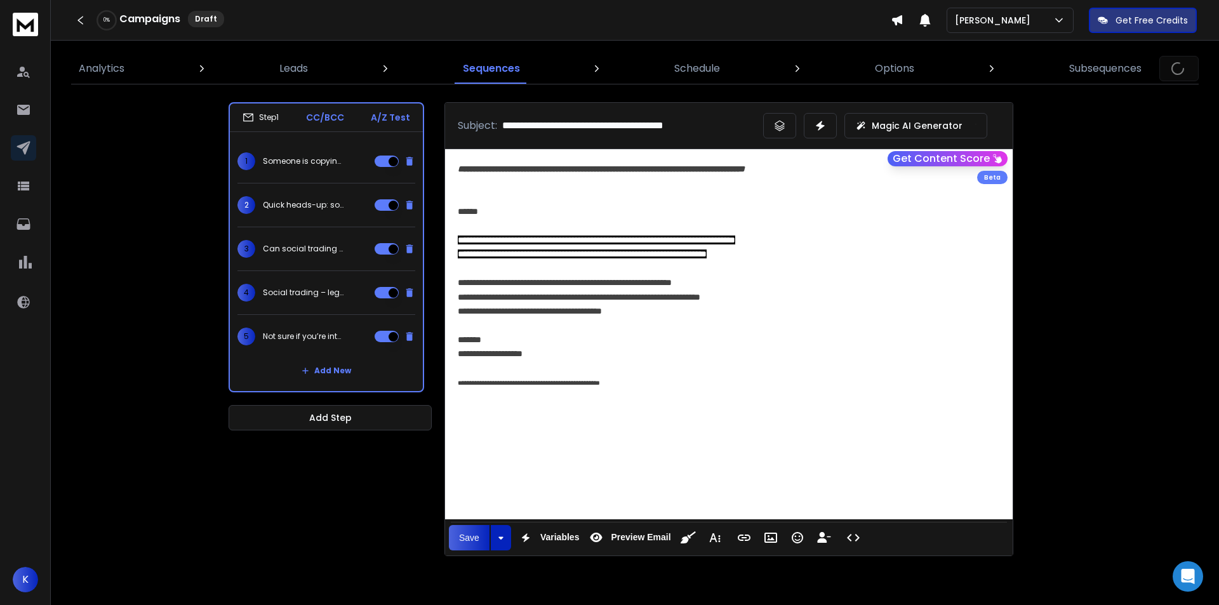
click at [300, 248] on p "Can social trading really mean profits with zero experience?" at bounding box center [303, 249] width 81 height 10
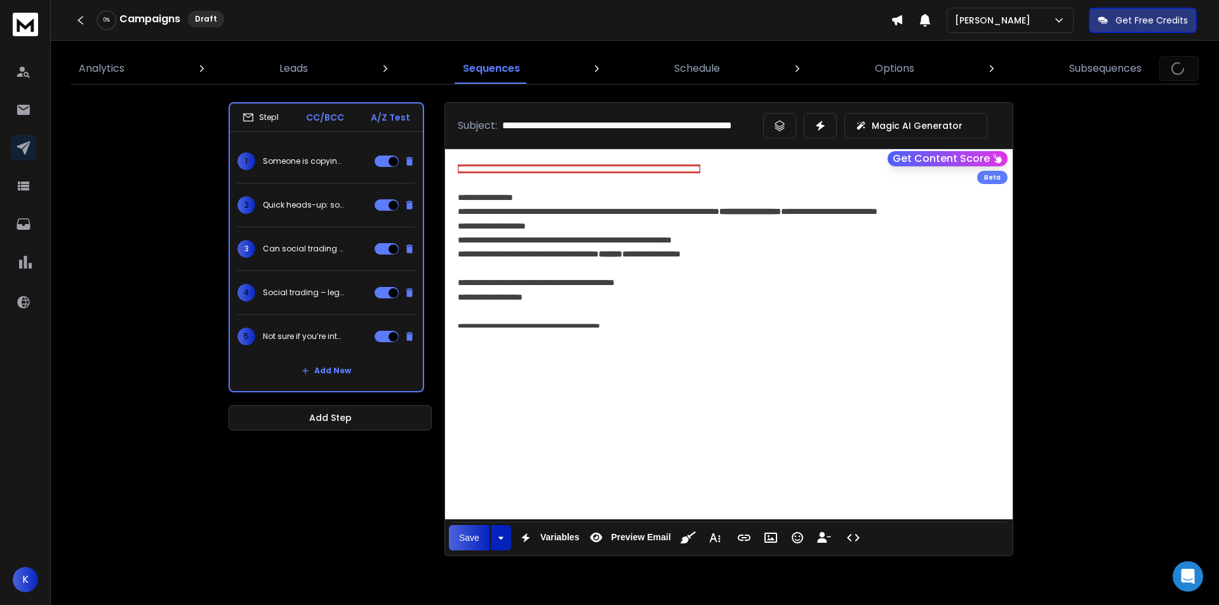
click at [300, 290] on p "Social trading – legal treasure or a trap, matey?" at bounding box center [303, 293] width 81 height 10
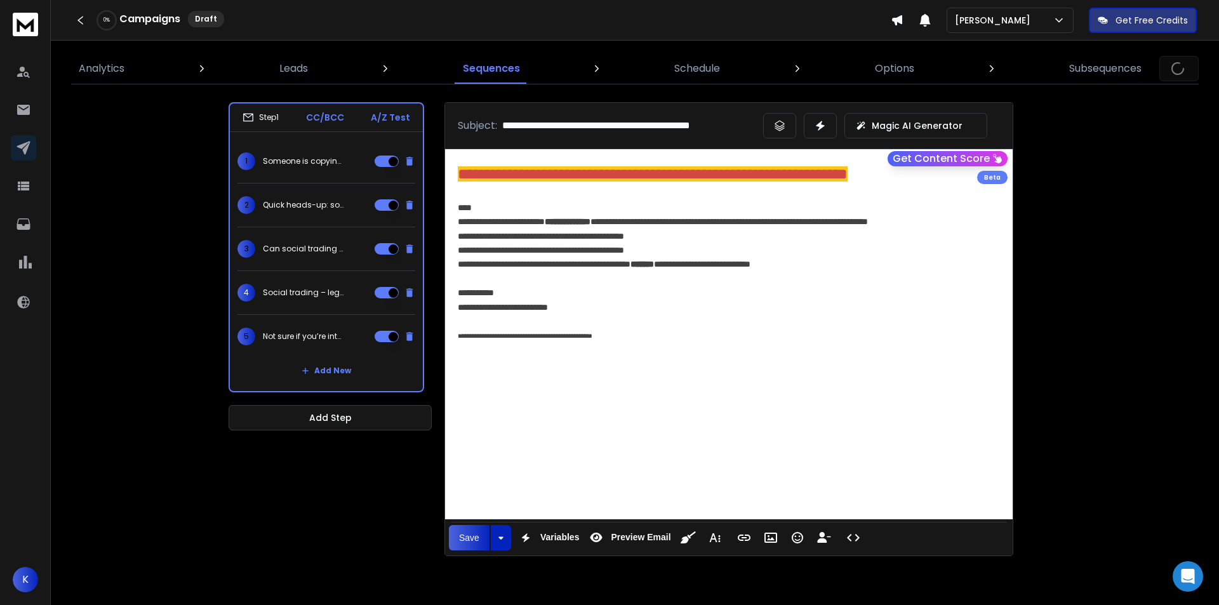
click at [302, 335] on p "Not sure if you’re into social trading, but..." at bounding box center [303, 336] width 81 height 10
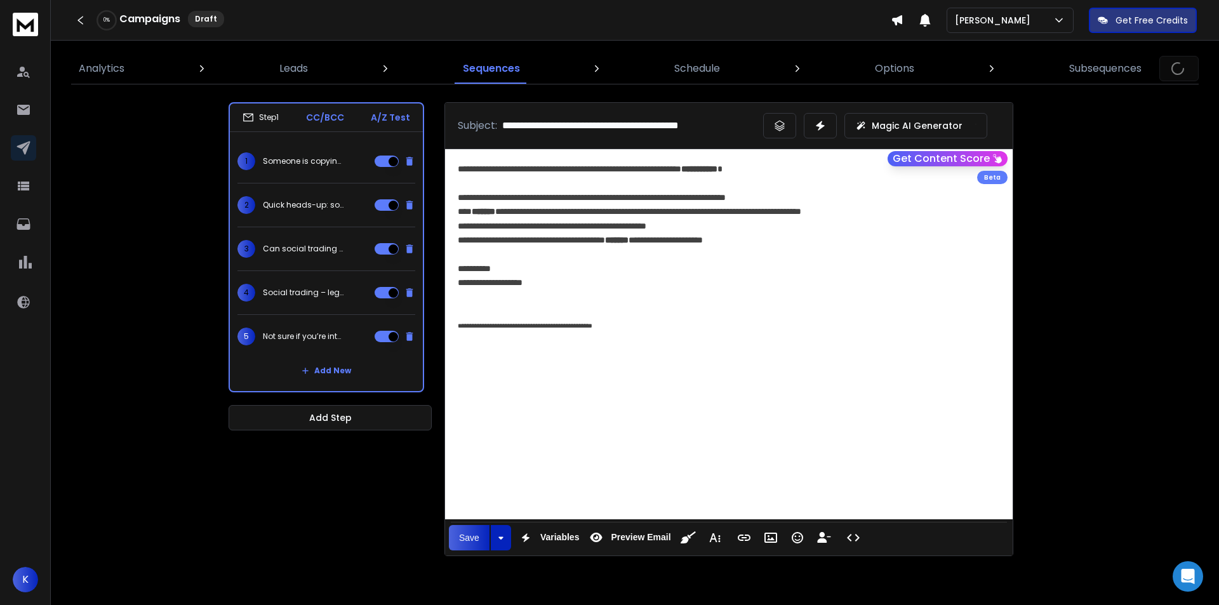
click at [315, 295] on p "Social trading – legal treasure or a trap, matey?" at bounding box center [303, 293] width 81 height 10
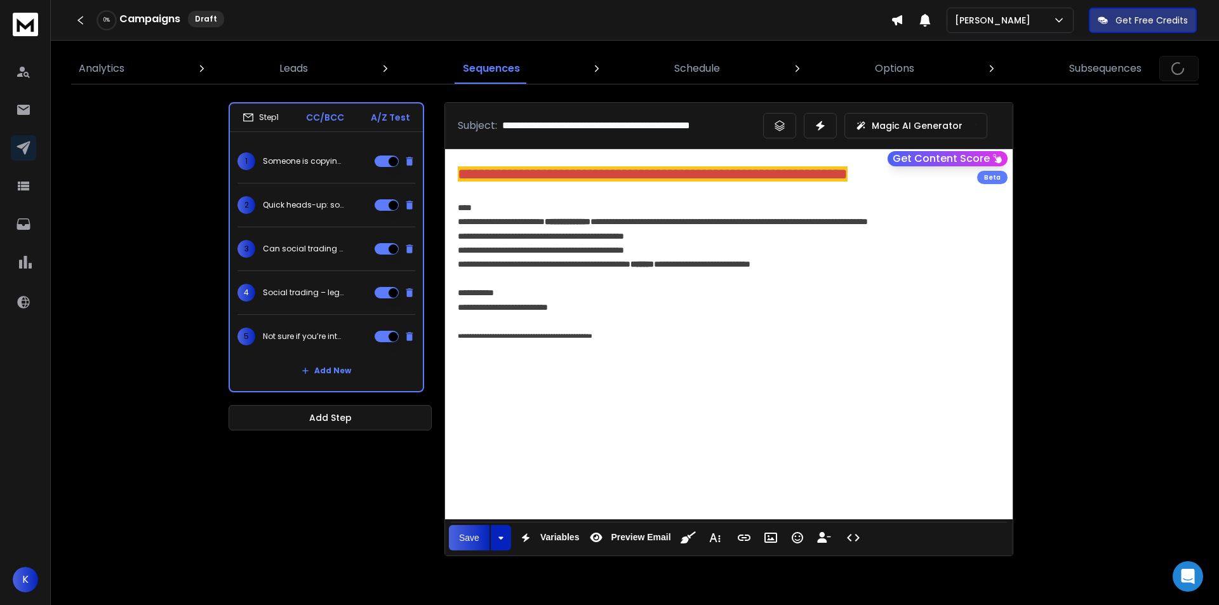
click at [314, 254] on div "3 Can social trading really mean profits with zero experience?" at bounding box center [290, 249] width 107 height 18
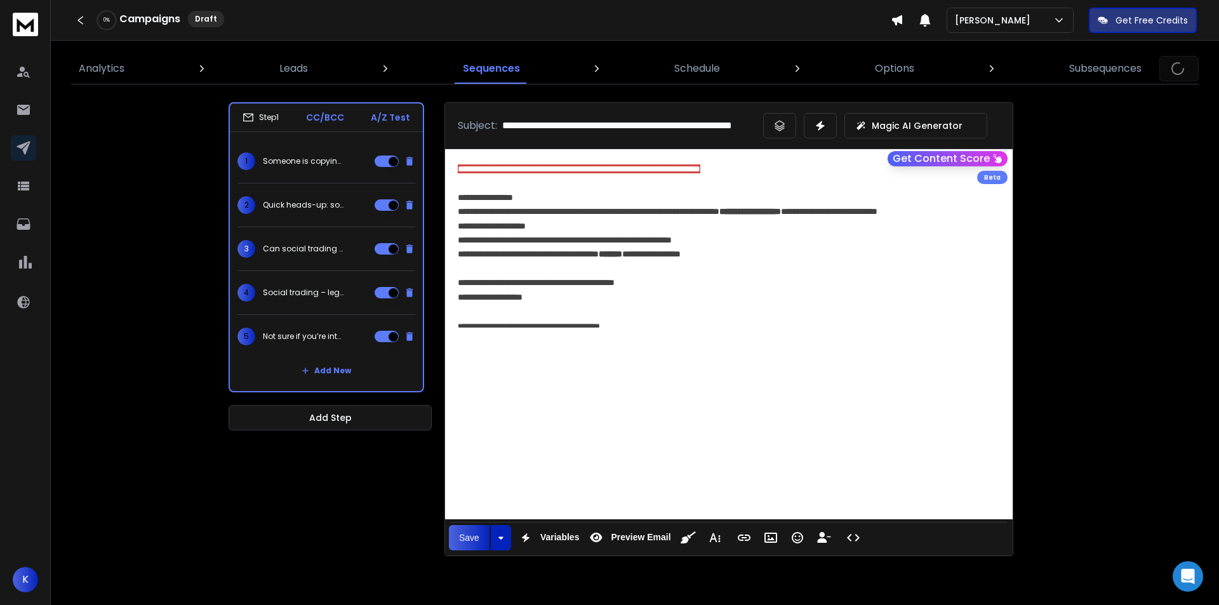
click at [316, 225] on div "2 Quick heads-up: social trading call coming" at bounding box center [326, 206] width 178 height 44
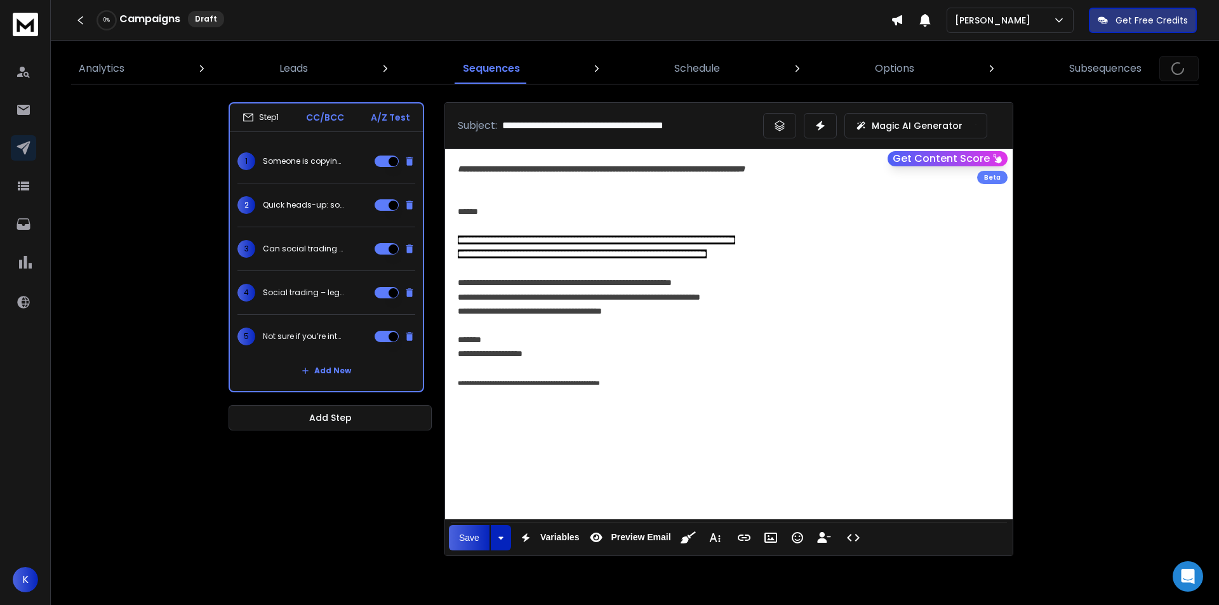
click at [321, 166] on p "Someone is copying your trades" at bounding box center [303, 161] width 81 height 10
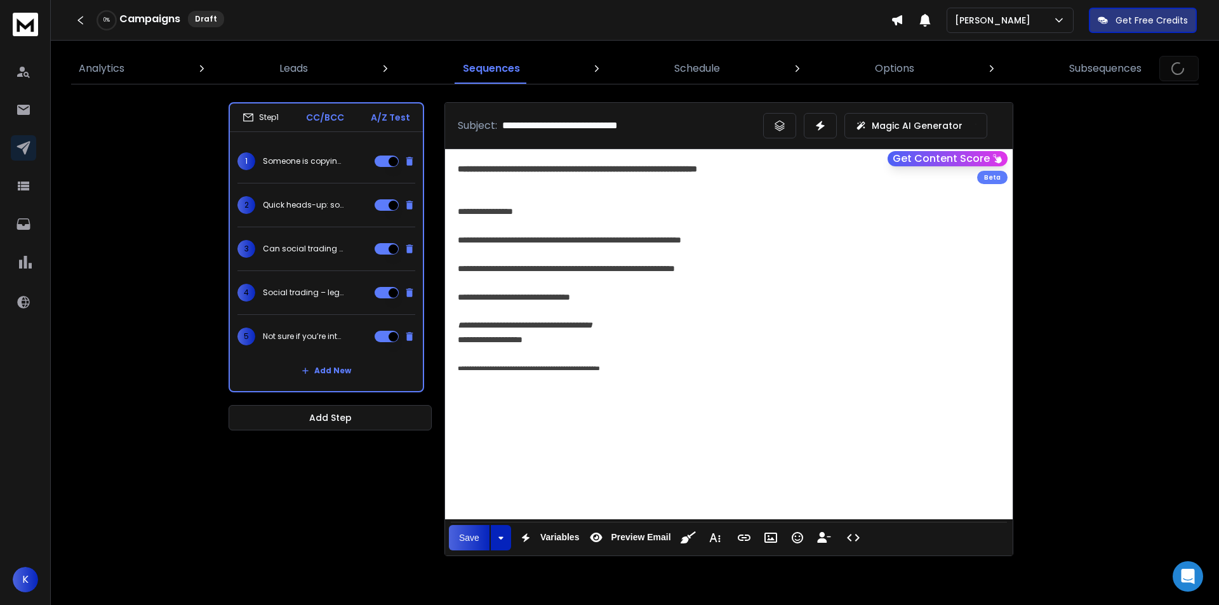
click at [320, 203] on p "Quick heads-up: social trading call coming" at bounding box center [303, 205] width 81 height 10
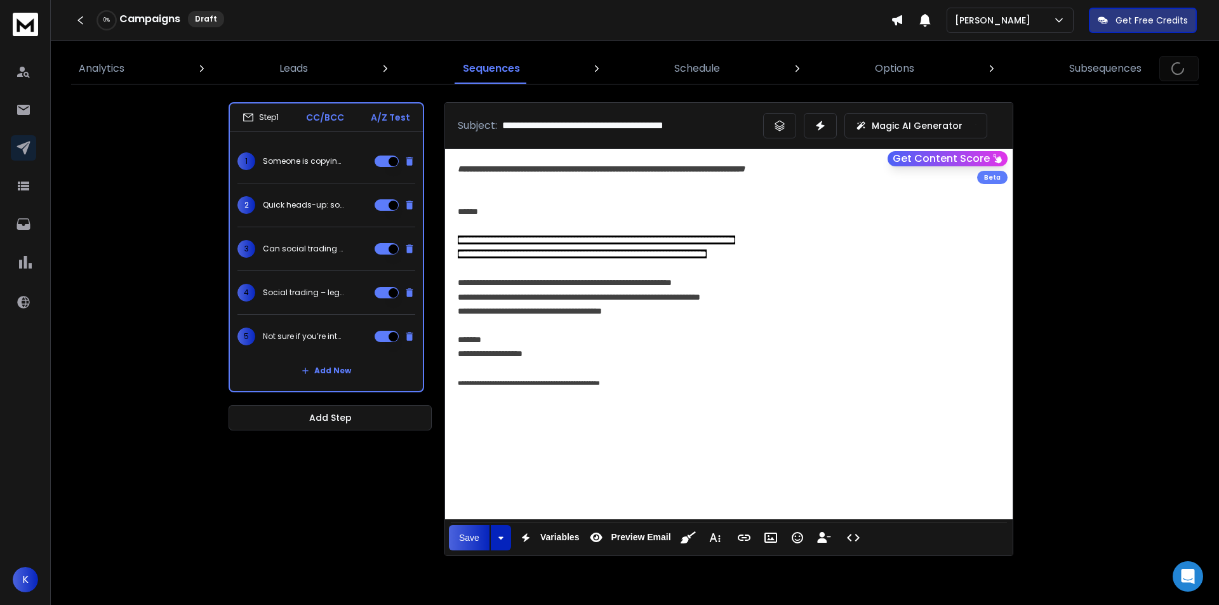
click at [286, 239] on div "3 Can social trading really mean profits with zero experience?" at bounding box center [326, 249] width 178 height 44
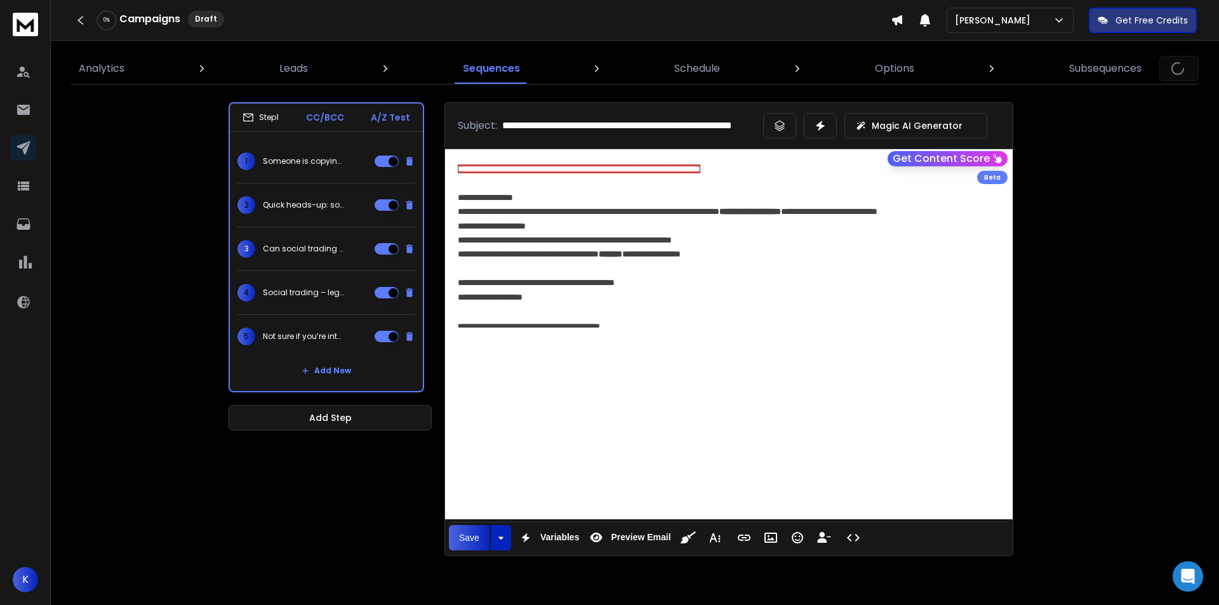
click at [292, 292] on p "Social trading – legal treasure or a trap, matey?" at bounding box center [303, 293] width 81 height 10
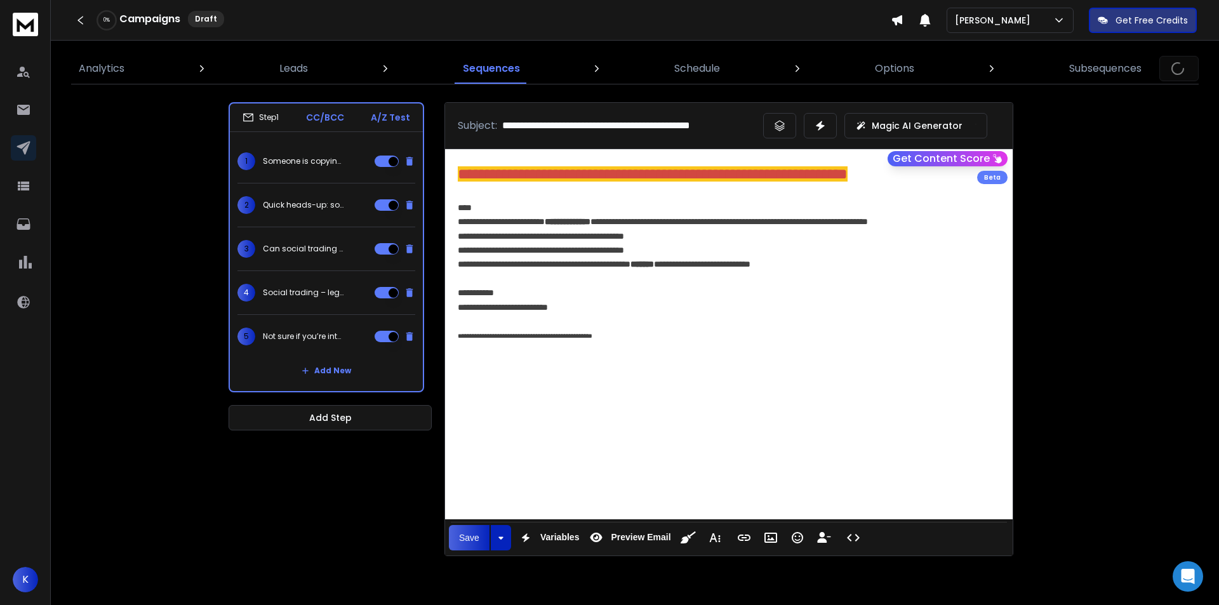
click at [284, 333] on p "Not sure if you’re into social trading, but..." at bounding box center [303, 336] width 81 height 10
type input "**********"
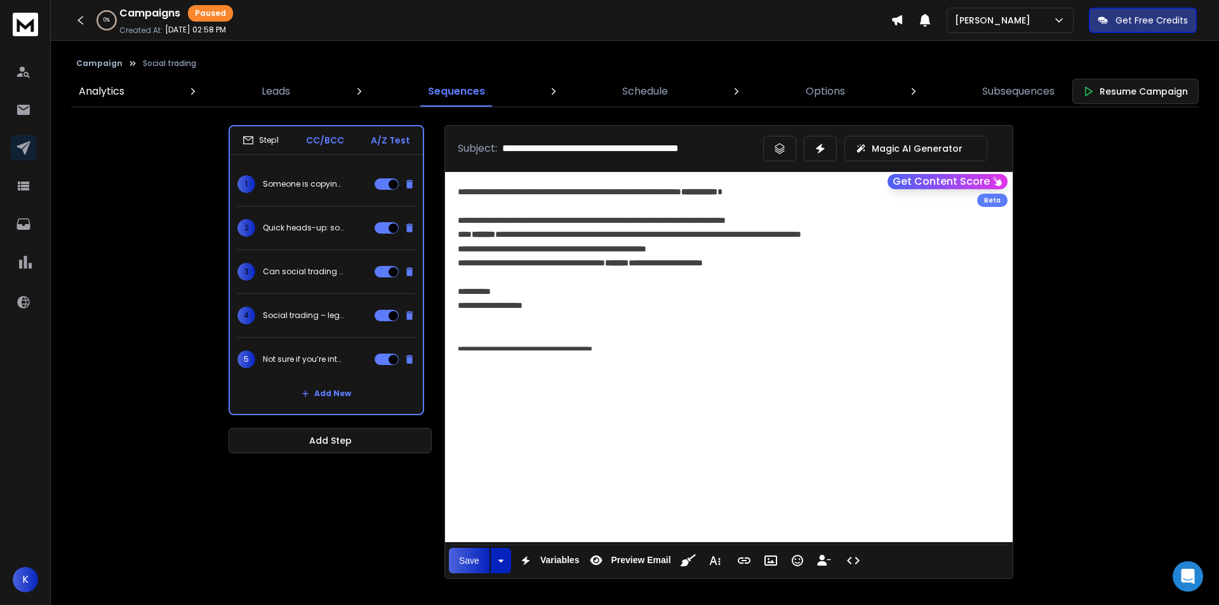
click at [110, 86] on p "Analytics" at bounding box center [102, 91] width 46 height 15
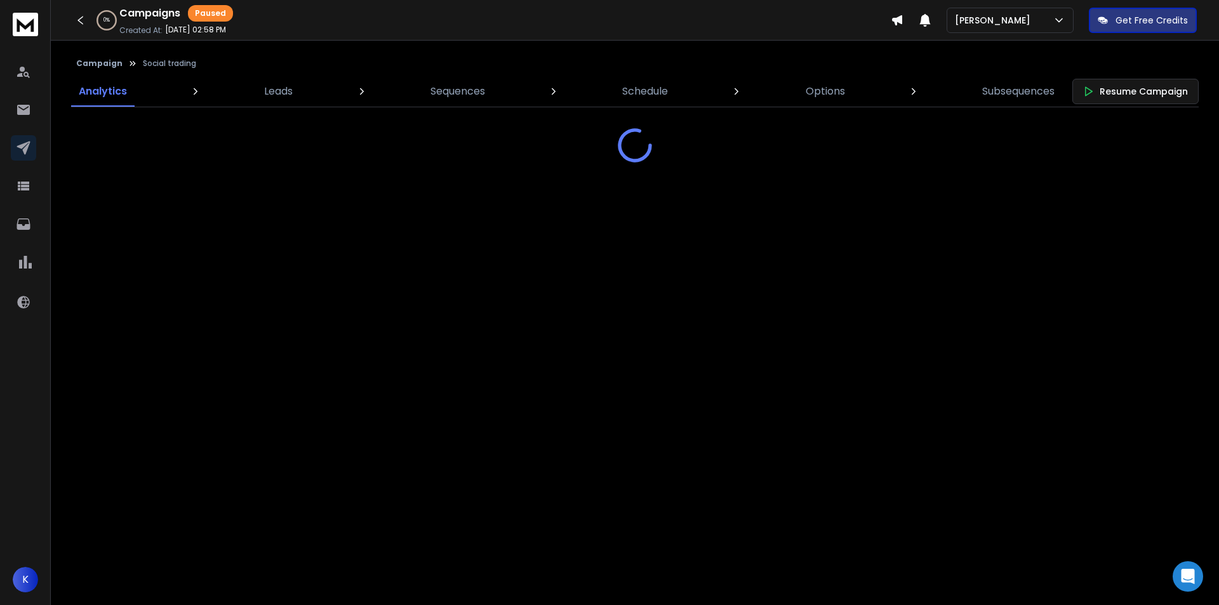
click at [36, 112] on div at bounding box center [25, 112] width 29 height 30
click at [32, 111] on link at bounding box center [23, 109] width 25 height 25
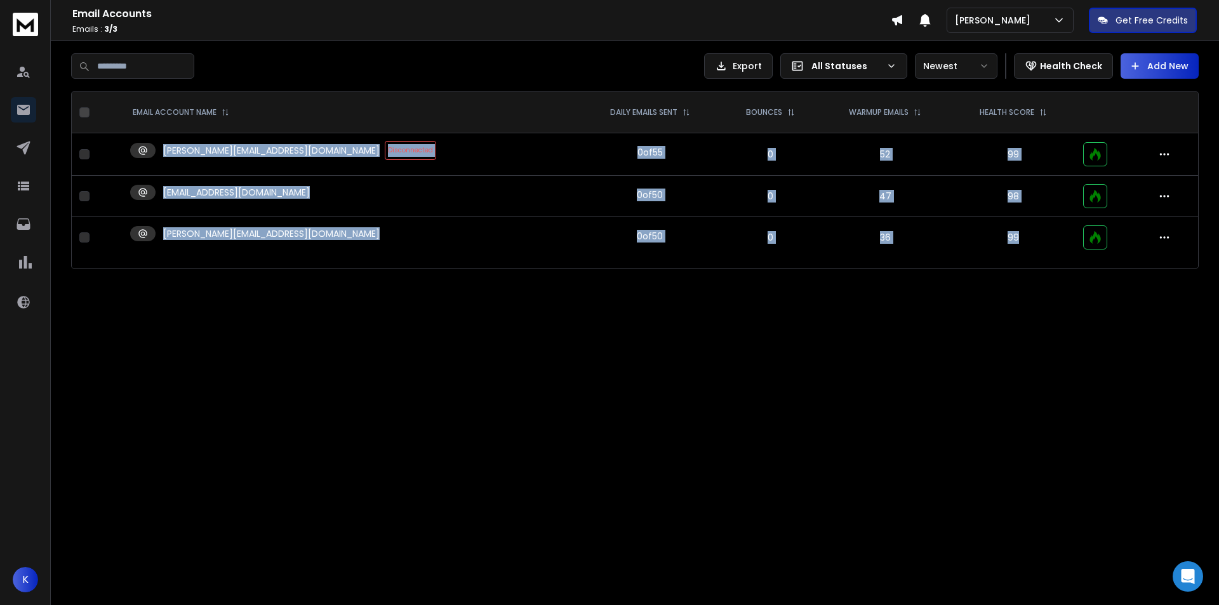
drag, startPoint x: 328, startPoint y: 259, endPoint x: 144, endPoint y: 138, distance: 220.7
click at [144, 138] on table "EMAIL ACCOUNT NAME DAILY EMAILS SENT BOUNCES WARMUP EMAILS HEALTH SCORE thabo.m…" at bounding box center [635, 180] width 1126 height 176
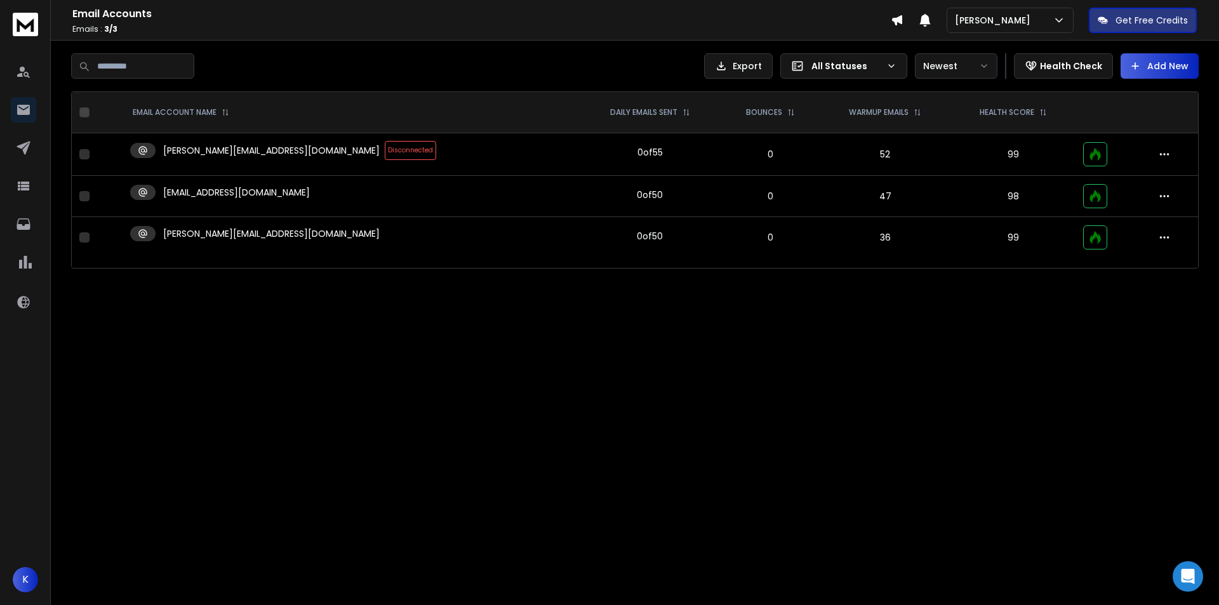
click at [282, 103] on th "EMAIL ACCOUNT NAME" at bounding box center [351, 112] width 456 height 41
click at [385, 152] on span "Disconnected" at bounding box center [410, 150] width 51 height 19
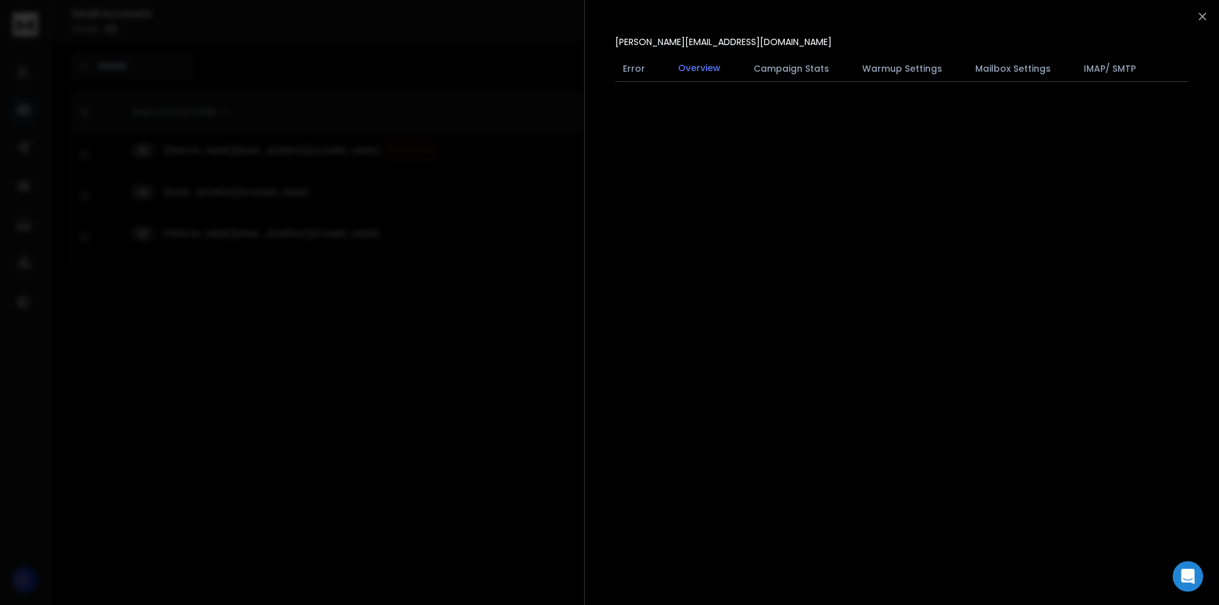
click at [369, 205] on div at bounding box center [609, 302] width 1219 height 605
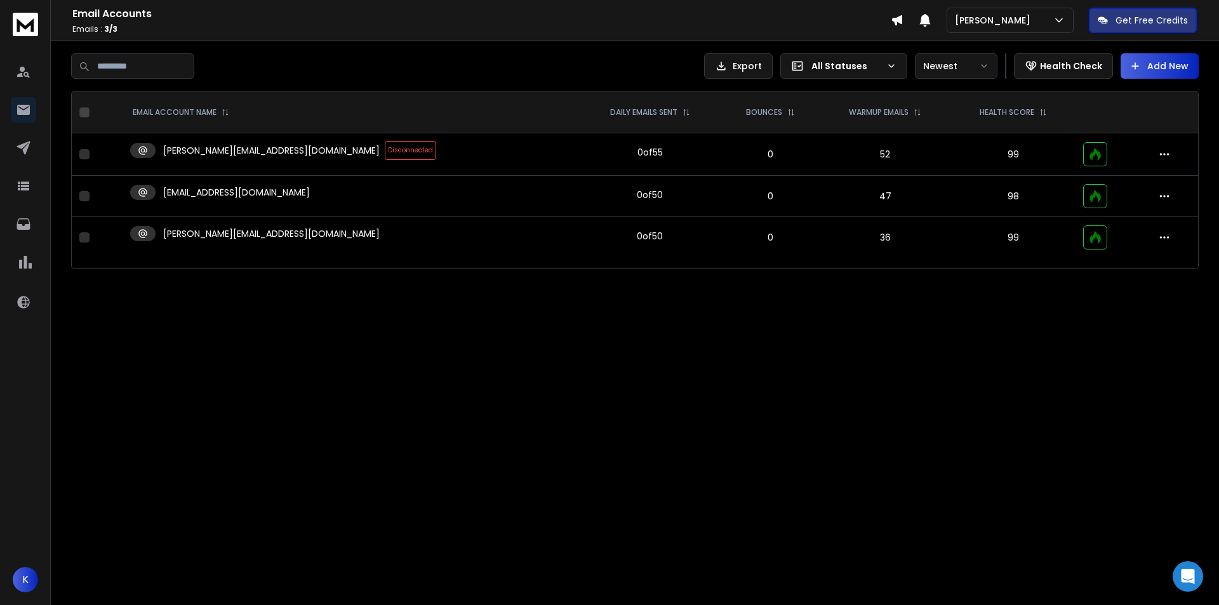
click at [385, 149] on span "Disconnected" at bounding box center [410, 150] width 51 height 19
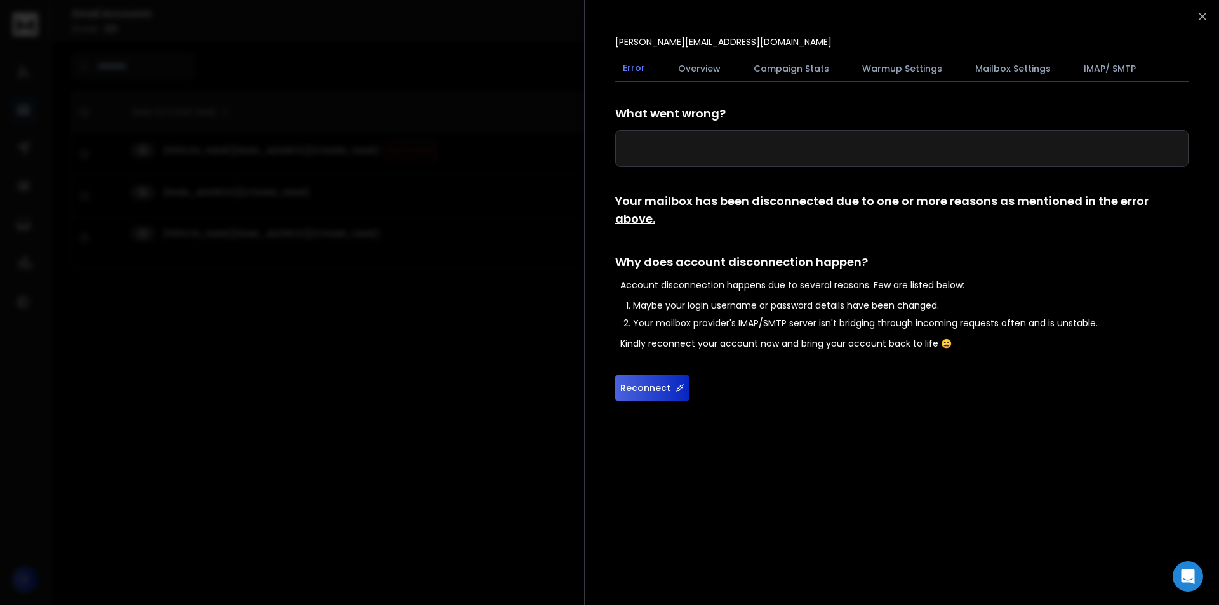
click at [644, 375] on button "Reconnect" at bounding box center [652, 387] width 74 height 25
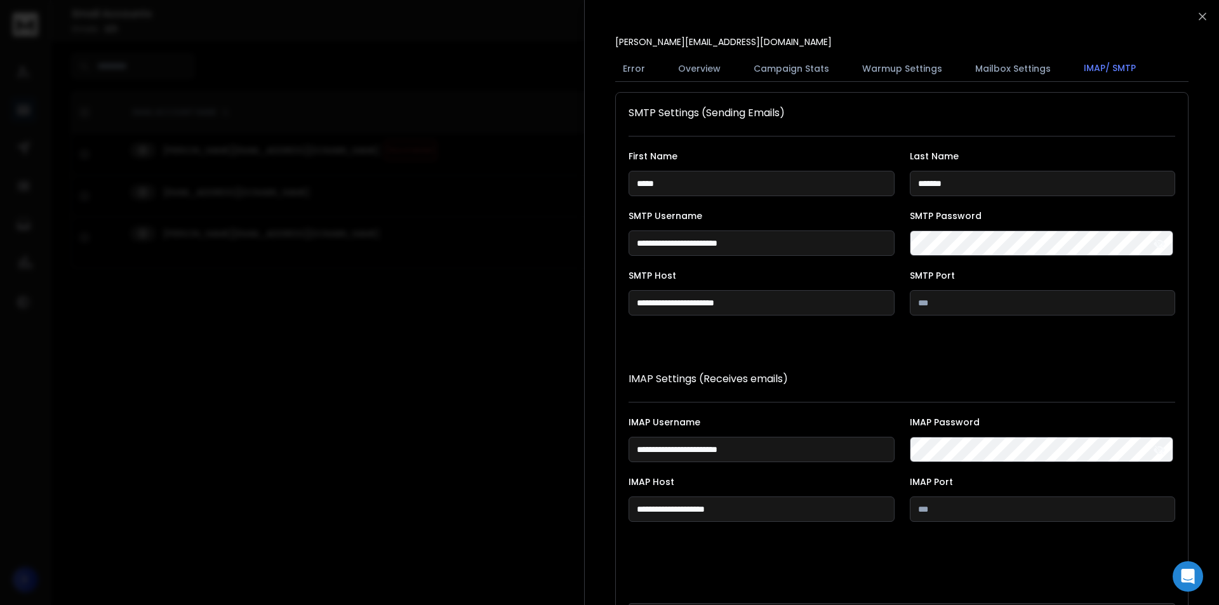
scroll to position [123, 0]
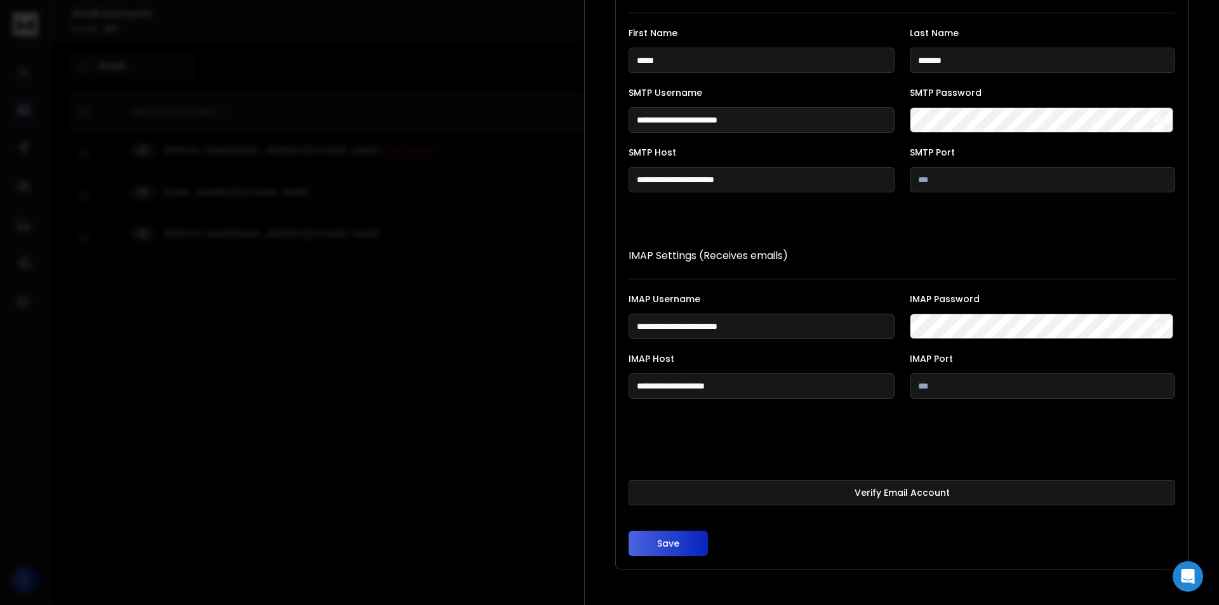
click at [686, 542] on button "Save" at bounding box center [668, 543] width 79 height 25
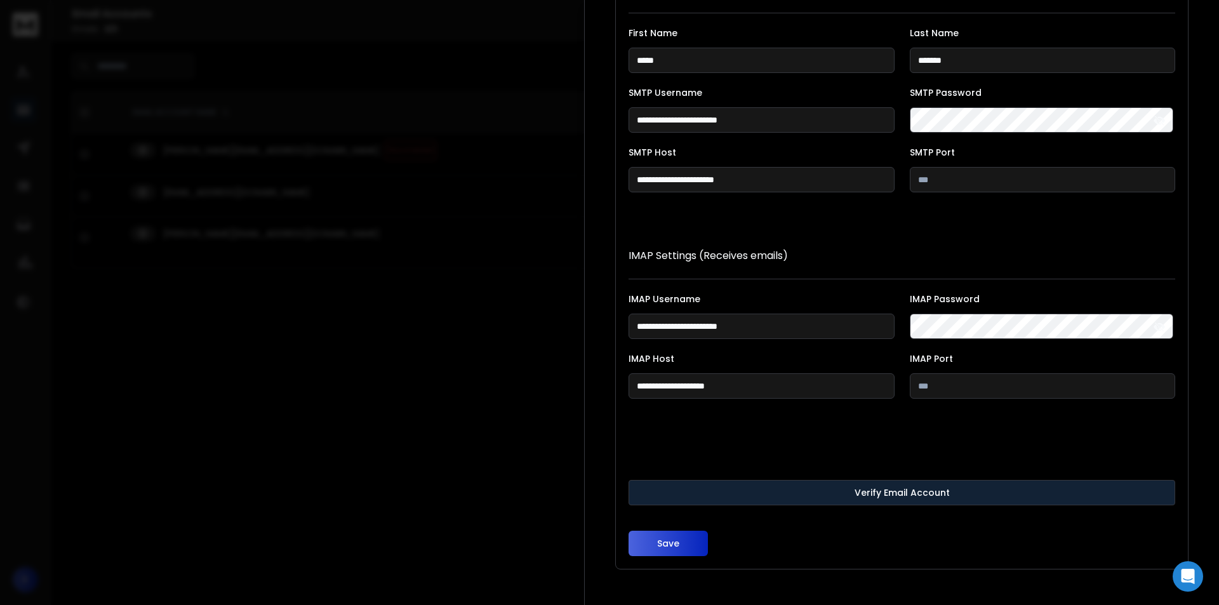
click at [837, 486] on button "Verify Email Account" at bounding box center [902, 492] width 547 height 25
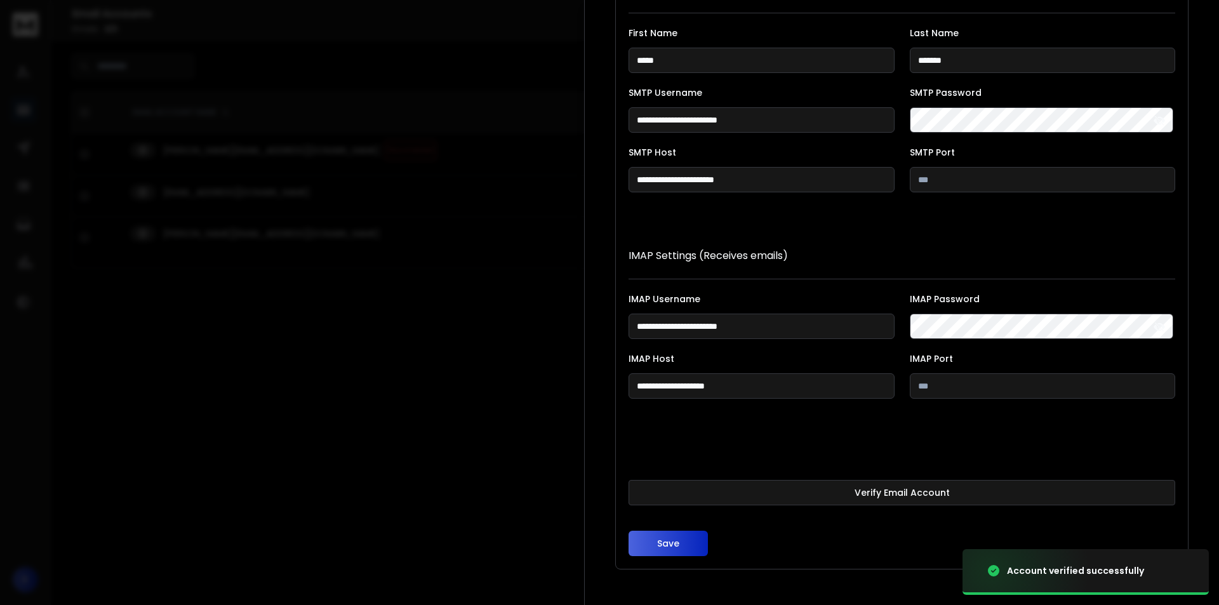
click at [683, 546] on button "Save" at bounding box center [668, 543] width 79 height 25
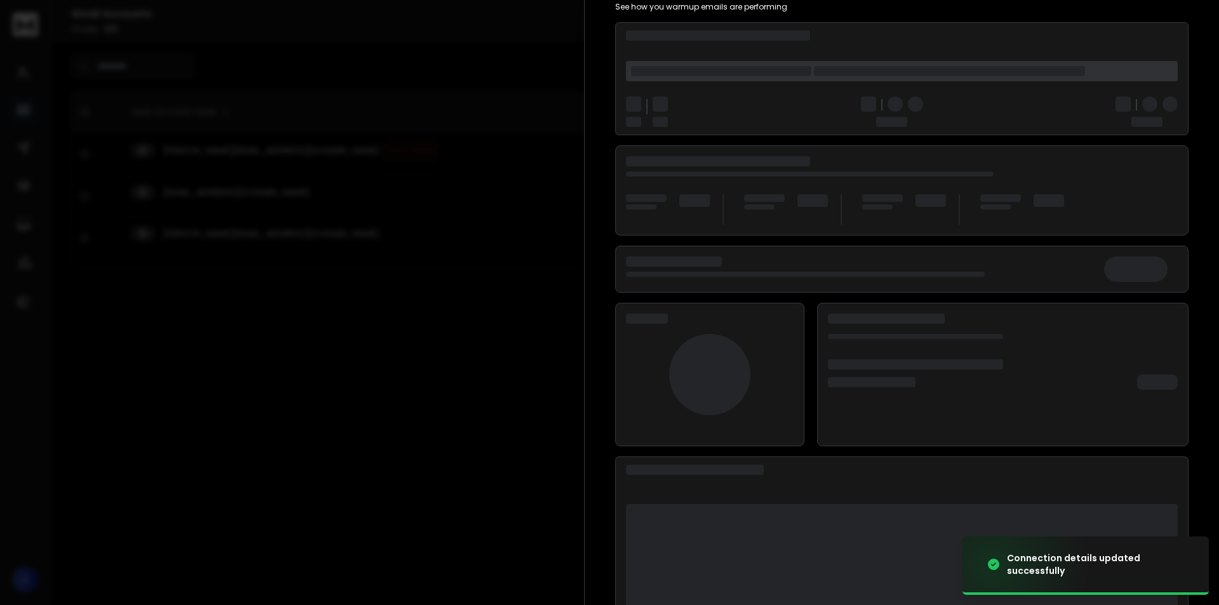
scroll to position [55, 0]
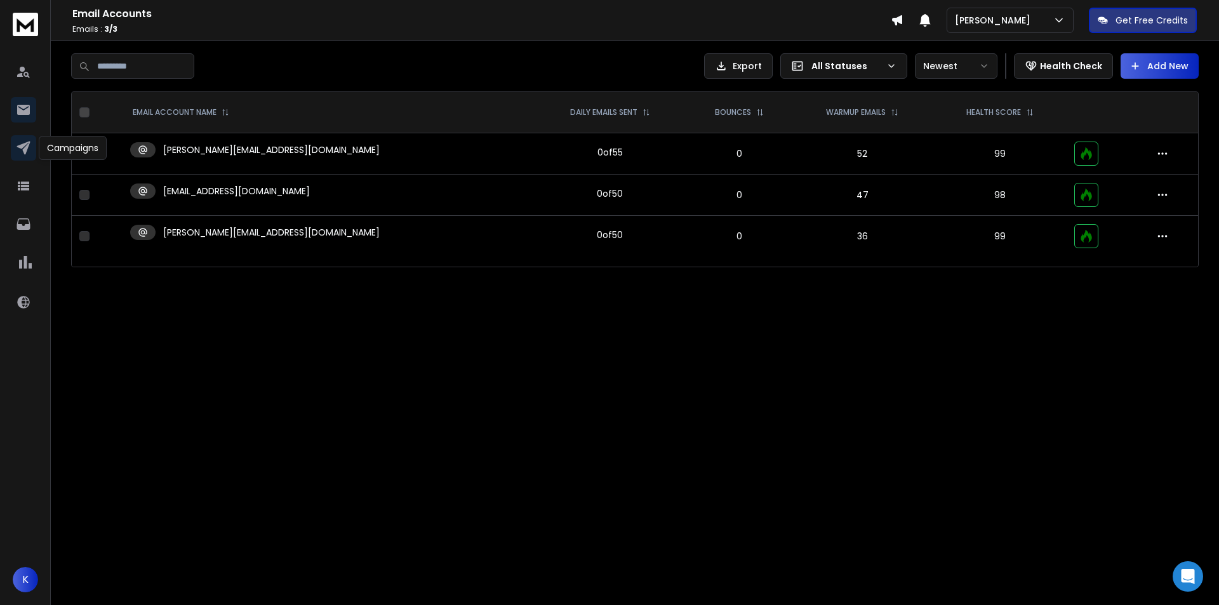
click at [21, 142] on icon at bounding box center [23, 147] width 15 height 15
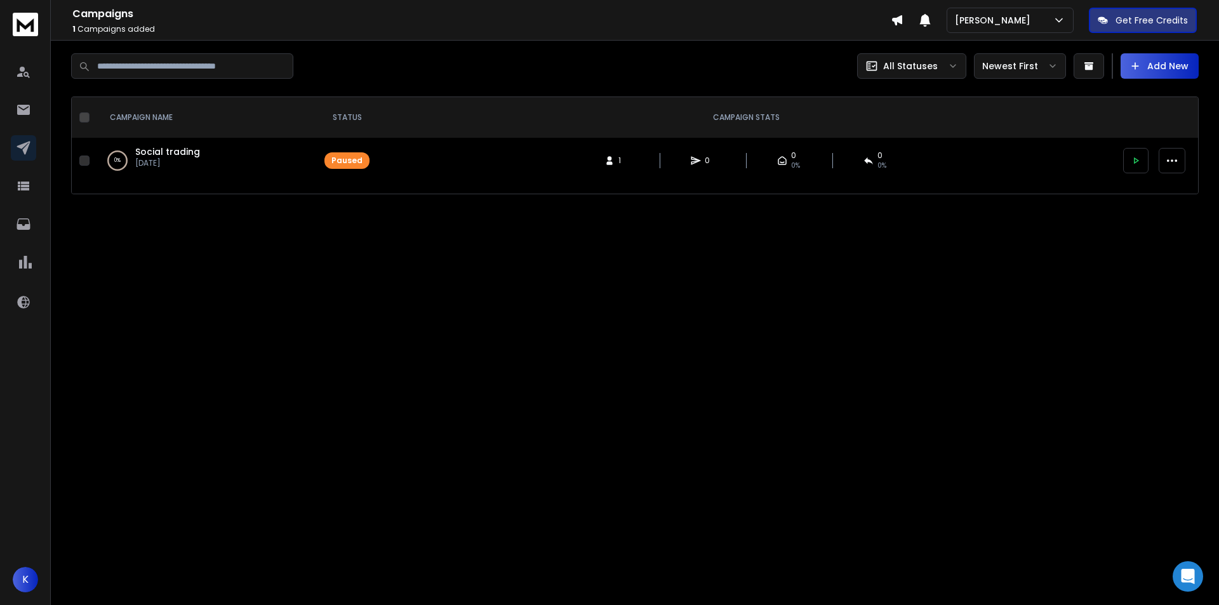
click at [588, 163] on div "1 0 0 0% 0 0%" at bounding box center [746, 160] width 317 height 20
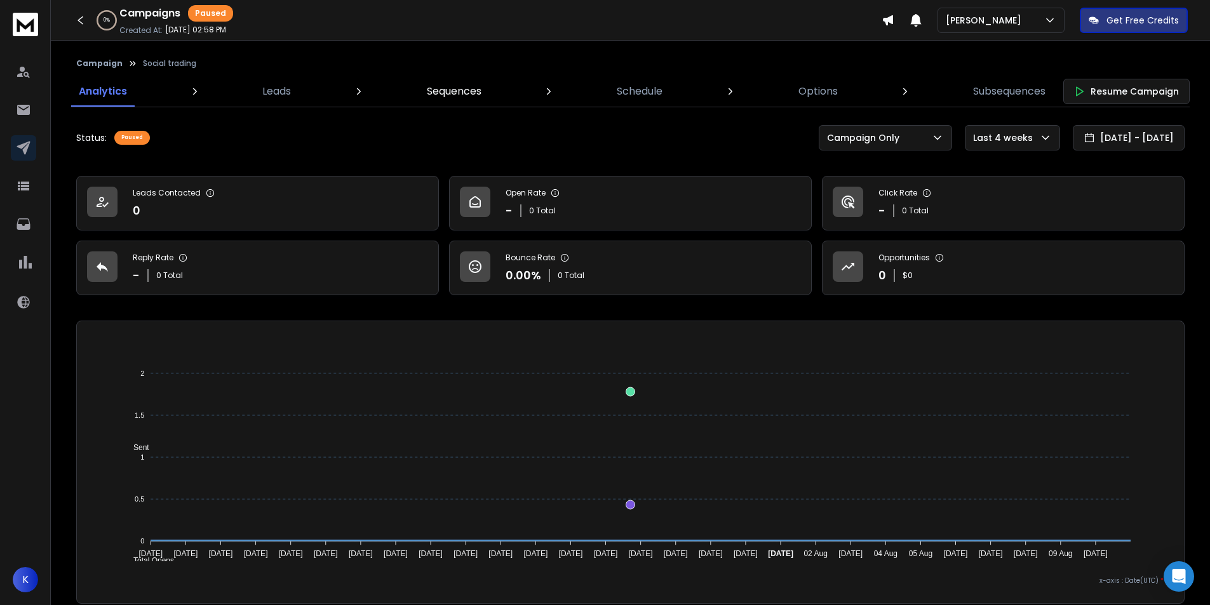
click at [449, 89] on p "Sequences" at bounding box center [454, 91] width 55 height 15
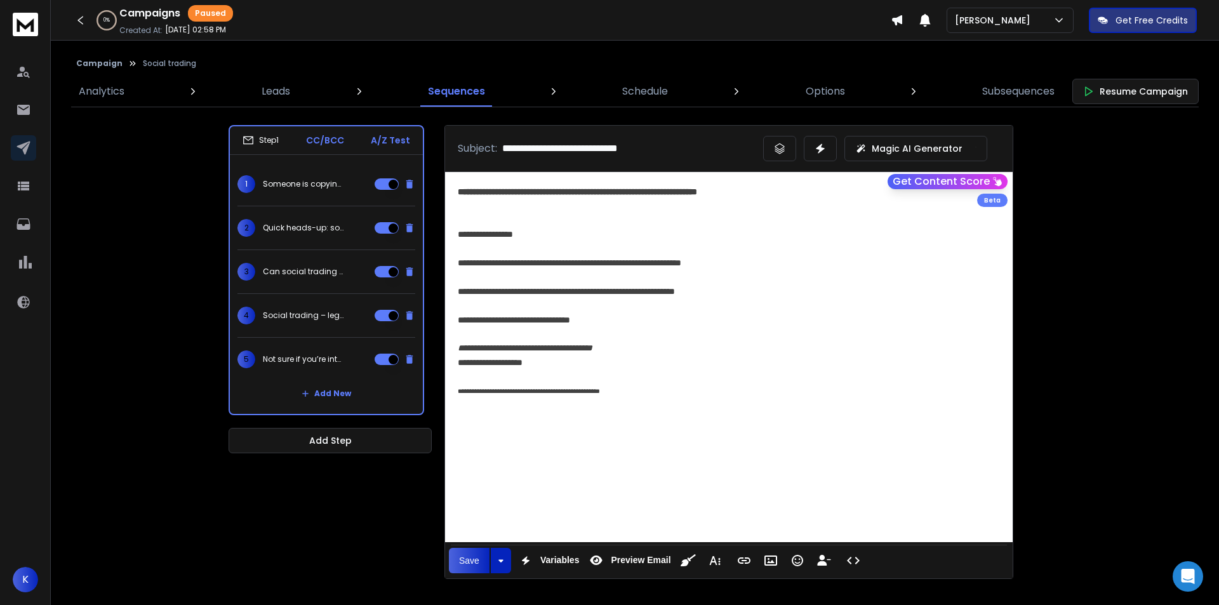
click at [310, 220] on div "2 Quick heads-up: social trading call coming" at bounding box center [290, 228] width 107 height 18
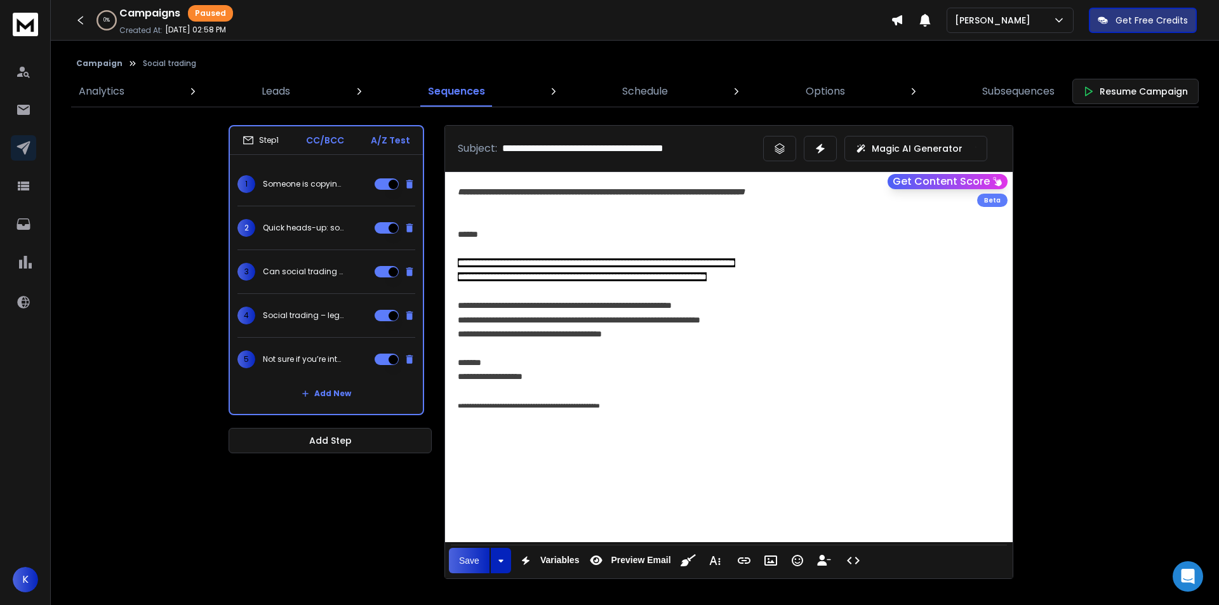
click at [317, 262] on div "3 Can social trading really mean profits with zero experience?" at bounding box center [326, 272] width 178 height 44
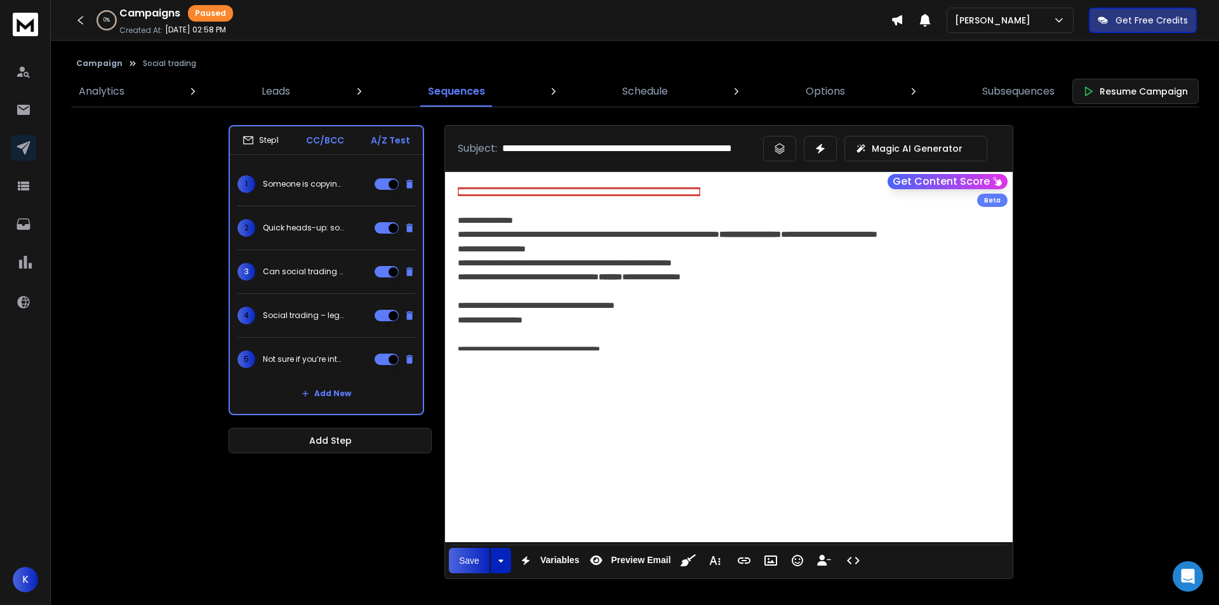
click at [316, 300] on div "4 Social trading – legal treasure or a trap, matey?" at bounding box center [326, 316] width 178 height 44
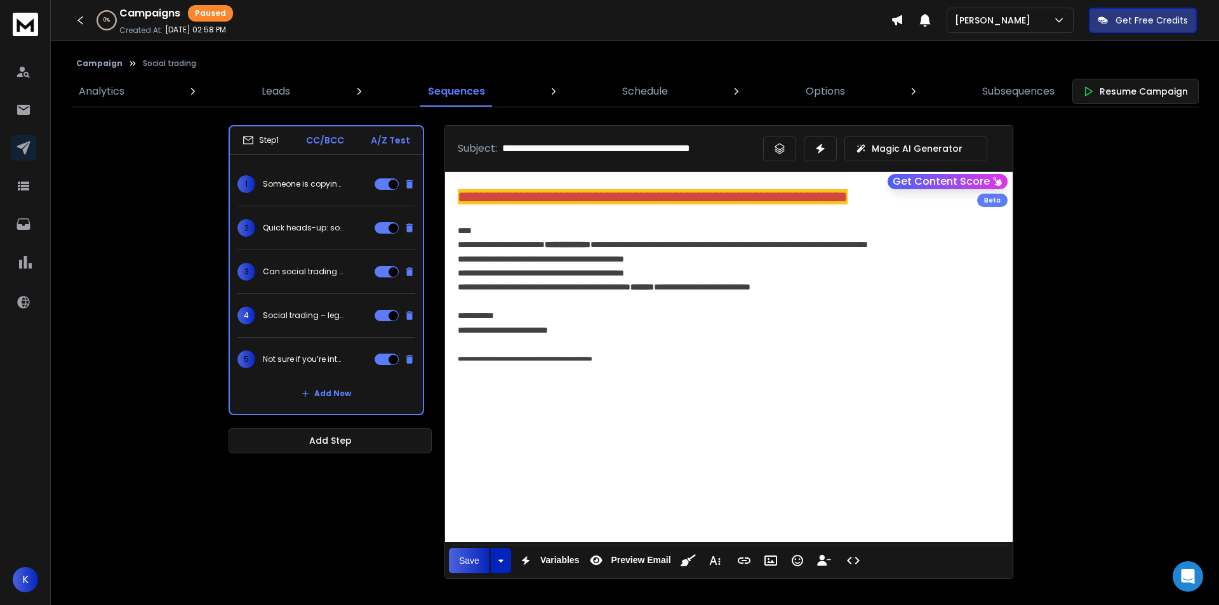
click at [318, 351] on div "5 Not sure if you’re into social trading, but..." at bounding box center [290, 360] width 107 height 18
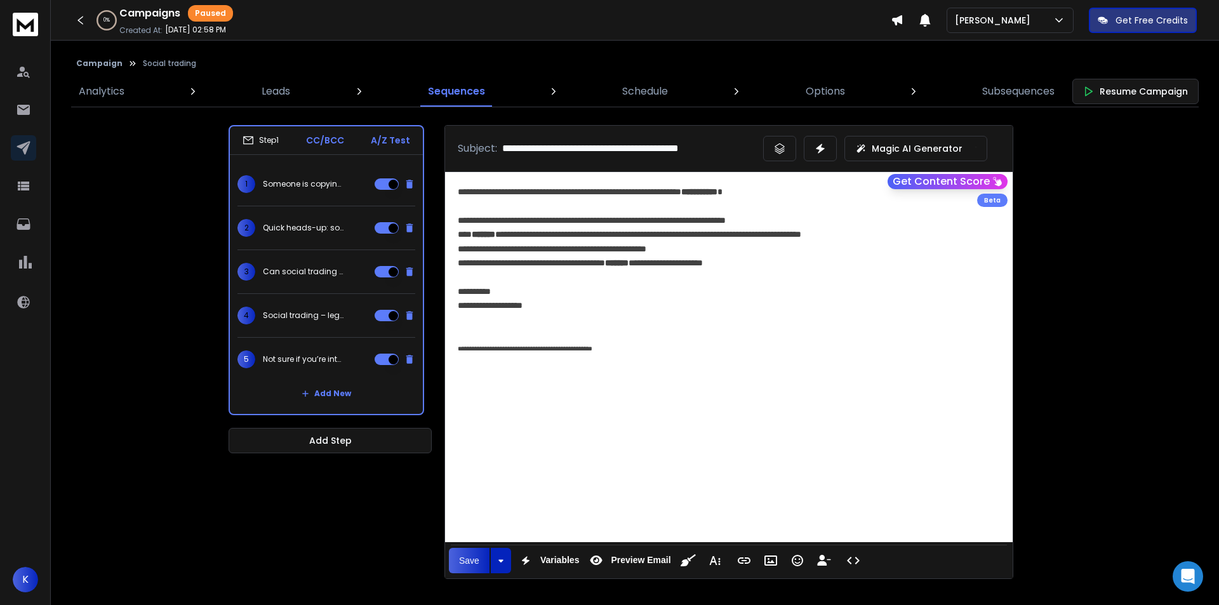
click at [293, 183] on p "Someone is copying your trades" at bounding box center [303, 184] width 81 height 10
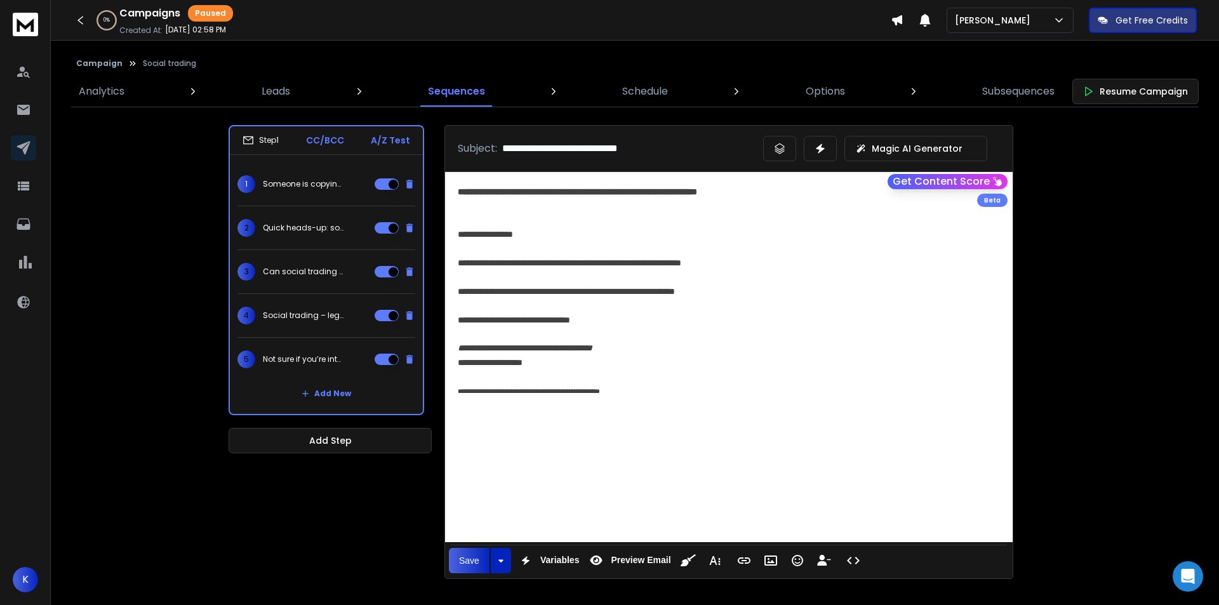
click at [518, 236] on div "**********" at bounding box center [729, 234] width 542 height 14
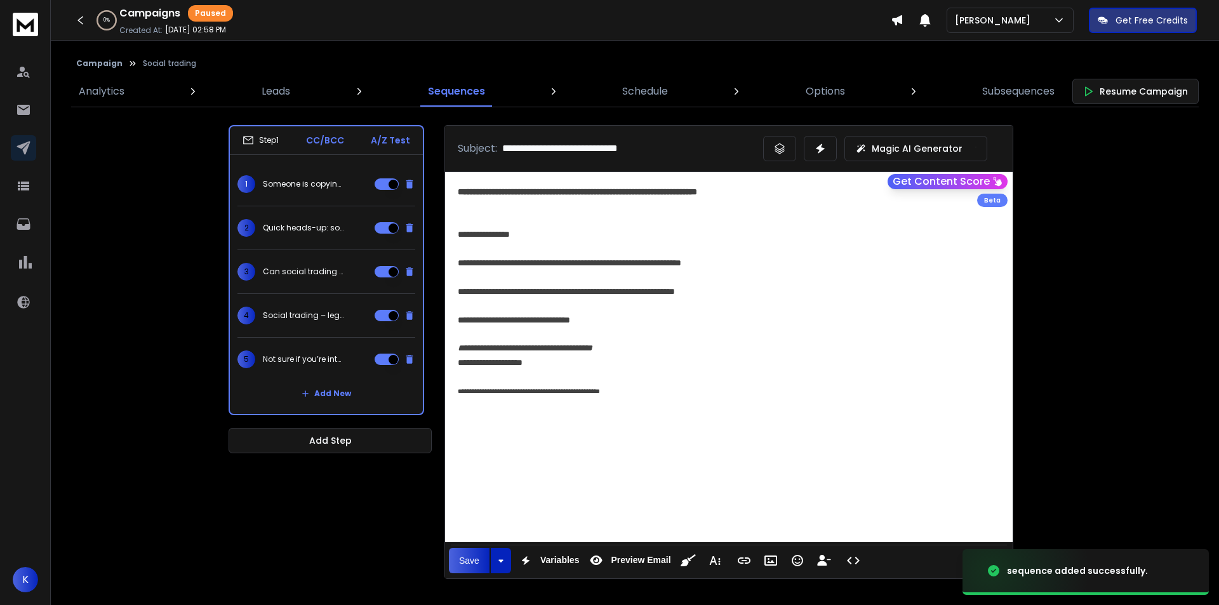
click at [304, 223] on p "Quick heads-up: social trading call coming" at bounding box center [303, 228] width 81 height 10
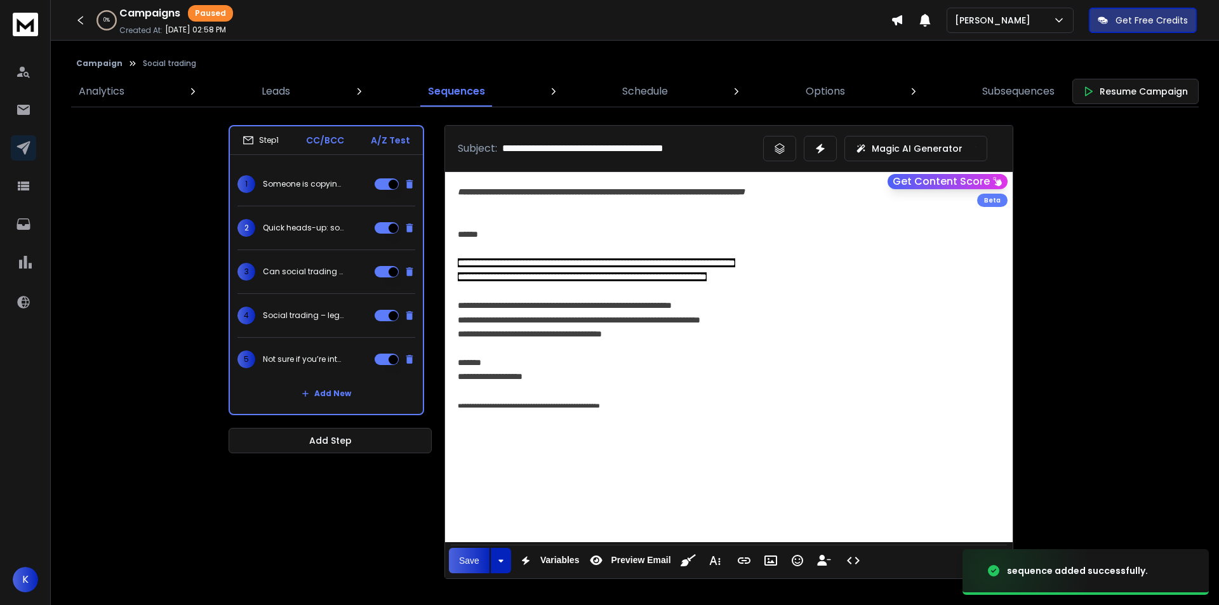
click at [324, 264] on div "3 Can social trading really mean profits with zero experience?" at bounding box center [290, 272] width 107 height 18
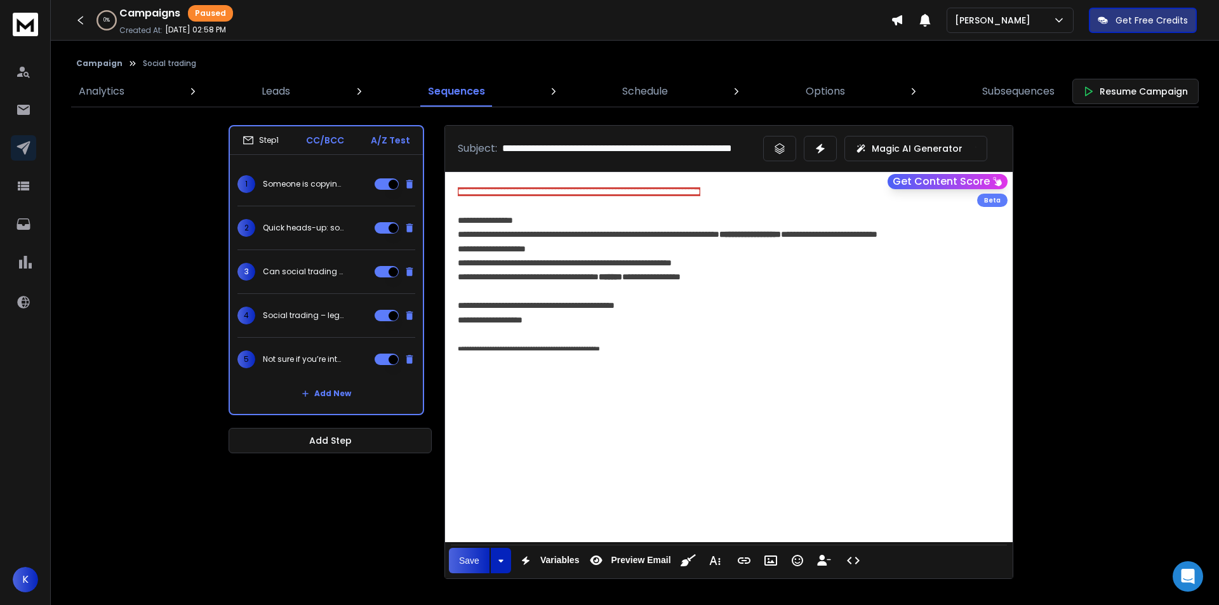
click at [519, 221] on div "**********" at bounding box center [729, 220] width 542 height 14
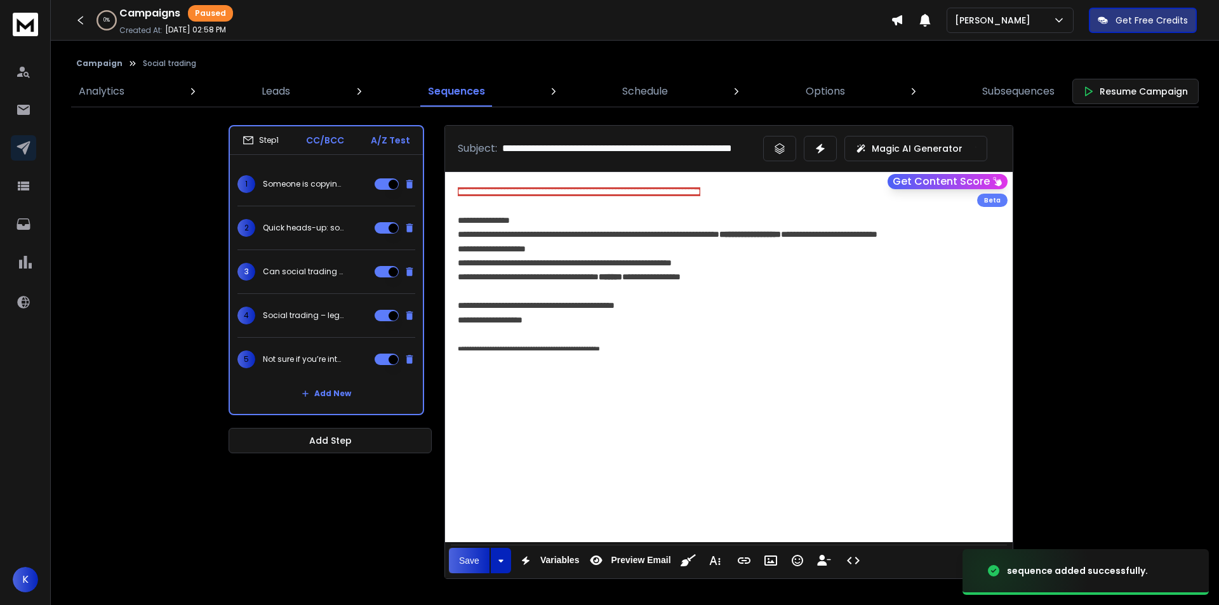
click at [305, 310] on div "4 Social trading – legal treasure or a trap, matey?" at bounding box center [290, 316] width 107 height 18
type input "**********"
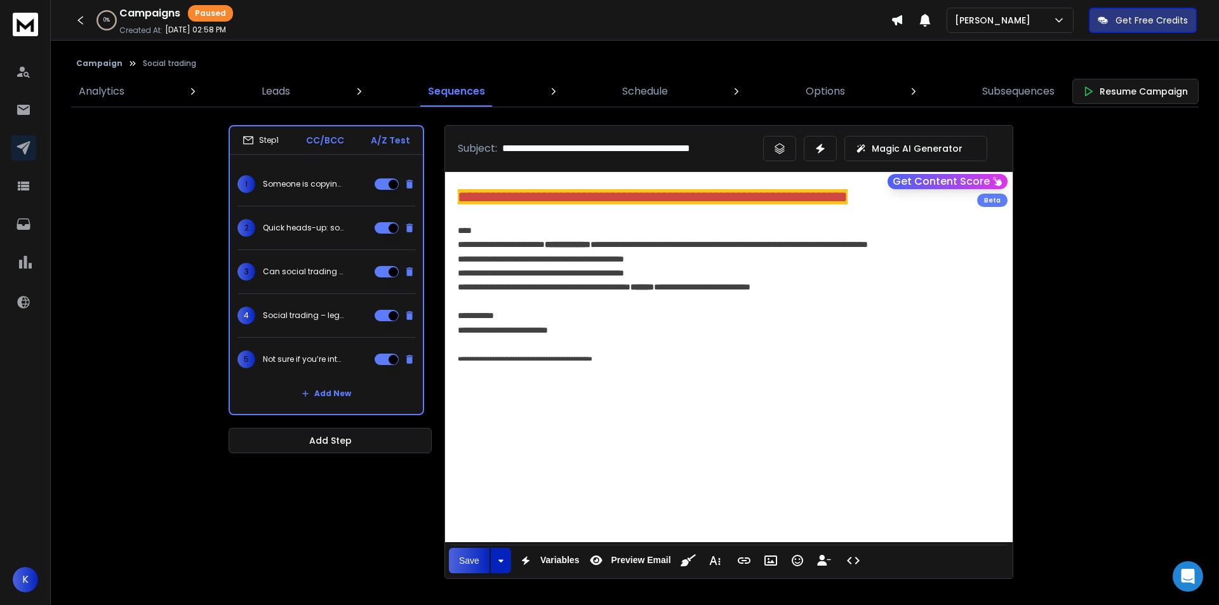
click at [481, 228] on div "****" at bounding box center [729, 231] width 542 height 14
click at [308, 351] on div "5 Not sure if you’re into social trading, but..." at bounding box center [290, 360] width 107 height 18
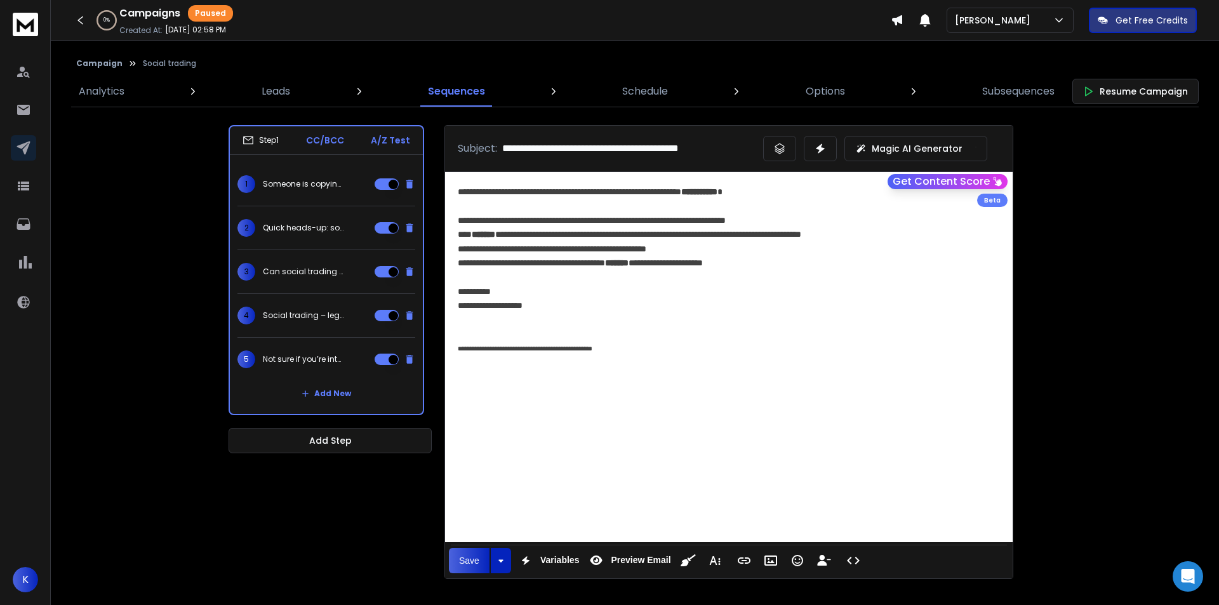
click at [309, 189] on div "1 Someone is copying your trades" at bounding box center [290, 184] width 107 height 18
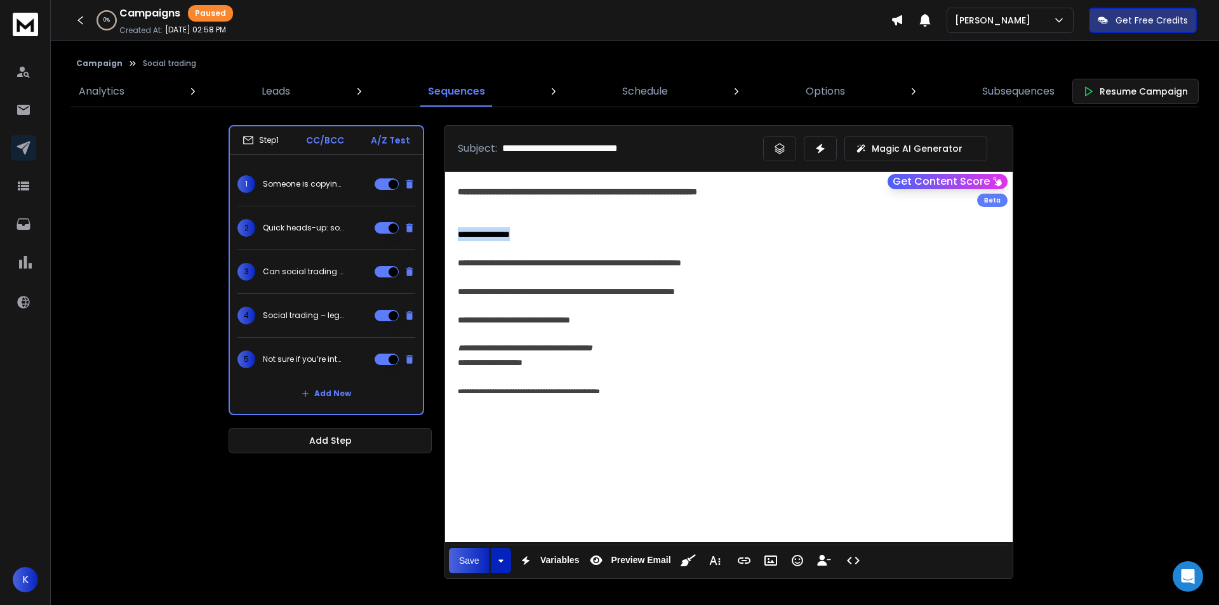
drag, startPoint x: 524, startPoint y: 237, endPoint x: 433, endPoint y: 239, distance: 91.4
click at [433, 239] on div "**********" at bounding box center [635, 352] width 813 height 454
copy div "**********"
click at [285, 351] on div "5 Not sure if you’re into social trading, but..." at bounding box center [290, 360] width 107 height 18
type input "**********"
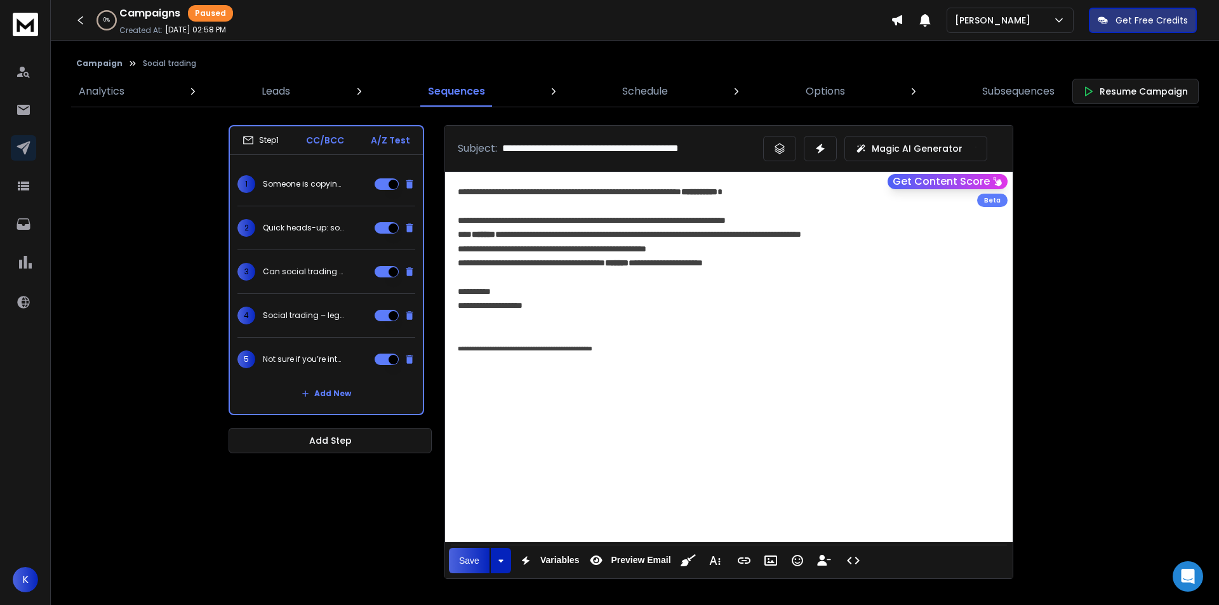
click at [458, 208] on div at bounding box center [729, 206] width 542 height 14
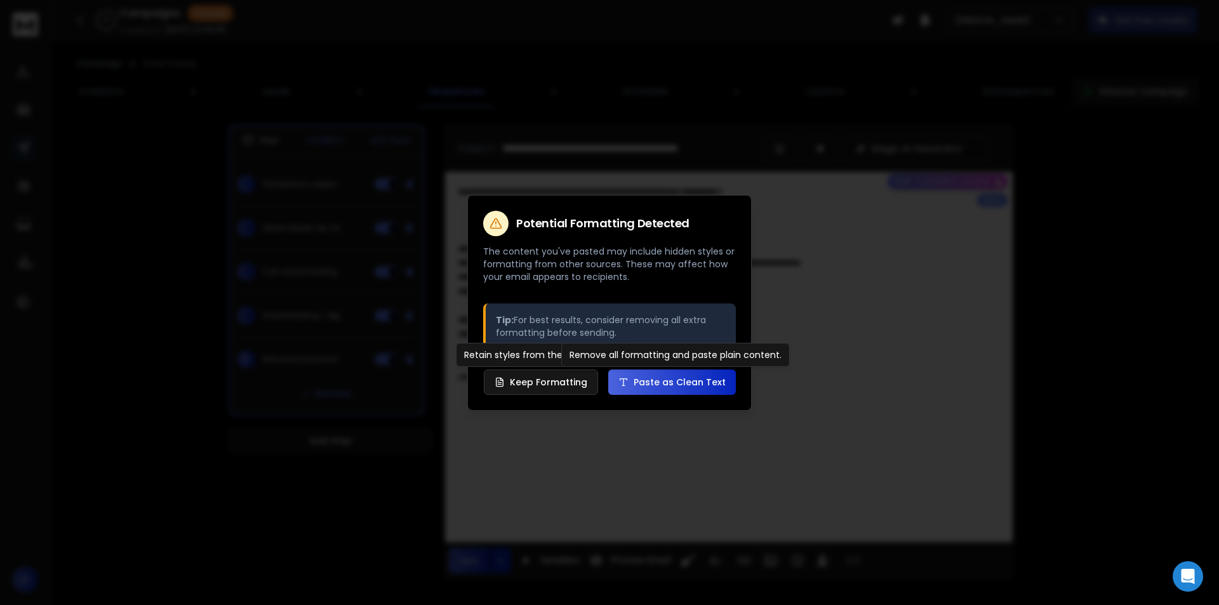
click at [707, 385] on button "Paste as Clean Text" at bounding box center [672, 382] width 128 height 25
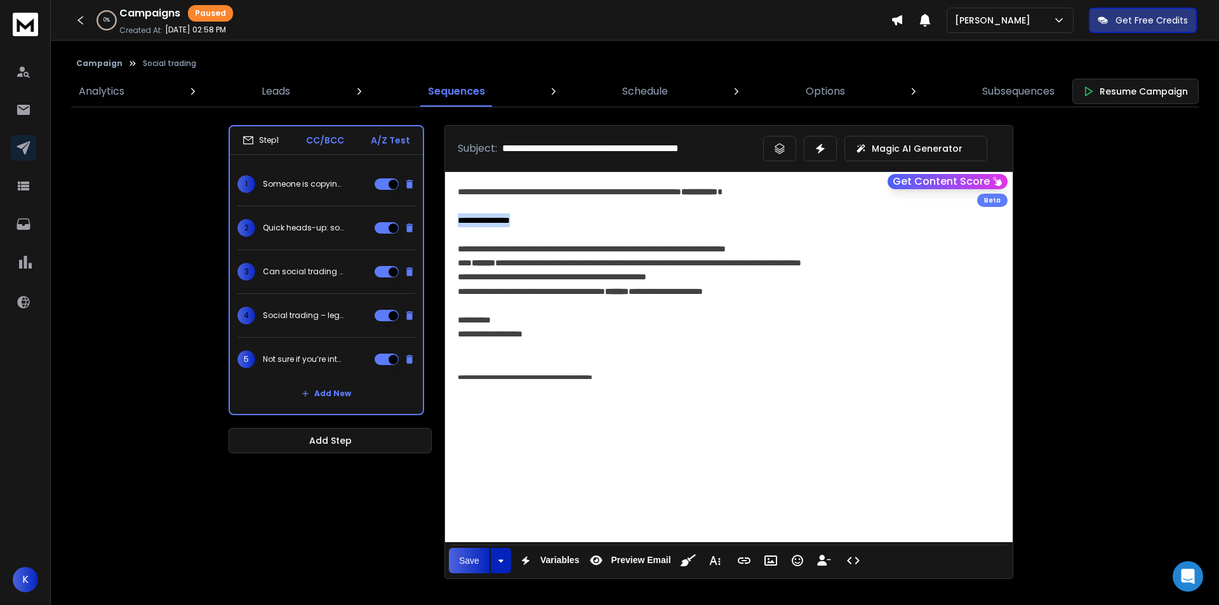
drag, startPoint x: 548, startPoint y: 219, endPoint x: 402, endPoint y: 222, distance: 146.1
click at [402, 222] on div "**********" at bounding box center [635, 352] width 813 height 454
click at [784, 328] on div "**********" at bounding box center [729, 327] width 542 height 29
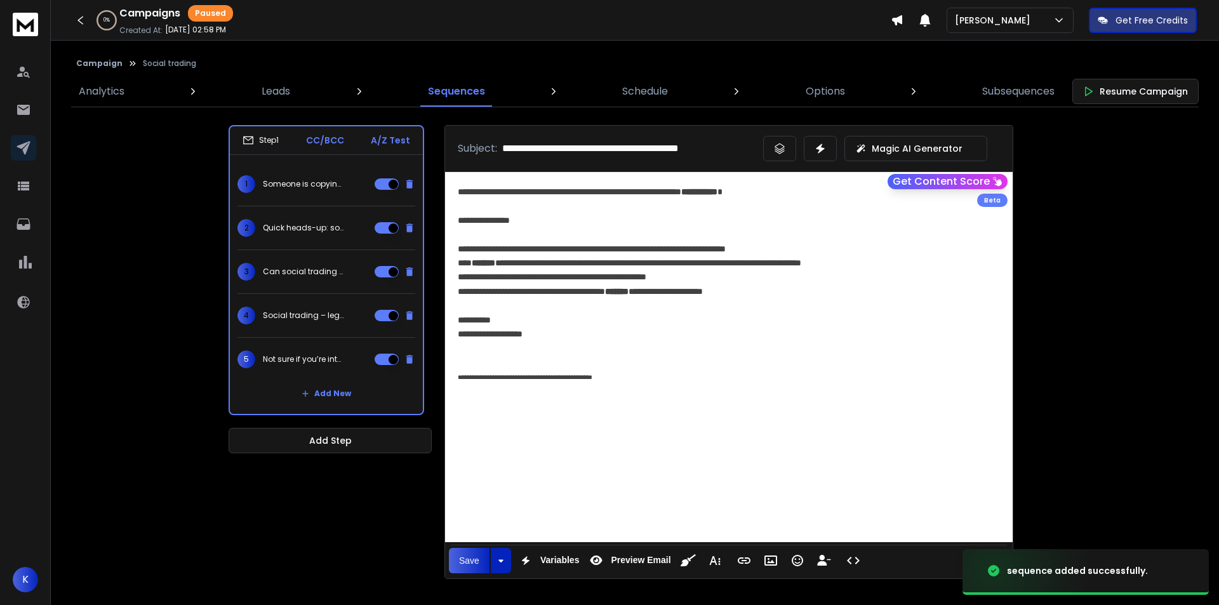
click at [287, 312] on p "Social trading – legal treasure or a trap, matey?" at bounding box center [303, 316] width 81 height 10
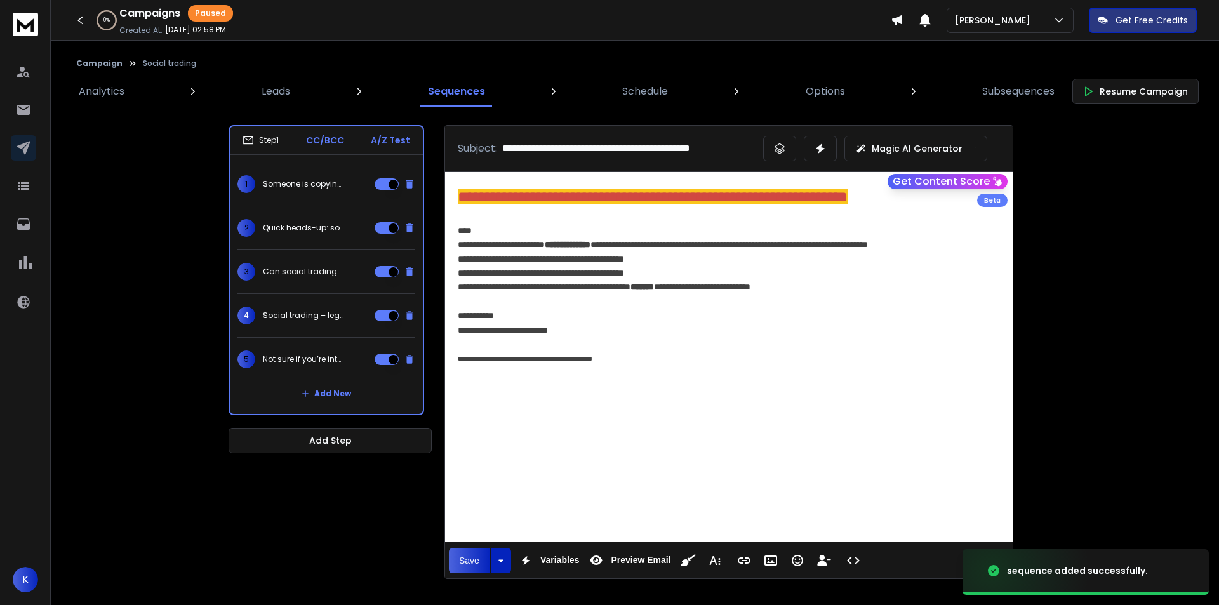
click at [309, 270] on p "Can social trading really mean profits with zero experience?" at bounding box center [303, 272] width 81 height 10
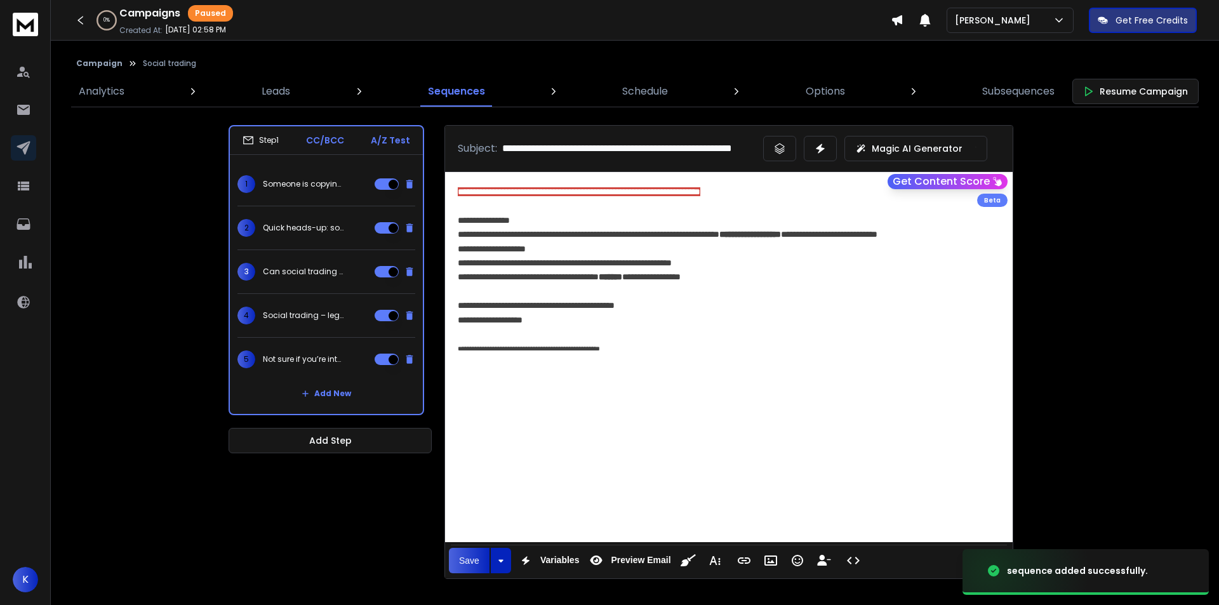
click at [302, 235] on div "2 Quick heads-up: social trading call coming" at bounding box center [290, 228] width 107 height 18
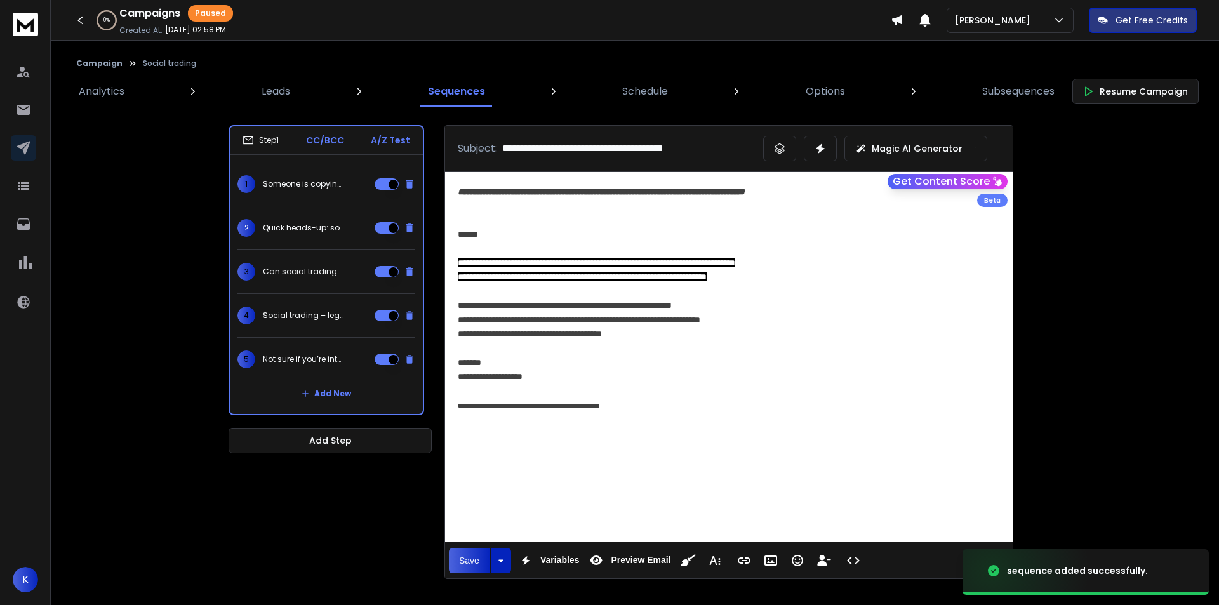
click at [300, 191] on div "1 Someone is copying your trades" at bounding box center [290, 184] width 107 height 18
type input "**********"
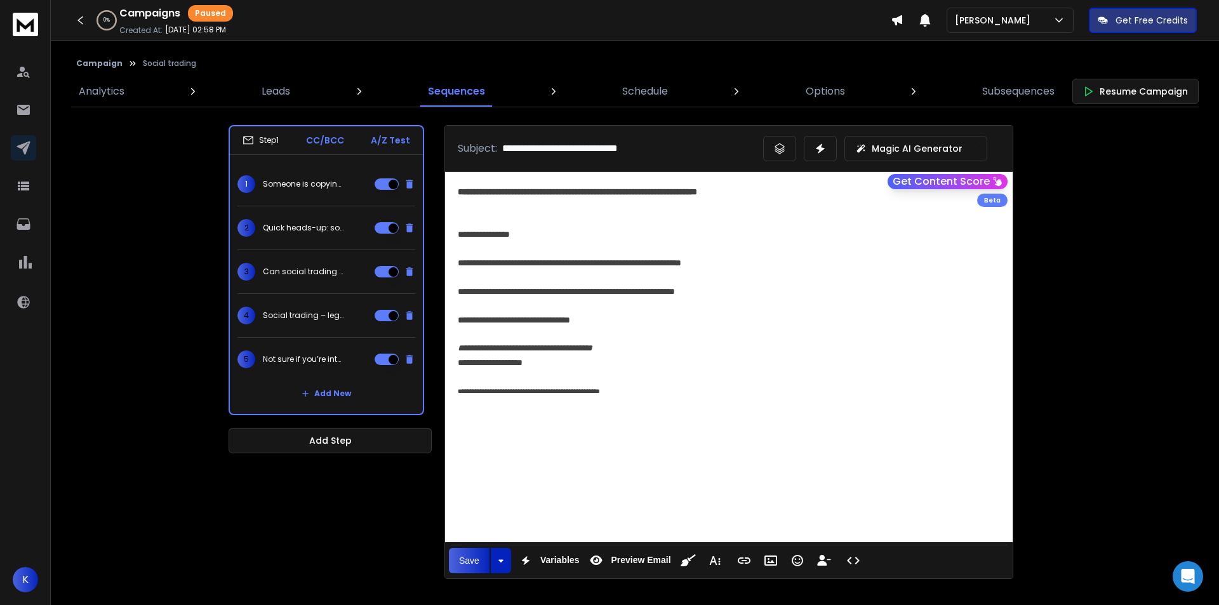
click at [1086, 291] on div "**********" at bounding box center [635, 352] width 1128 height 464
click at [273, 91] on p "Leads" at bounding box center [276, 91] width 29 height 15
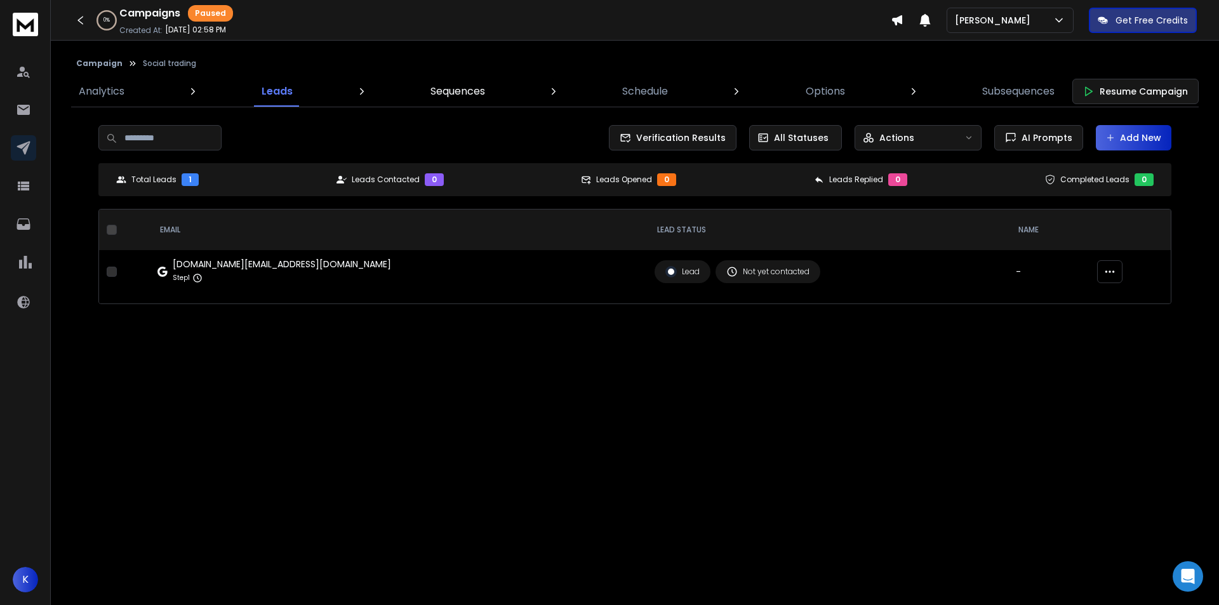
click at [448, 95] on p "Sequences" at bounding box center [458, 91] width 55 height 15
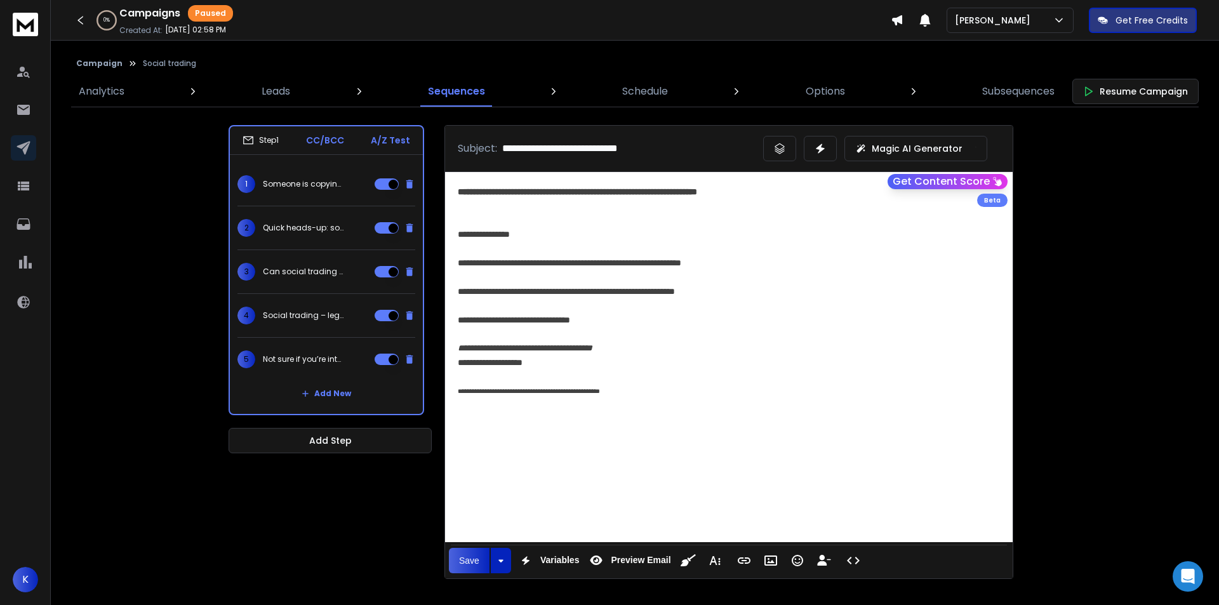
click at [290, 226] on p "Quick heads-up: social trading call coming" at bounding box center [303, 228] width 81 height 10
click at [292, 229] on p "Quick heads-up: social trading call coming" at bounding box center [303, 228] width 81 height 10
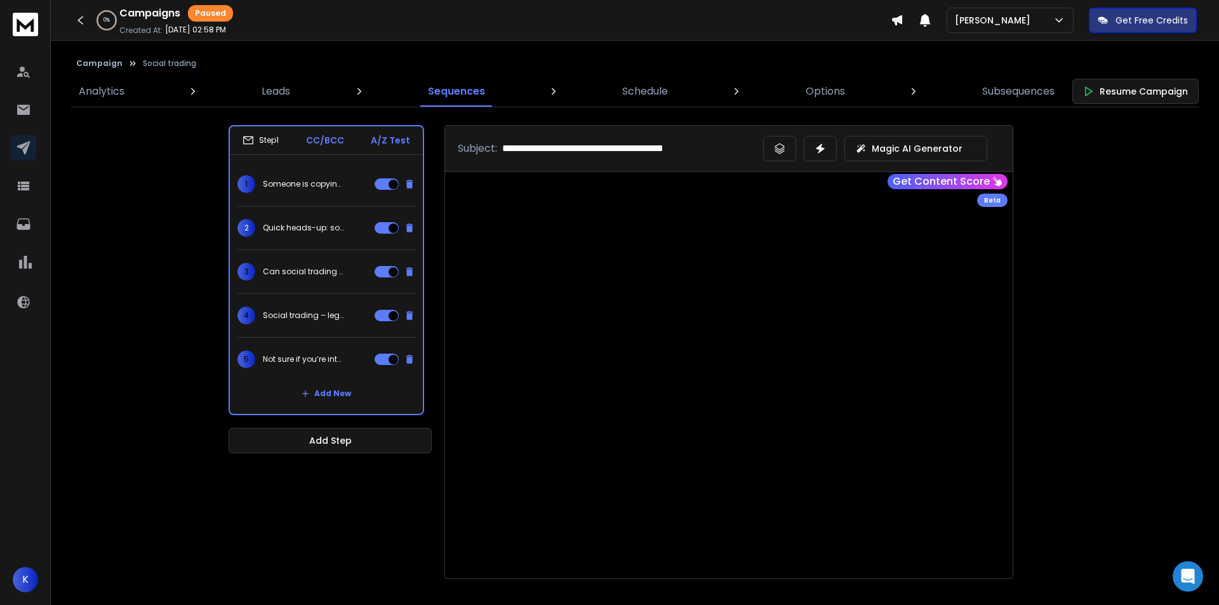
type input "**********"
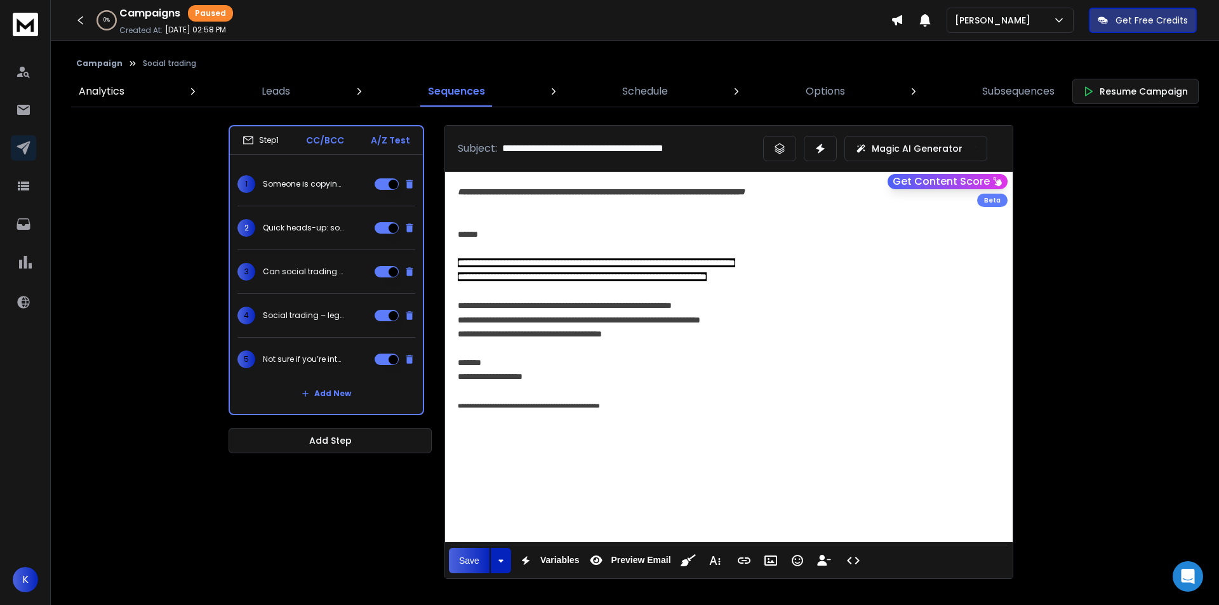
click at [116, 88] on p "Analytics" at bounding box center [102, 91] width 46 height 15
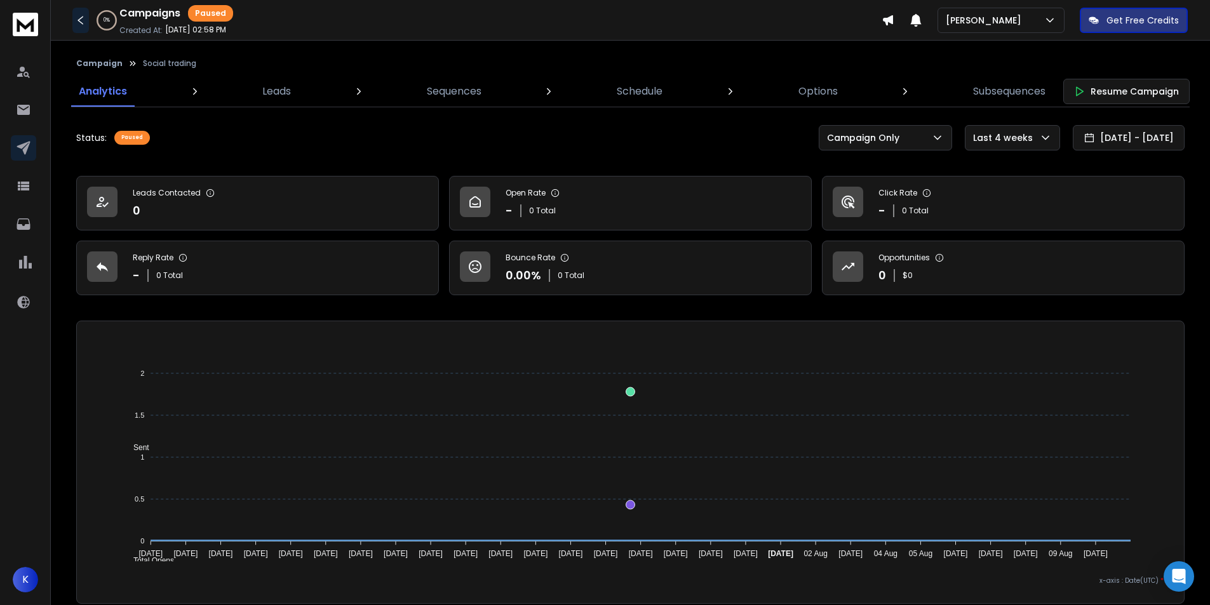
click at [84, 23] on icon at bounding box center [80, 20] width 11 height 11
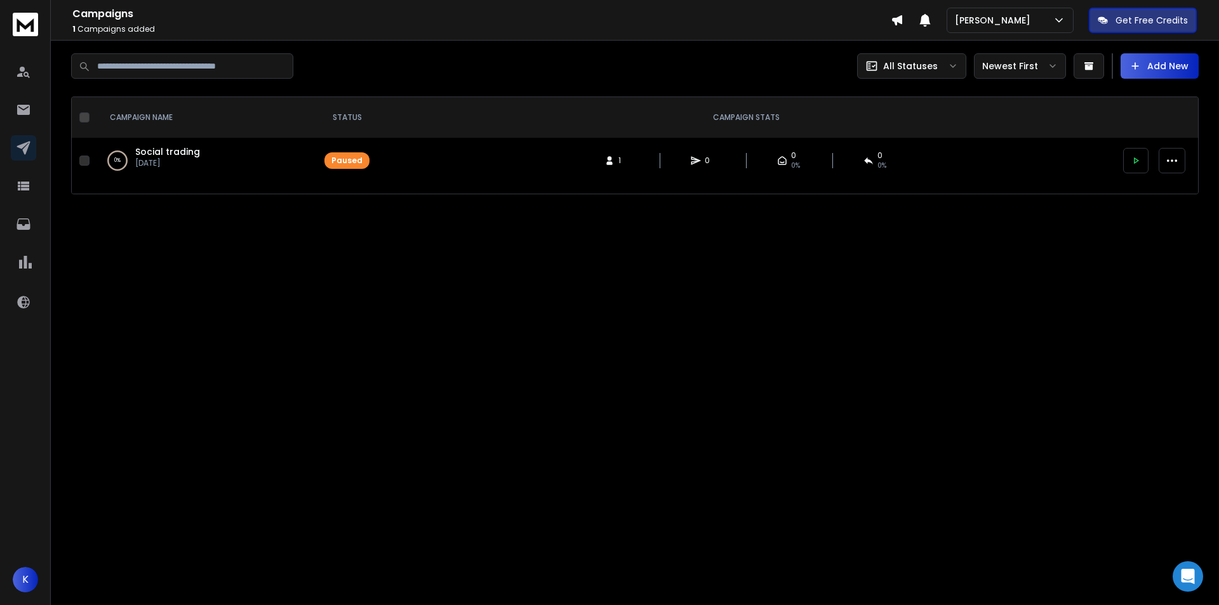
click at [926, 324] on div "Your warmest leads are on your site – Turn visits into conversations Reach Out …" at bounding box center [609, 302] width 1219 height 605
